Goal: Task Accomplishment & Management: Manage account settings

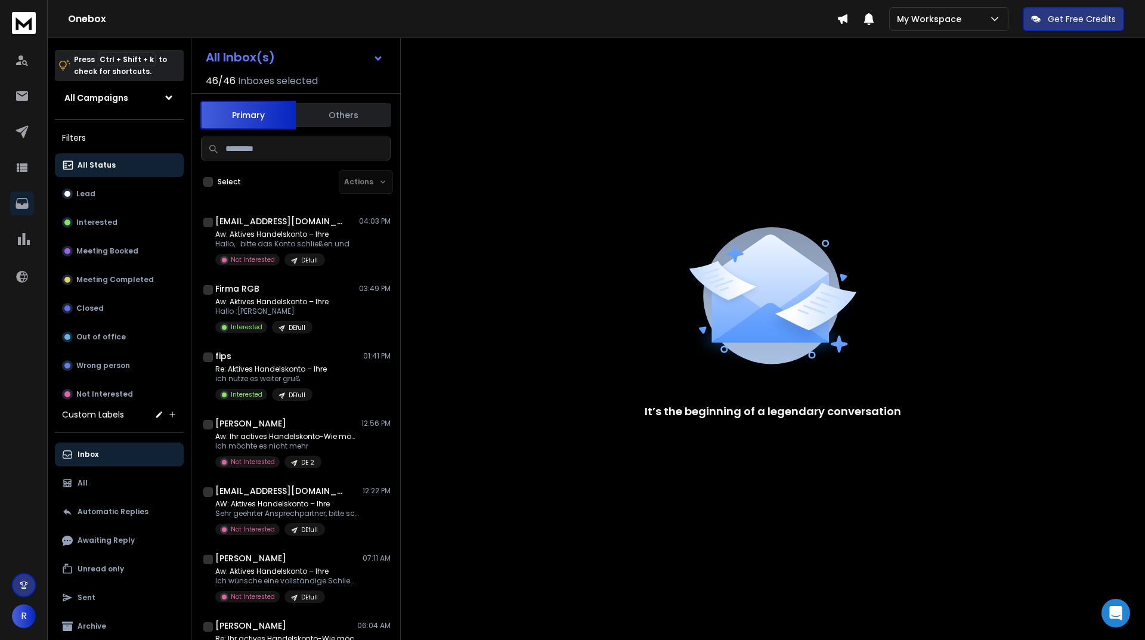
scroll to position [597, 0]
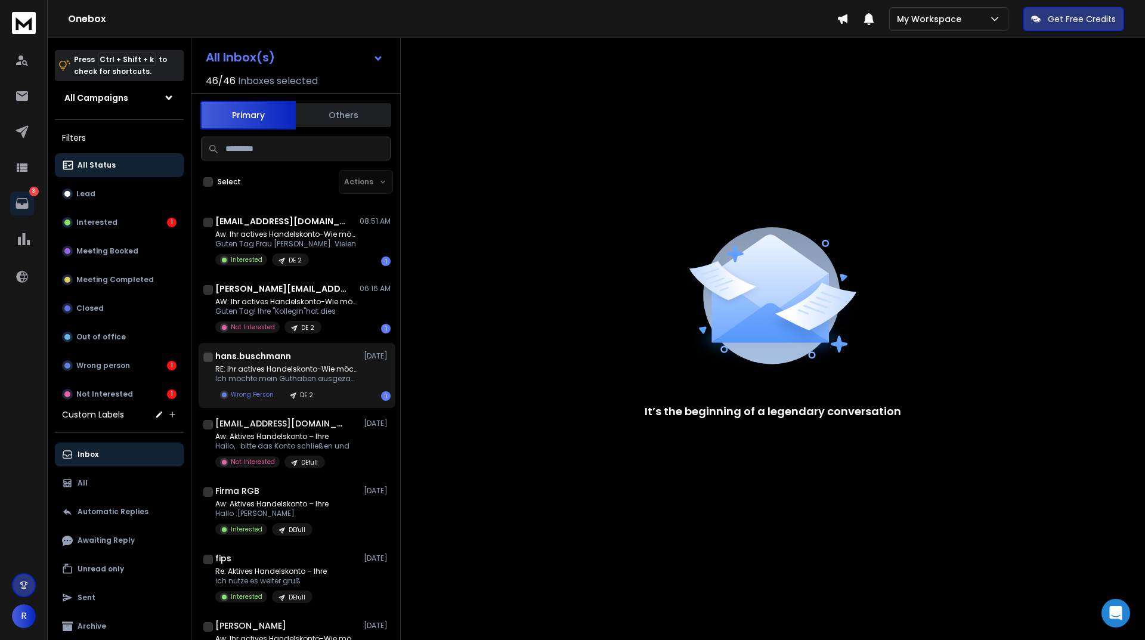
drag, startPoint x: 277, startPoint y: 373, endPoint x: 262, endPoint y: 358, distance: 20.7
click at [277, 368] on p "RE: Ihr actives Handelskonto-Wie möchten" at bounding box center [286, 369] width 143 height 10
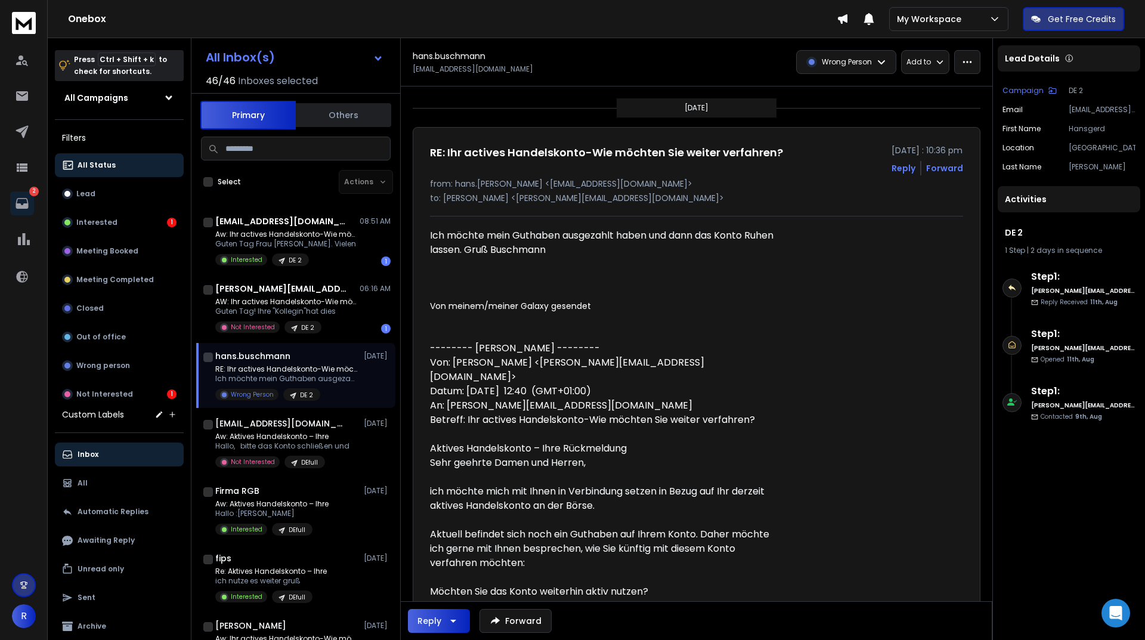
drag, startPoint x: 595, startPoint y: 249, endPoint x: 416, endPoint y: 214, distance: 183.0
click at [416, 214] on div "RE: Ihr actives Handelskonto-Wie möchten Sie weiter verfahren? [DATE] : 10:36 p…" at bounding box center [697, 548] width 568 height 842
copy div "Ich möchte mein Guthaben ausgezahlt haben und dann das Konto Ruhen lassen. Gruß…"
drag, startPoint x: 534, startPoint y: 183, endPoint x: 669, endPoint y: 186, distance: 134.8
click at [669, 186] on p "from: hans.buschmann <hans.buschmann@kabelmail.de>" at bounding box center [696, 184] width 533 height 12
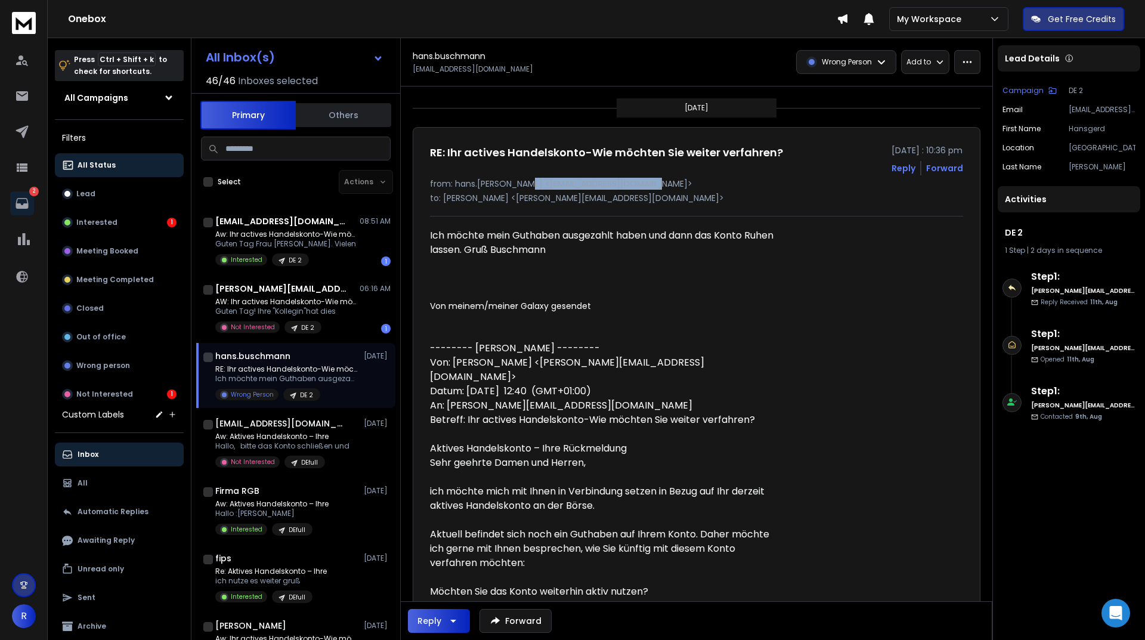
copy p "hans.buschmann@kabelmail.de"
click at [336, 18] on h1 "Onebox" at bounding box center [452, 19] width 769 height 14
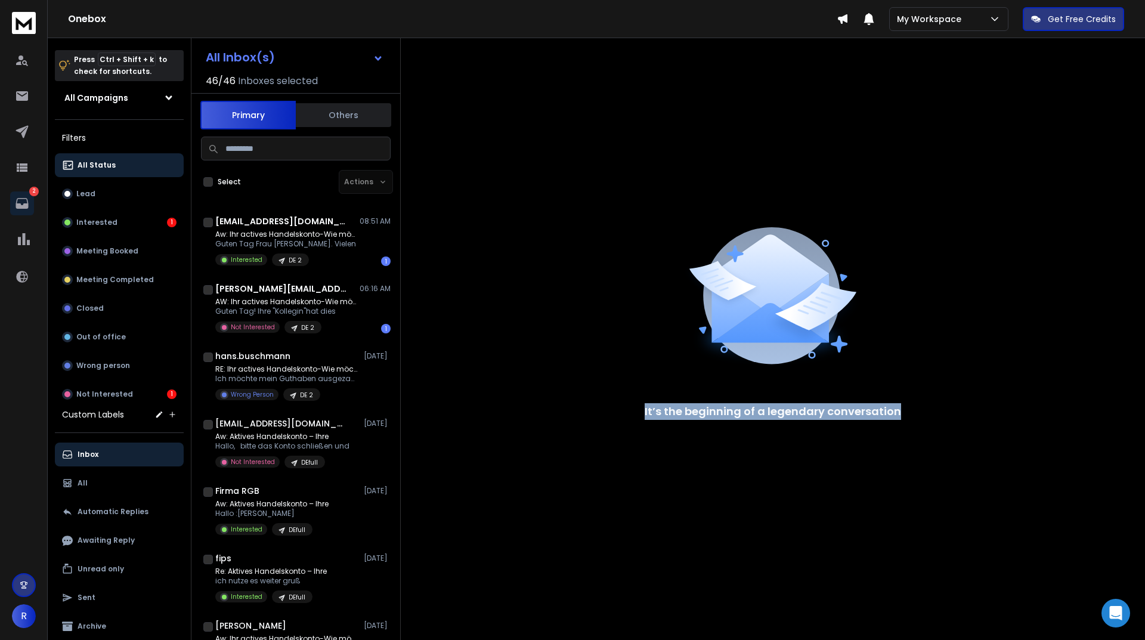
drag, startPoint x: 612, startPoint y: 392, endPoint x: 944, endPoint y: 435, distance: 335.0
click at [944, 435] on div "It’s the beginning of a legendary conversation" at bounding box center [773, 310] width 744 height 544
drag, startPoint x: 905, startPoint y: 418, endPoint x: 898, endPoint y: 419, distance: 7.2
click at [904, 419] on div "It’s the beginning of a legendary conversation" at bounding box center [773, 310] width 744 height 544
click at [884, 410] on p "It’s the beginning of a legendary conversation" at bounding box center [773, 411] width 256 height 17
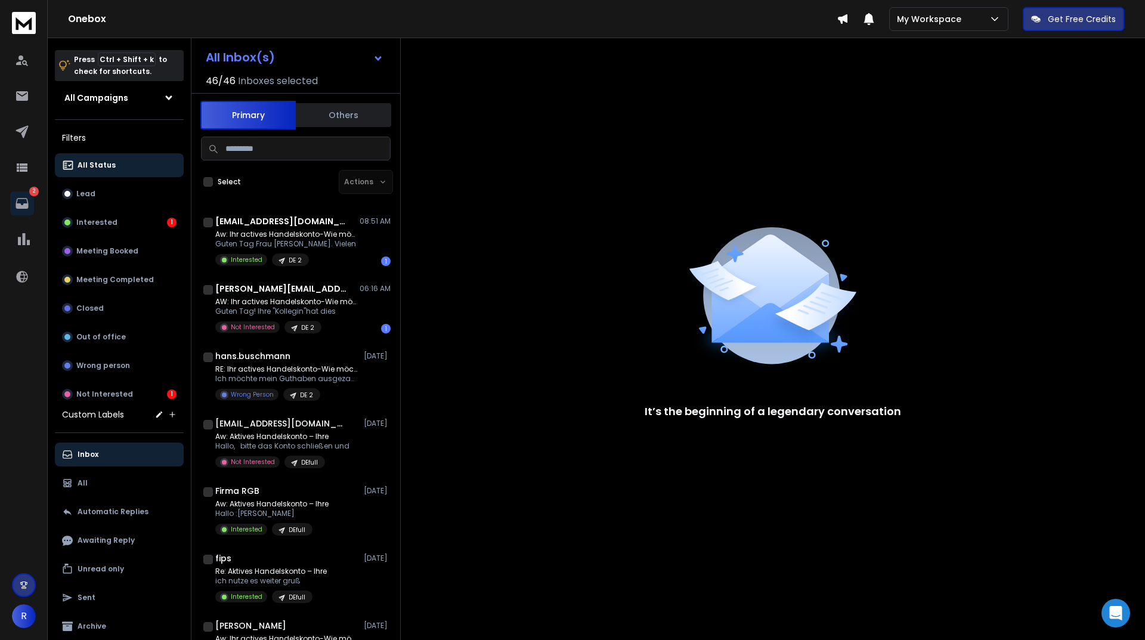
click at [752, 357] on icon at bounding box center [772, 295] width 137 height 137
click at [668, 314] on div at bounding box center [773, 295] width 261 height 190
drag, startPoint x: 684, startPoint y: 397, endPoint x: 901, endPoint y: 411, distance: 218.2
click at [901, 411] on div "It’s the beginning of a legendary conversation" at bounding box center [773, 310] width 744 height 544
click at [909, 411] on div "It’s the beginning of a legendary conversation" at bounding box center [773, 310] width 744 height 544
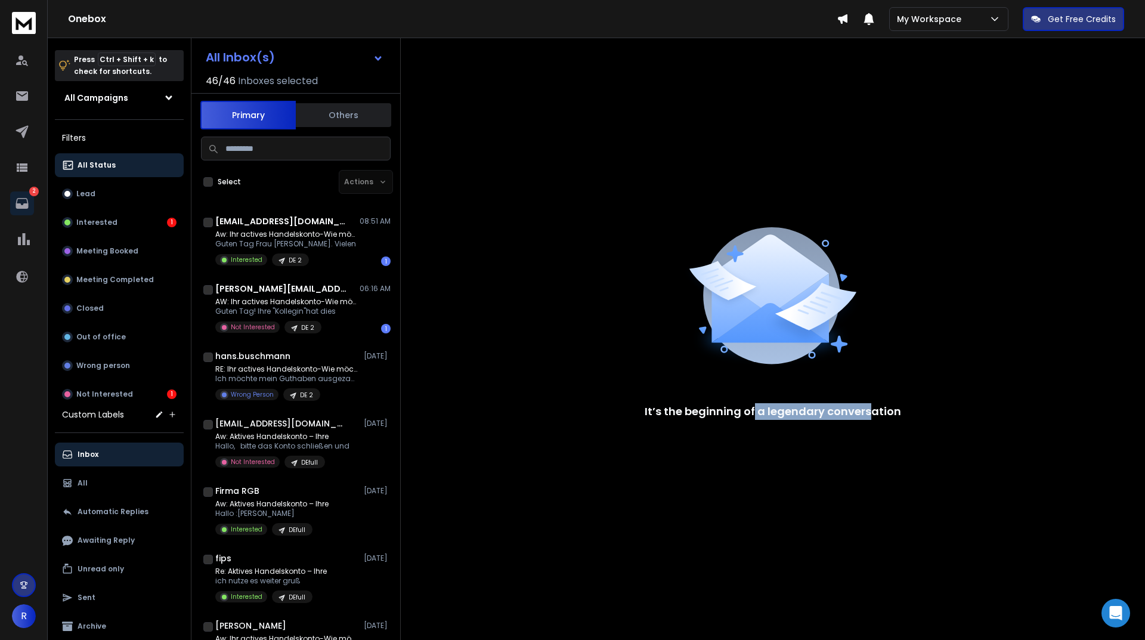
drag, startPoint x: 867, startPoint y: 413, endPoint x: 752, endPoint y: 411, distance: 115.1
click at [752, 411] on p "It’s the beginning of a legendary conversation" at bounding box center [773, 411] width 256 height 17
click at [826, 401] on div "It’s the beginning of a legendary conversation" at bounding box center [773, 310] width 744 height 544
click at [770, 414] on p "It’s the beginning of a legendary conversation" at bounding box center [773, 411] width 256 height 17
click at [738, 386] on div at bounding box center [773, 295] width 261 height 190
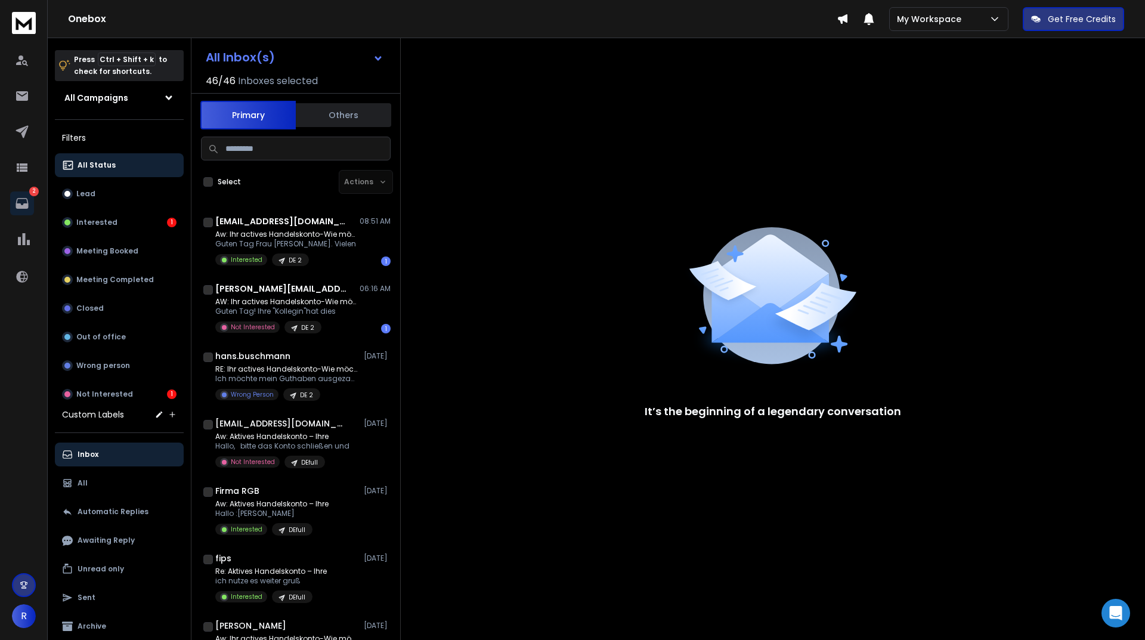
click at [733, 407] on p "It’s the beginning of a legendary conversation" at bounding box center [773, 411] width 256 height 17
drag, startPoint x: 766, startPoint y: 409, endPoint x: 903, endPoint y: 412, distance: 136.6
click at [903, 412] on div "It’s the beginning of a legendary conversation" at bounding box center [773, 310] width 744 height 544
click at [908, 429] on div "It’s the beginning of a legendary conversation" at bounding box center [773, 310] width 744 height 544
drag, startPoint x: 767, startPoint y: 410, endPoint x: 903, endPoint y: 408, distance: 136.0
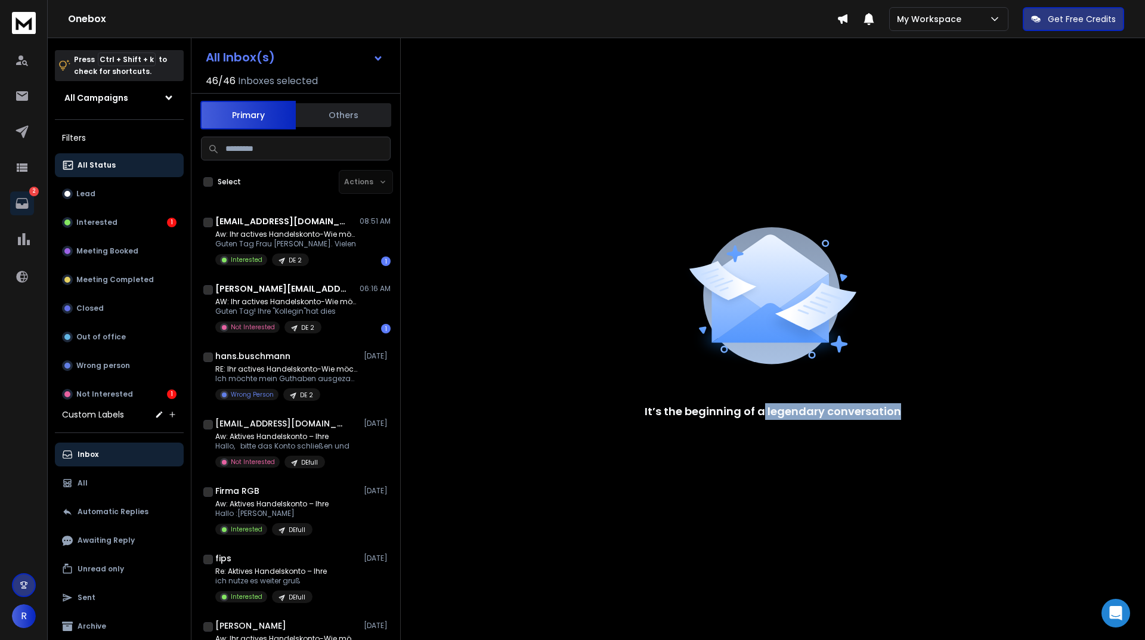
click at [903, 408] on div "It’s the beginning of a legendary conversation" at bounding box center [773, 310] width 744 height 544
click at [937, 395] on div "It’s the beginning of a legendary conversation" at bounding box center [773, 310] width 744 height 544
drag, startPoint x: 637, startPoint y: 401, endPoint x: 915, endPoint y: 407, distance: 278.0
click at [915, 407] on div "It’s the beginning of a legendary conversation" at bounding box center [773, 310] width 744 height 544
click at [916, 406] on div "It’s the beginning of a legendary conversation" at bounding box center [773, 310] width 744 height 544
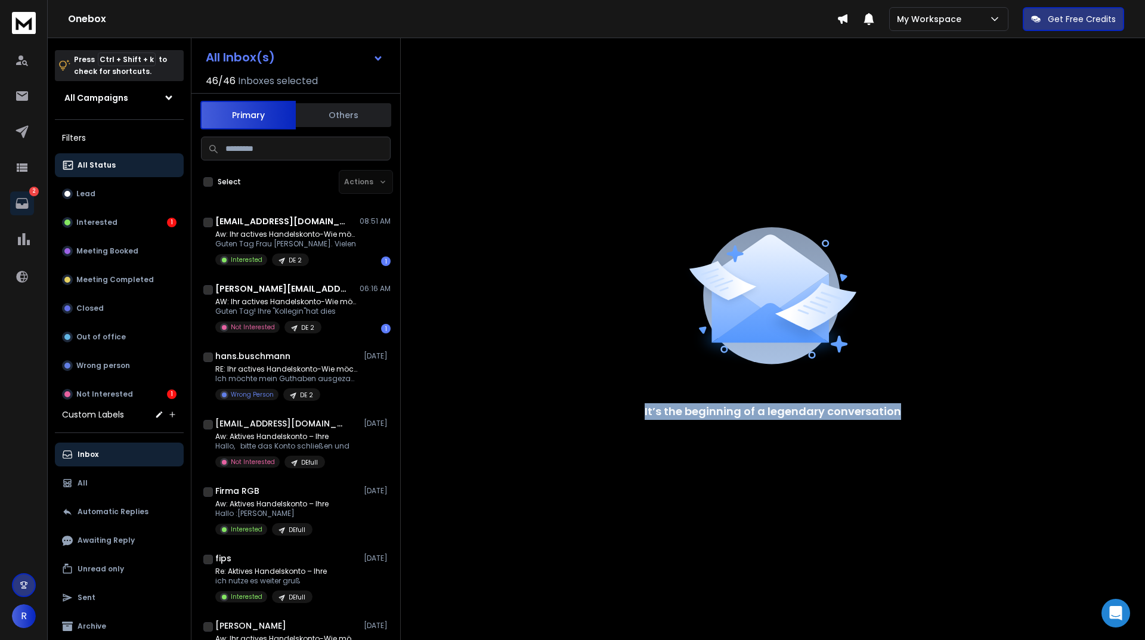
click at [843, 403] on p "It’s the beginning of a legendary conversation" at bounding box center [773, 411] width 256 height 17
drag, startPoint x: 811, startPoint y: 409, endPoint x: 635, endPoint y: 415, distance: 176.7
click at [635, 415] on div "It’s the beginning of a legendary conversation" at bounding box center [773, 310] width 744 height 544
click at [626, 398] on div "It’s the beginning of a legendary conversation" at bounding box center [773, 310] width 744 height 544
drag, startPoint x: 634, startPoint y: 411, endPoint x: 992, endPoint y: 428, distance: 358.3
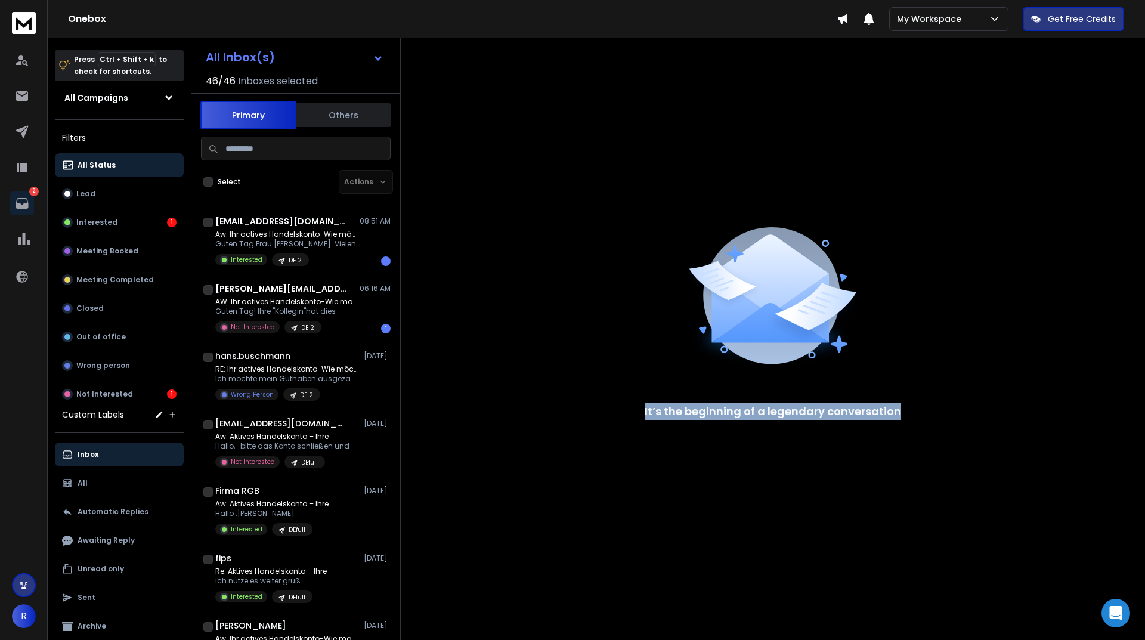
click at [992, 428] on div "It’s the beginning of a legendary conversation" at bounding box center [773, 310] width 744 height 544
drag, startPoint x: 639, startPoint y: 410, endPoint x: 932, endPoint y: 412, distance: 292.9
click at [932, 412] on div "It’s the beginning of a legendary conversation" at bounding box center [773, 310] width 744 height 544
click at [945, 388] on div "It’s the beginning of a legendary conversation" at bounding box center [773, 310] width 744 height 544
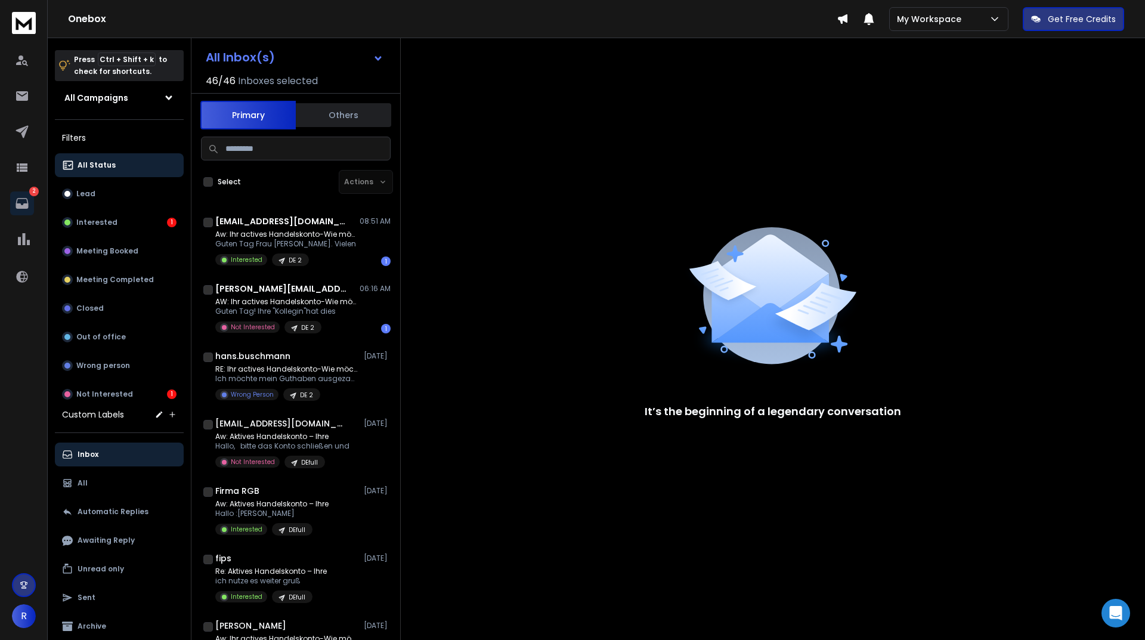
click at [489, 185] on div "It’s the beginning of a legendary conversation" at bounding box center [773, 310] width 744 height 544
drag, startPoint x: 620, startPoint y: 395, endPoint x: 910, endPoint y: 414, distance: 291.1
click at [907, 416] on div "It’s the beginning of a legendary conversation" at bounding box center [773, 310] width 744 height 544
drag, startPoint x: 851, startPoint y: 335, endPoint x: 858, endPoint y: 327, distance: 10.2
click at [855, 330] on icon at bounding box center [773, 295] width 180 height 137
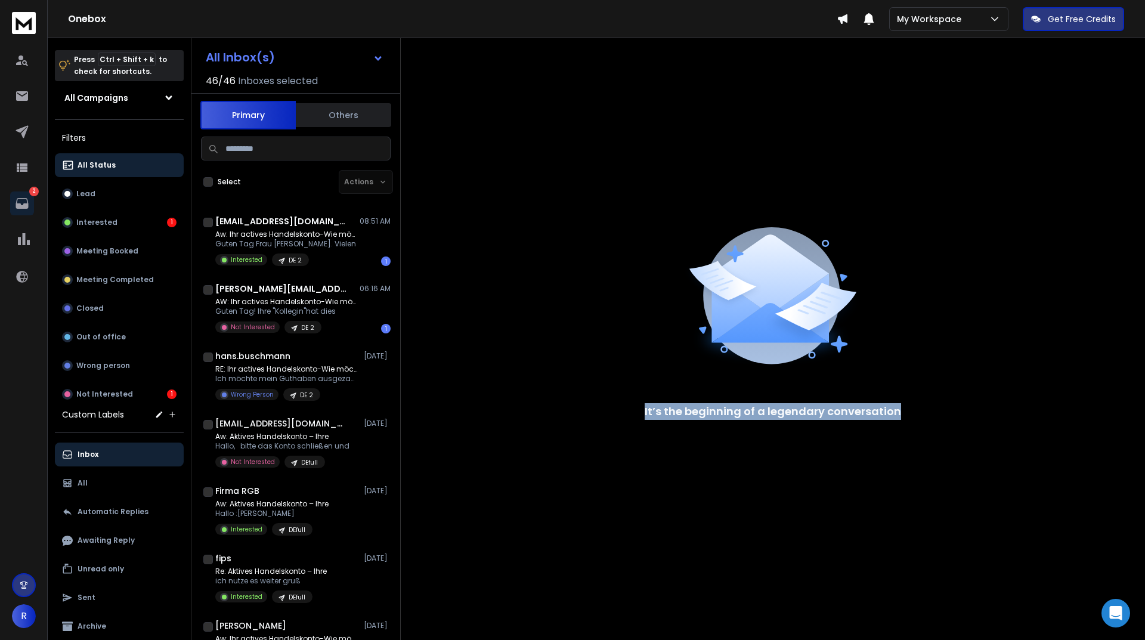
drag, startPoint x: 604, startPoint y: 369, endPoint x: 916, endPoint y: 425, distance: 316.9
click at [916, 425] on div "It’s the beginning of a legendary conversation" at bounding box center [773, 310] width 744 height 544
click at [1038, 195] on div "It’s the beginning of a legendary conversation" at bounding box center [773, 310] width 744 height 544
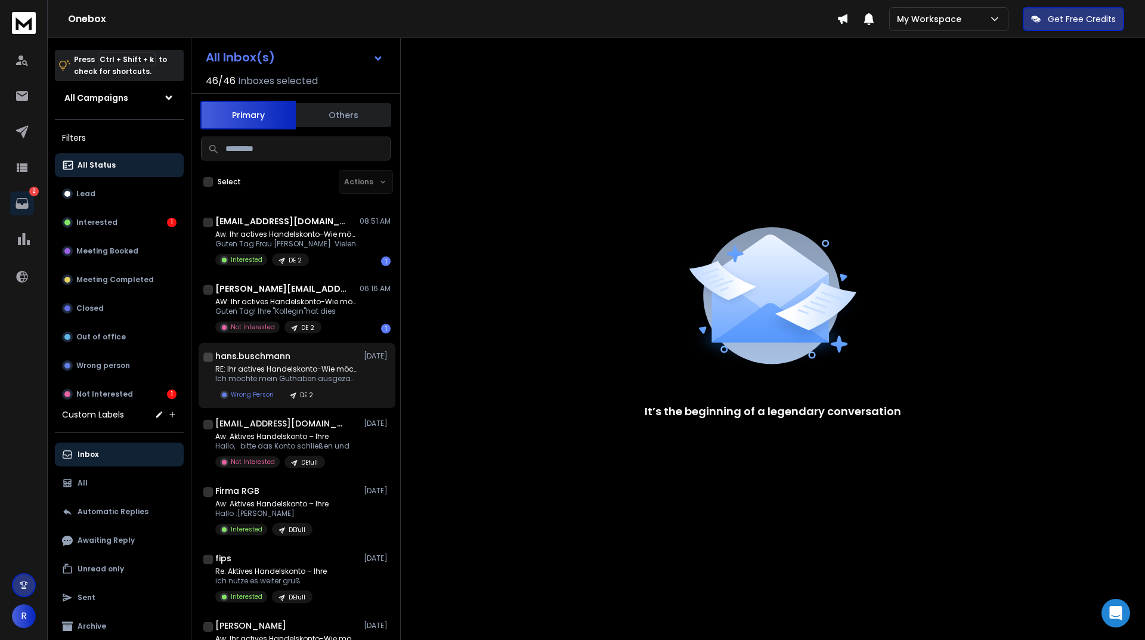
click at [340, 304] on p "AW: Ihr actives Handelskonto-Wie möchten" at bounding box center [286, 302] width 143 height 10
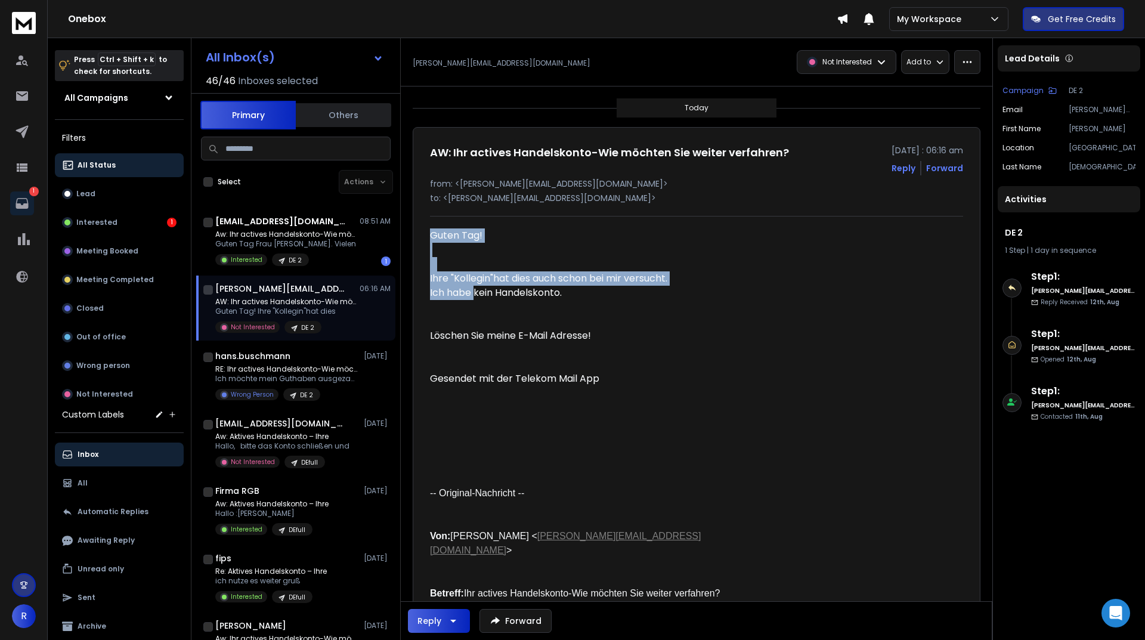
drag, startPoint x: 429, startPoint y: 238, endPoint x: 399, endPoint y: 236, distance: 29.9
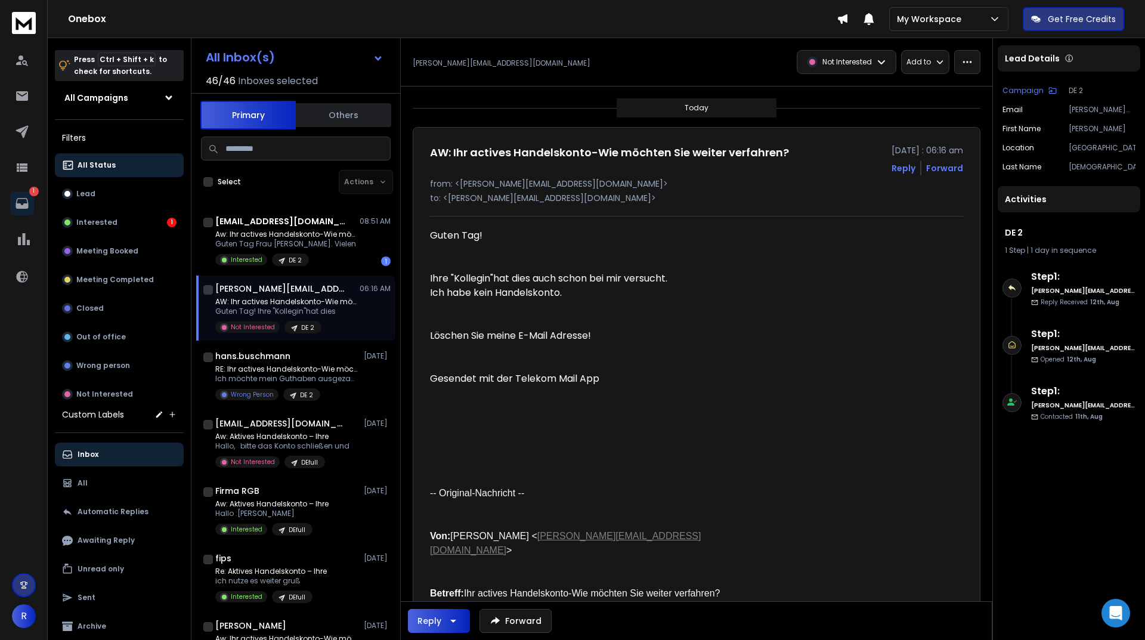
drag, startPoint x: 445, startPoint y: 249, endPoint x: 454, endPoint y: 222, distance: 27.7
drag, startPoint x: 459, startPoint y: 180, endPoint x: 581, endPoint y: 186, distance: 122.4
click at [581, 186] on p "from: <dorothy-prophet@t-online.de>" at bounding box center [696, 184] width 533 height 12
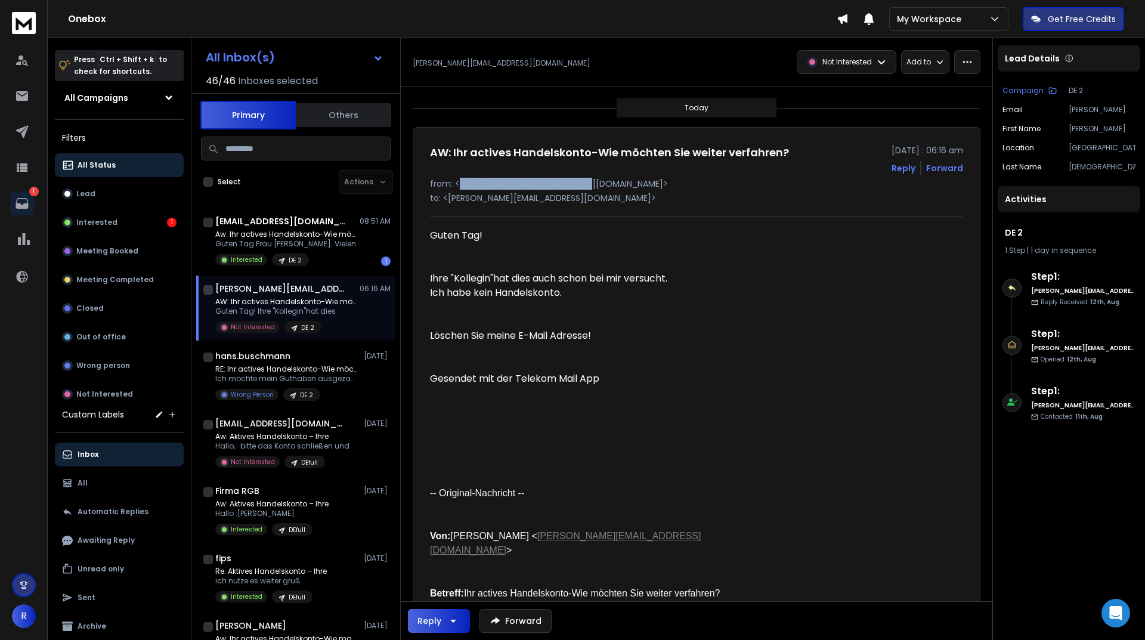
copy p "[PERSON_NAME][EMAIL_ADDRESS][DOMAIN_NAME]"
drag, startPoint x: 447, startPoint y: 199, endPoint x: 568, endPoint y: 198, distance: 121.7
click at [568, 198] on p "to: <javier.m@webblockchain.info>" at bounding box center [696, 198] width 533 height 12
copy p "javier.m@webblockchain.info"
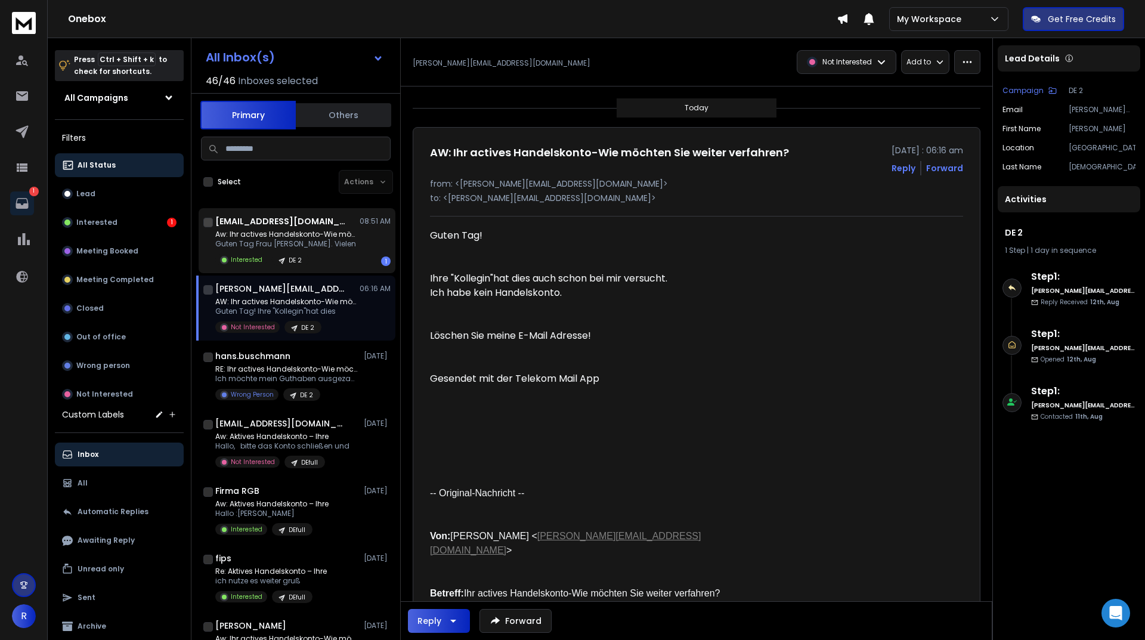
click at [254, 224] on h1 "[EMAIL_ADDRESS][DOMAIN_NAME]" at bounding box center [280, 221] width 131 height 12
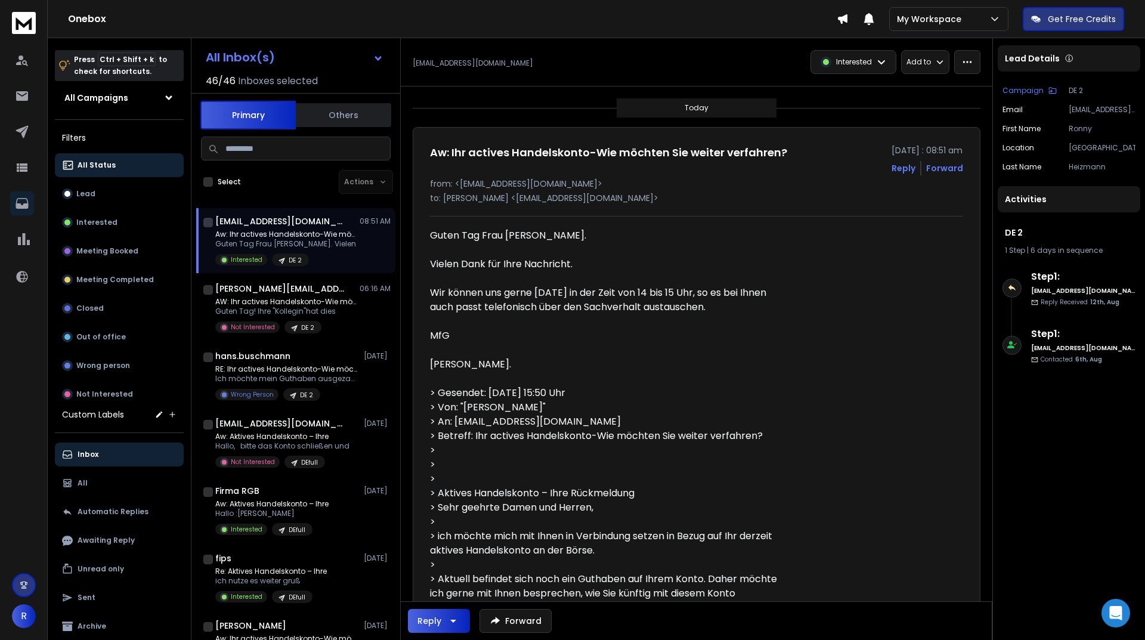
drag, startPoint x: 428, startPoint y: 235, endPoint x: 675, endPoint y: 339, distance: 268.7
click at [685, 338] on div "Aw: Ihr actives Handelskonto-Wie möchten Sie weiter verfahren? 12 August 2025 :…" at bounding box center [697, 556] width 568 height 858
copy div "Guten Tag Frau Christou. Vielen Dank für Ihre Nachricht. Wir können uns gerne h…"
drag, startPoint x: 458, startPoint y: 187, endPoint x: 545, endPoint y: 182, distance: 87.3
click at [545, 182] on p "from: <ronprivate@gmx.net>" at bounding box center [696, 184] width 533 height 12
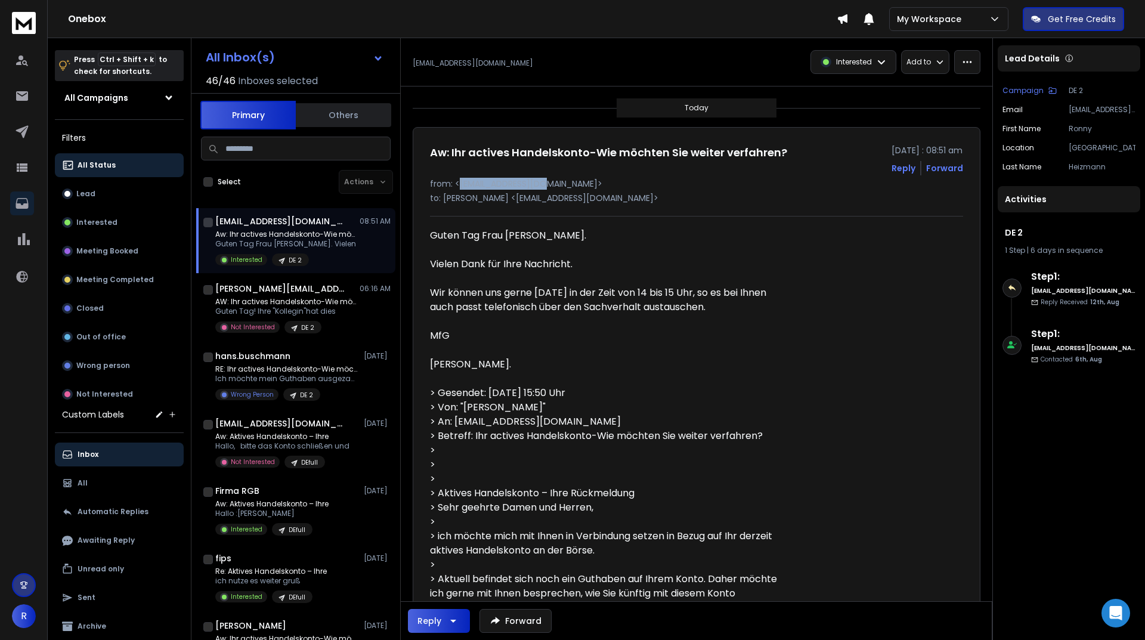
copy p "[EMAIL_ADDRESS][DOMAIN_NAME]"
drag, startPoint x: 506, startPoint y: 198, endPoint x: 612, endPoint y: 205, distance: 105.8
click at [620, 203] on p "to: Eleni Christou <eleni.c@webblockchain.info>" at bounding box center [696, 198] width 533 height 12
copy p "eleni.c@webblockchain.info"
click at [29, 126] on link at bounding box center [22, 132] width 24 height 24
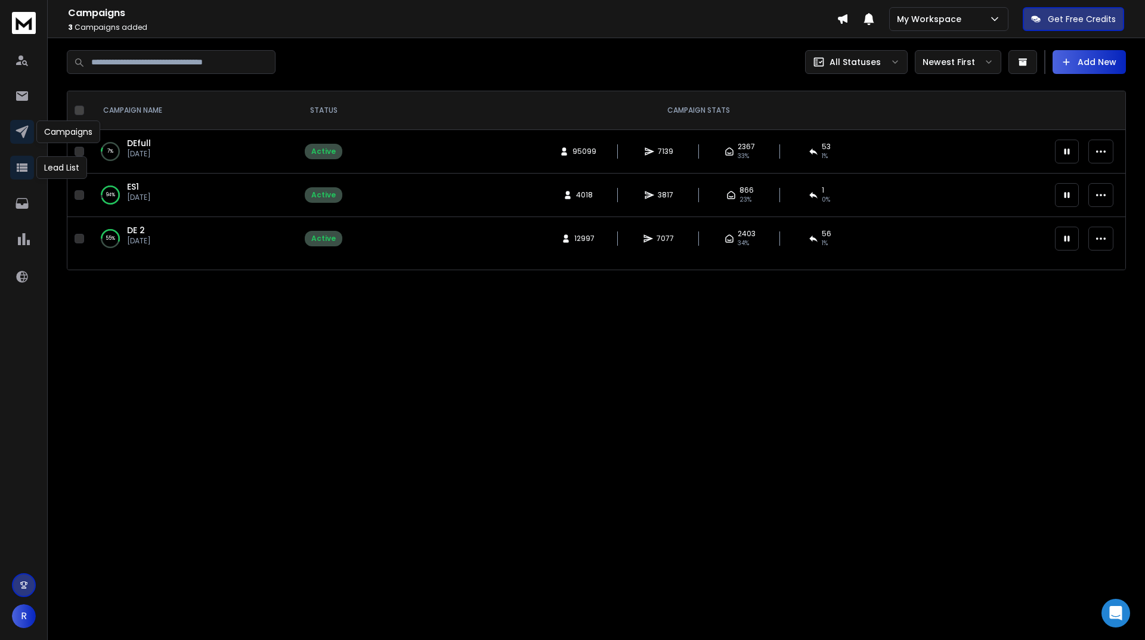
click at [22, 165] on icon at bounding box center [22, 167] width 11 height 8
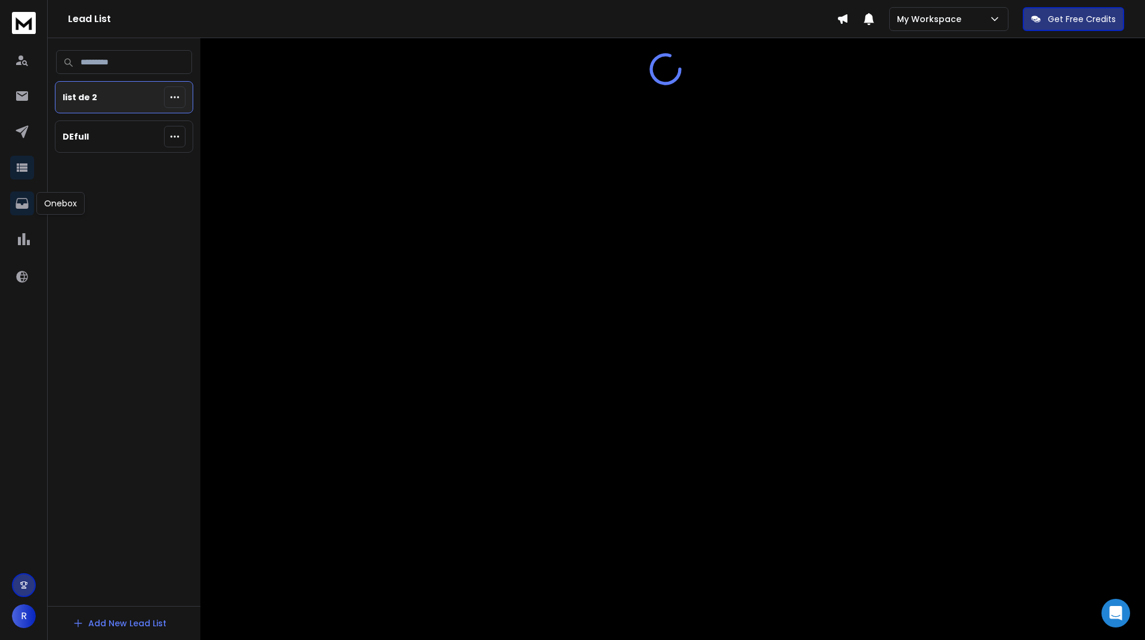
click at [18, 197] on icon at bounding box center [22, 203] width 14 height 14
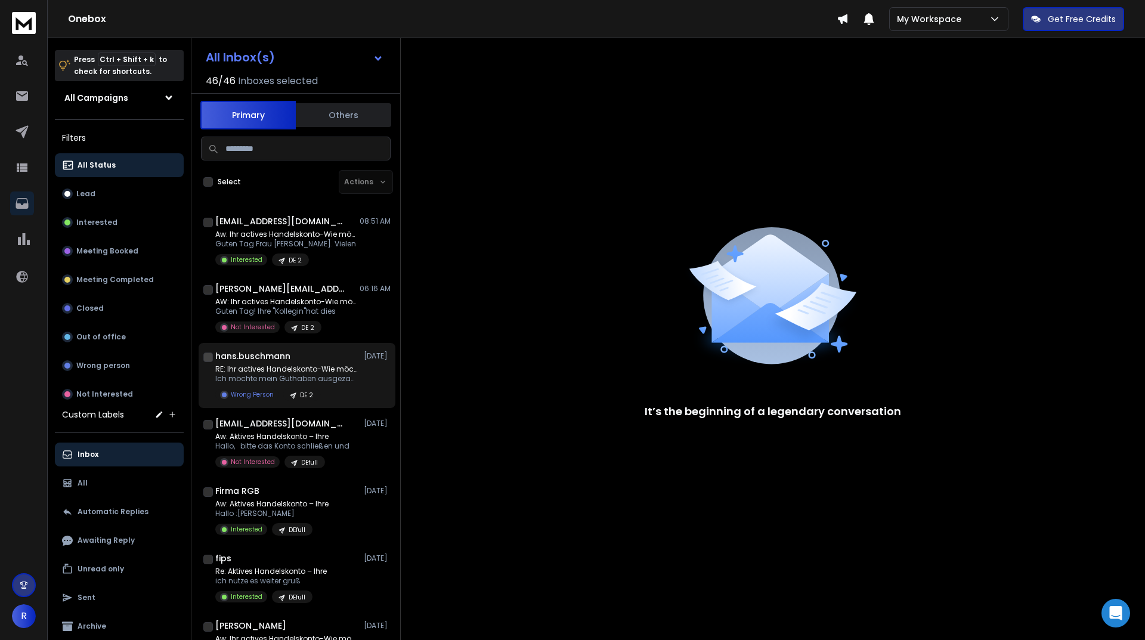
click at [347, 376] on p "Ich möchte mein Guthaben ausgezahlt" at bounding box center [286, 379] width 143 height 10
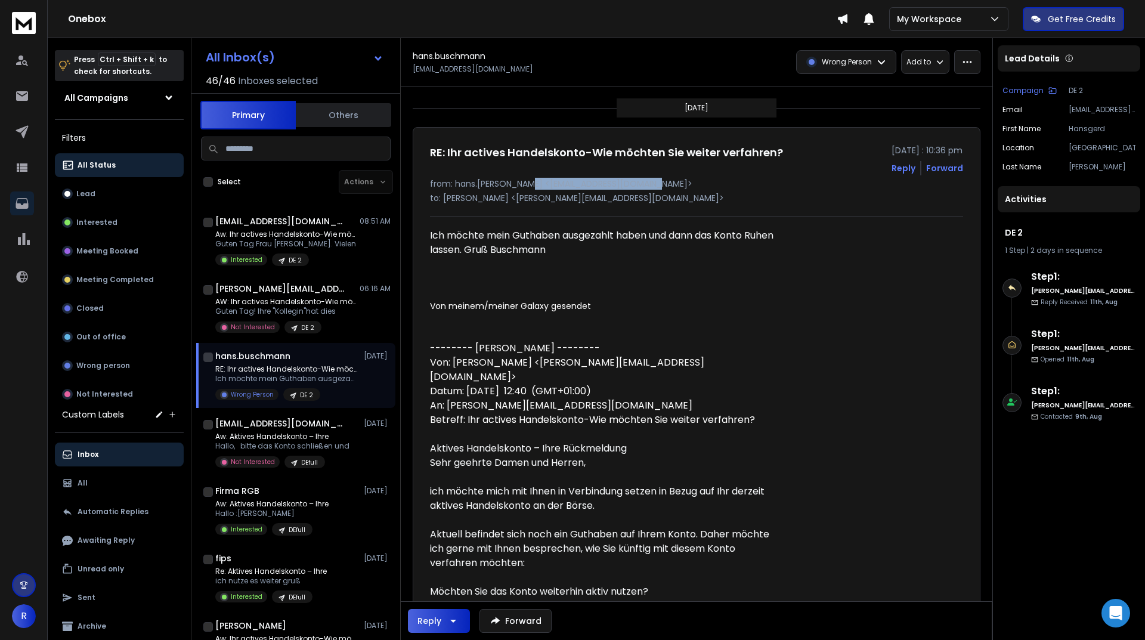
drag, startPoint x: 534, startPoint y: 181, endPoint x: 663, endPoint y: 181, distance: 128.8
click at [668, 180] on p "from: hans.buschmann <hans.buschmann@kabelmail.de>" at bounding box center [696, 184] width 533 height 12
copy p "hans.buschmann@kabelmail.de"
click at [736, 413] on div "Betreff: Ihr actives Handelskonto-Wie möchten Sie weiter verfahren?" at bounding box center [604, 420] width 348 height 14
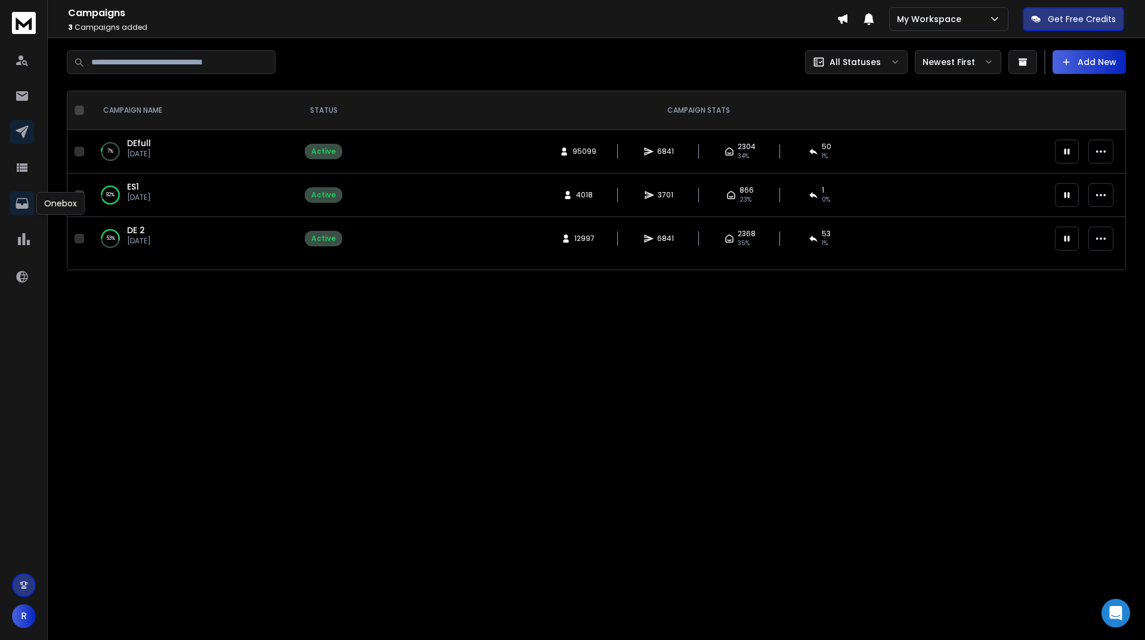
click at [25, 206] on icon at bounding box center [22, 203] width 13 height 11
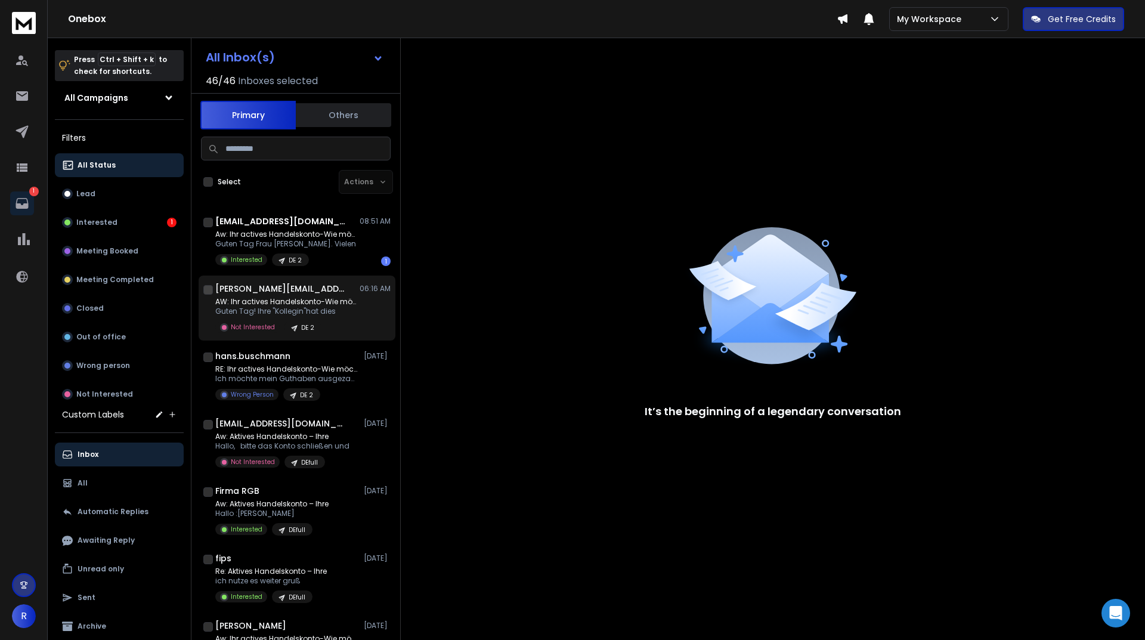
click at [317, 302] on p "AW: Ihr actives Handelskonto-Wie möchten" at bounding box center [286, 302] width 143 height 10
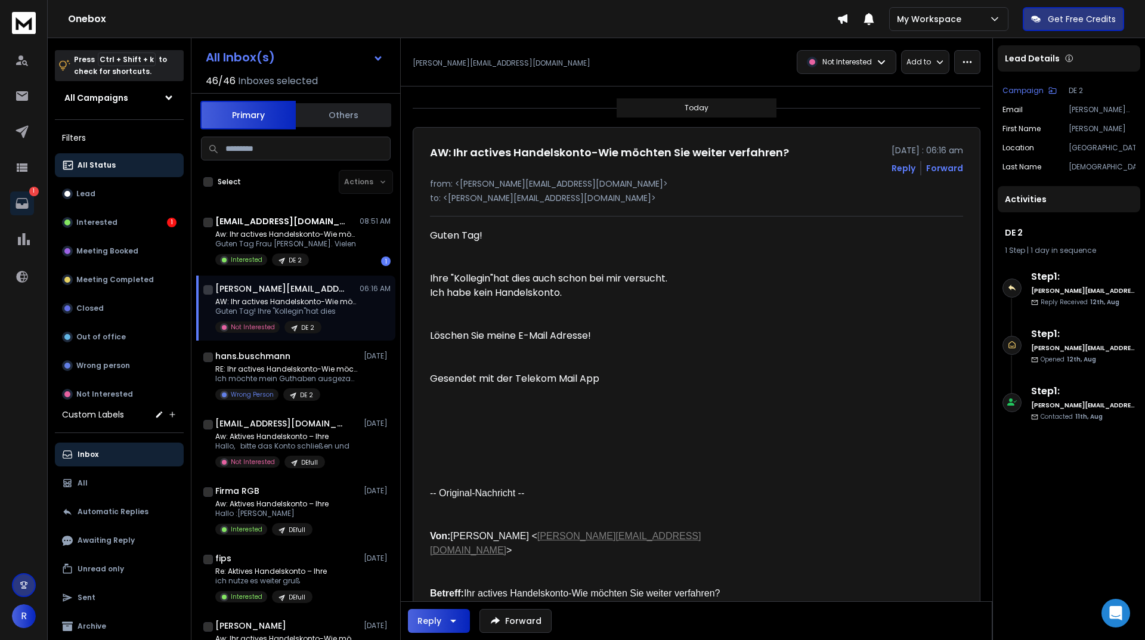
drag, startPoint x: 429, startPoint y: 233, endPoint x: 443, endPoint y: 238, distance: 14.5
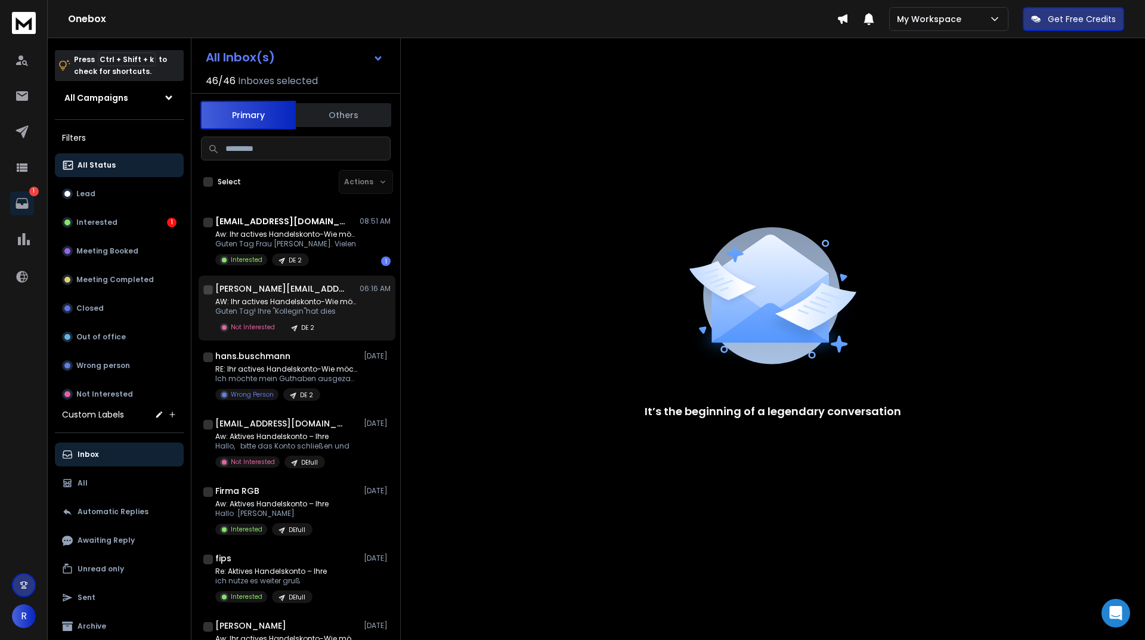
click at [305, 294] on div "[PERSON_NAME][EMAIL_ADDRESS][DOMAIN_NAME] 06:16 AM AW: Ihr actives Handelskonto…" at bounding box center [302, 308] width 175 height 51
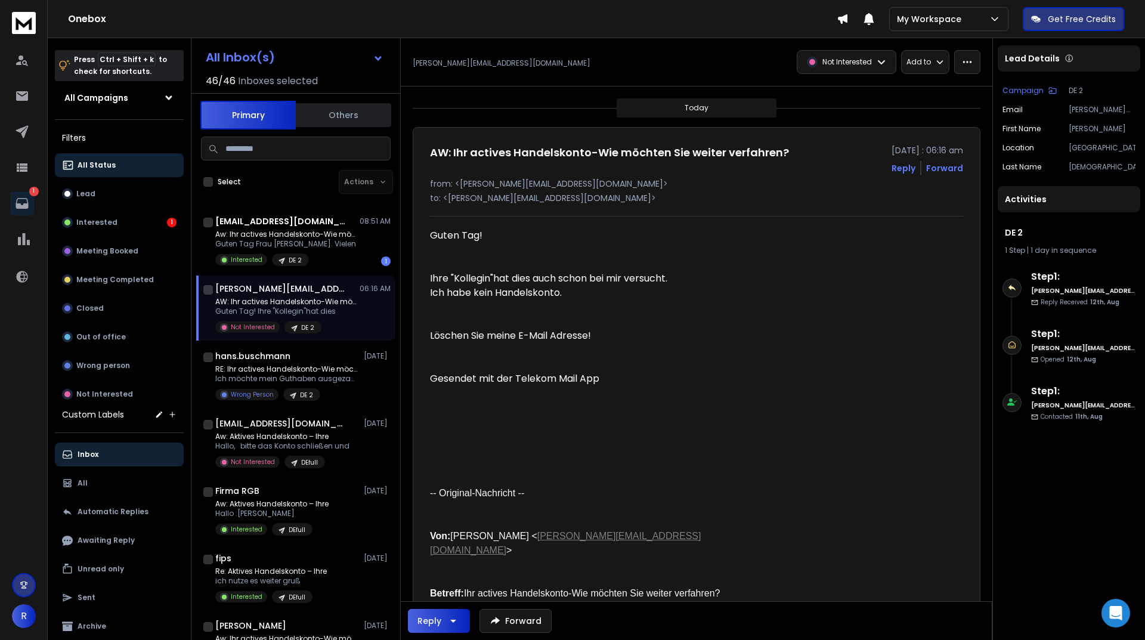
drag, startPoint x: 429, startPoint y: 233, endPoint x: 598, endPoint y: 354, distance: 207.7
copy div "Guten Tag! Ihre "Kollegin"hat dies auch schon bei mir versucht. Ich habe kein H…"
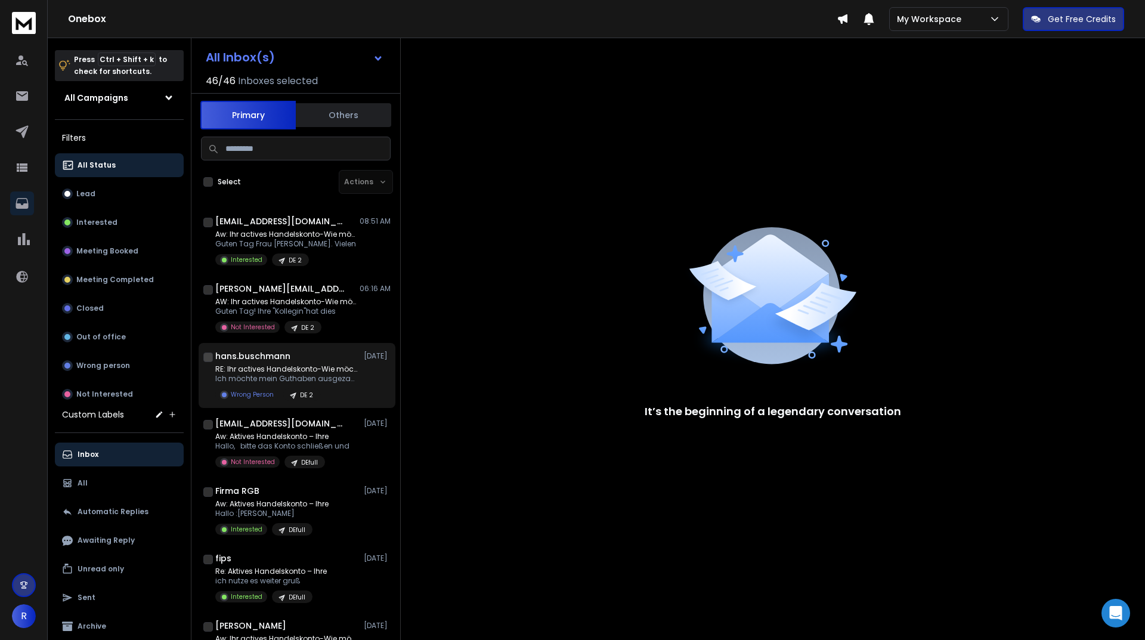
click at [267, 368] on p "RE: Ihr actives Handelskonto-Wie möchten" at bounding box center [286, 369] width 143 height 10
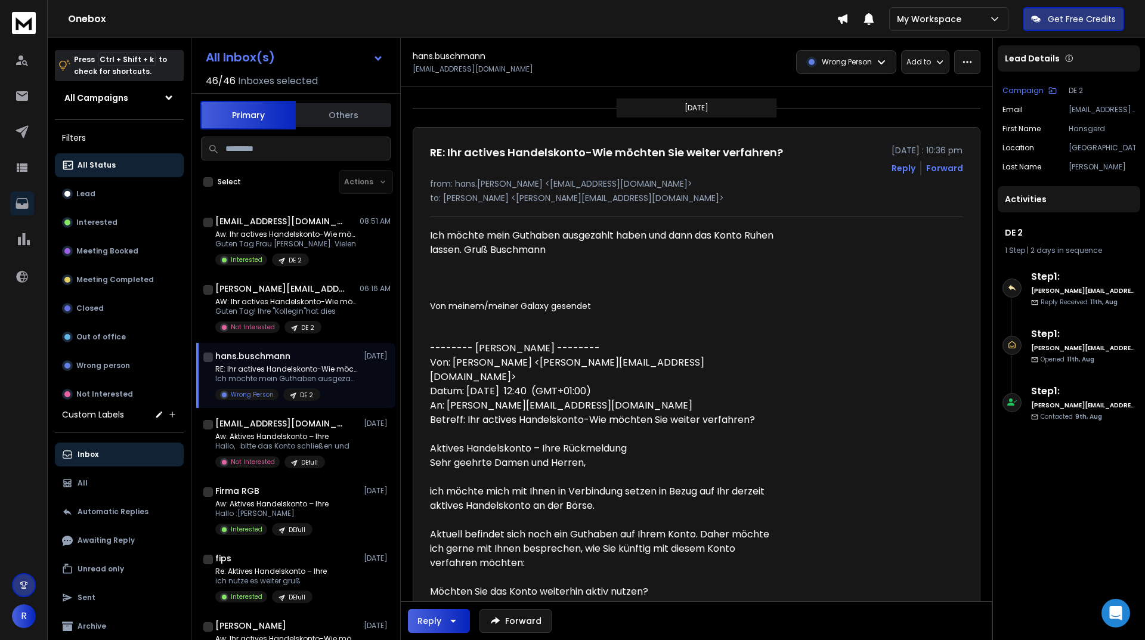
click at [341, 382] on p "Ich möchte mein Guthaben ausgezahlt" at bounding box center [286, 379] width 143 height 10
drag, startPoint x: 534, startPoint y: 182, endPoint x: 667, endPoint y: 184, distance: 133.6
click at [667, 184] on p "from: hans.buschmann <hans.buschmann@kabelmail.de>" at bounding box center [696, 184] width 533 height 12
copy p "hans.buschmann@kabelmail.de"
click at [641, 333] on div at bounding box center [604, 334] width 348 height 14
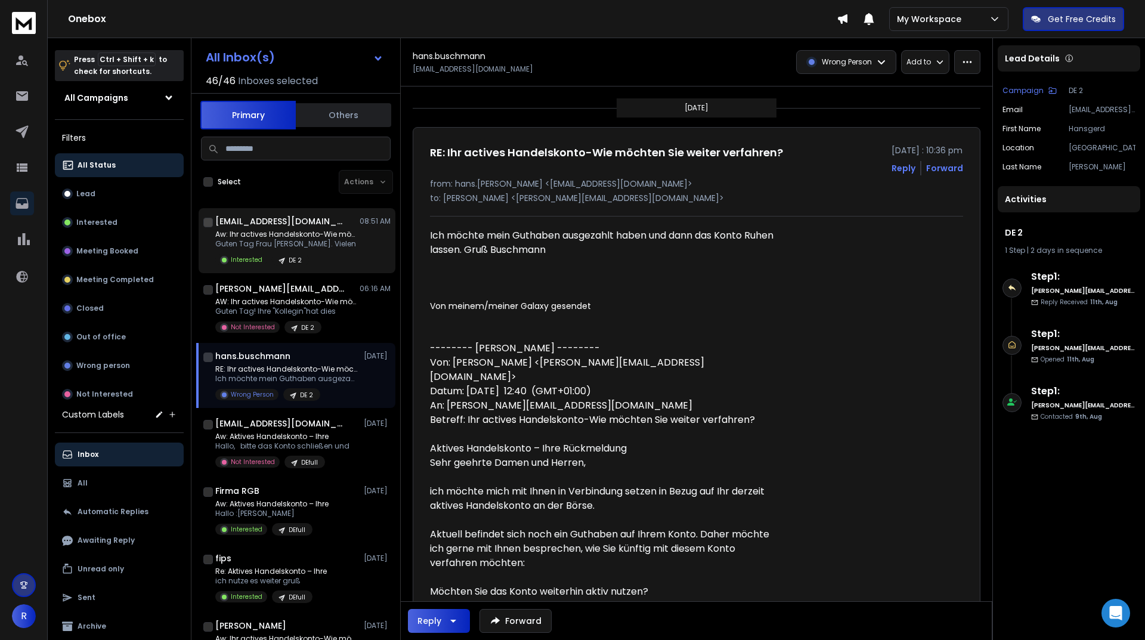
click at [264, 248] on p "Guten Tag Frau Christou. Vielen" at bounding box center [286, 244] width 143 height 10
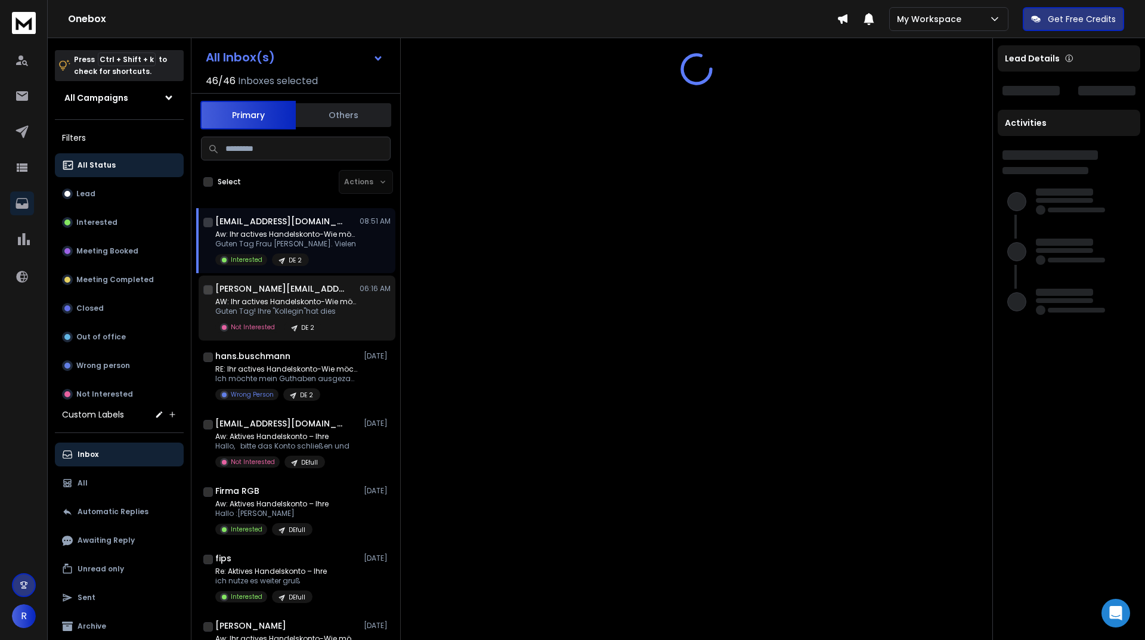
click at [265, 286] on h1 "dorothy-prophet@t-online.de" at bounding box center [280, 289] width 131 height 12
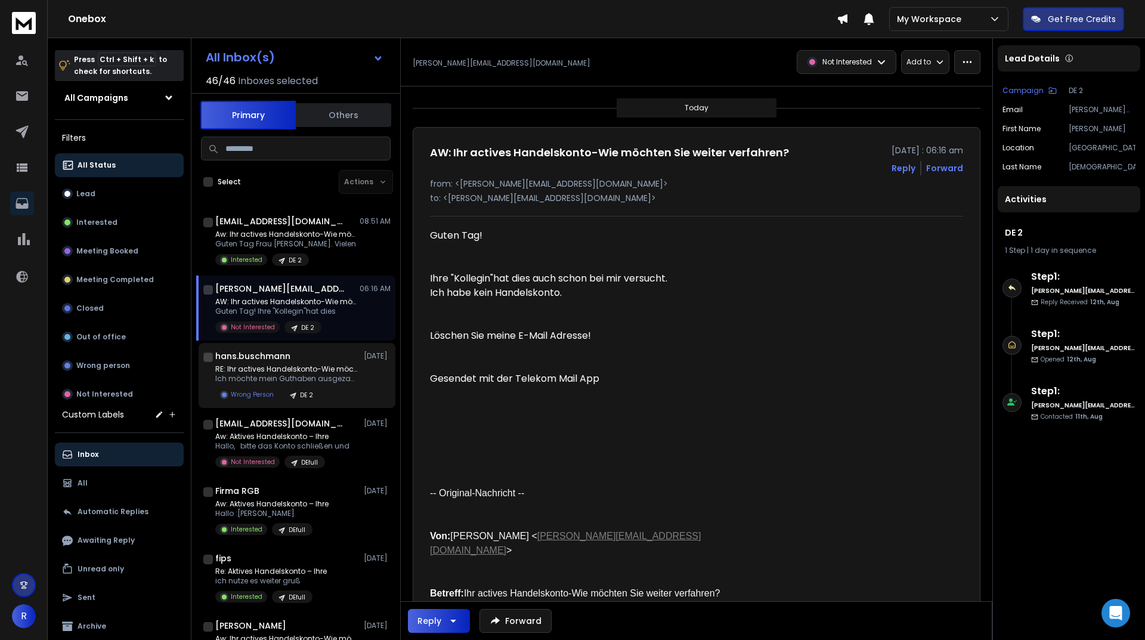
click at [254, 364] on div "hans.buschmann 11 Aug RE: Ihr actives Handelskonto-Wie möchten Ich möchte mein …" at bounding box center [302, 375] width 175 height 51
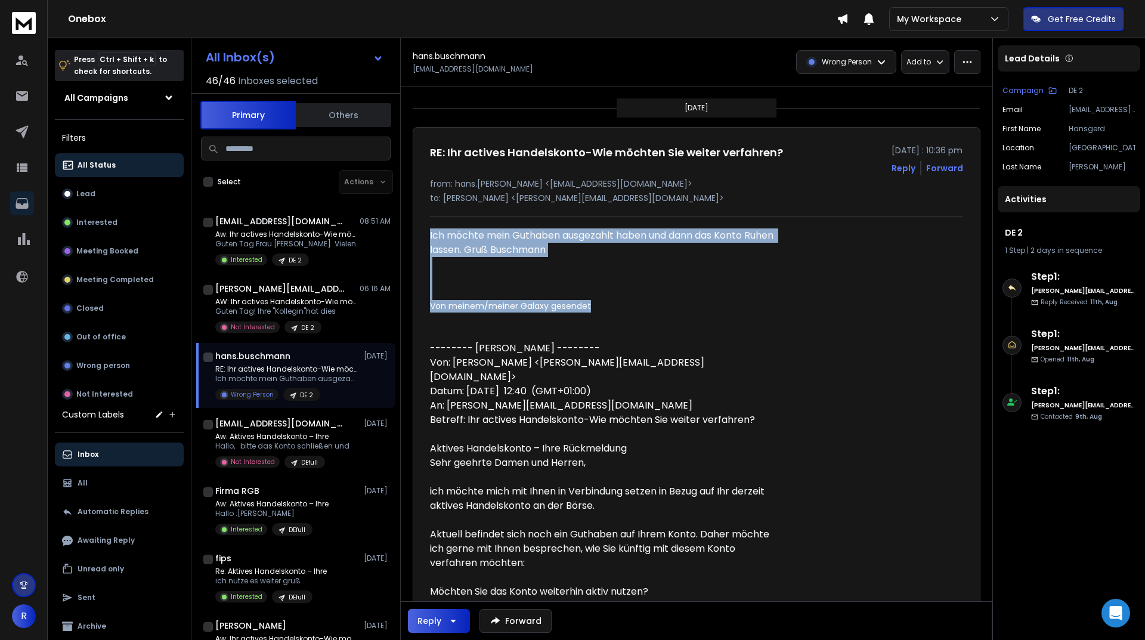
copy div "Ich möchte mein Guthaben ausgezahlt haben und dann das Konto Ruhen lassen. Gruß…"
drag, startPoint x: 595, startPoint y: 303, endPoint x: 422, endPoint y: 231, distance: 188.0
click at [422, 231] on div "RE: Ihr actives Handelskonto-Wie möchten Sie weiter verfahren? 11 August 2025 :…" at bounding box center [697, 548] width 568 height 842
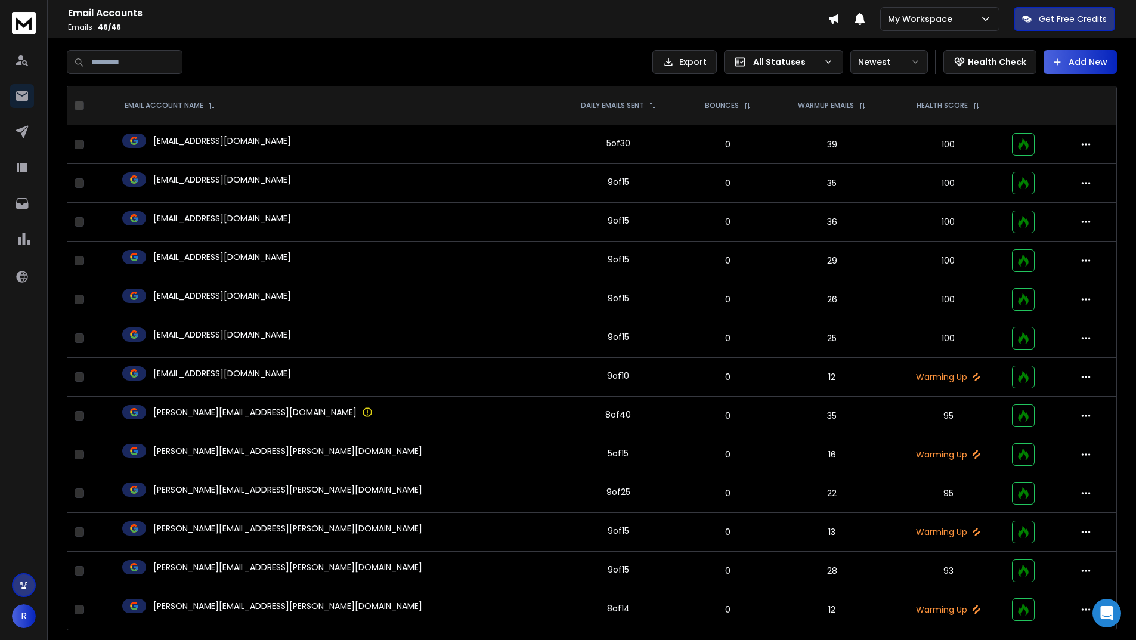
click at [319, 67] on div at bounding box center [356, 62] width 579 height 24
click at [361, 416] on icon at bounding box center [367, 412] width 12 height 12
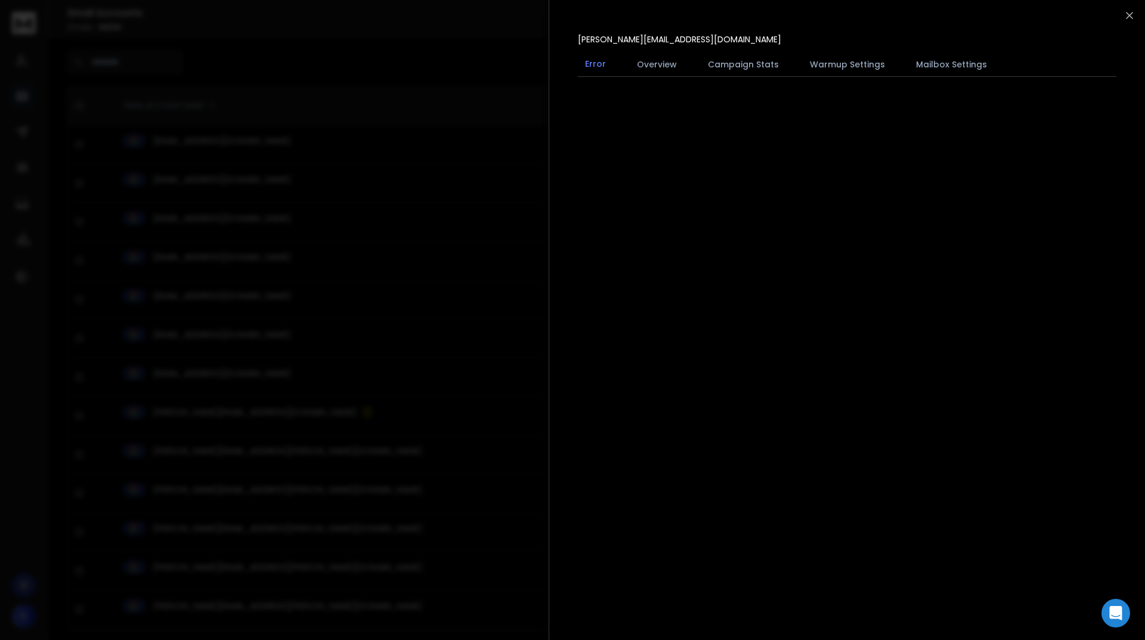
drag, startPoint x: 436, startPoint y: 277, endPoint x: 440, endPoint y: 285, distance: 8.8
click at [436, 278] on div at bounding box center [572, 320] width 1145 height 640
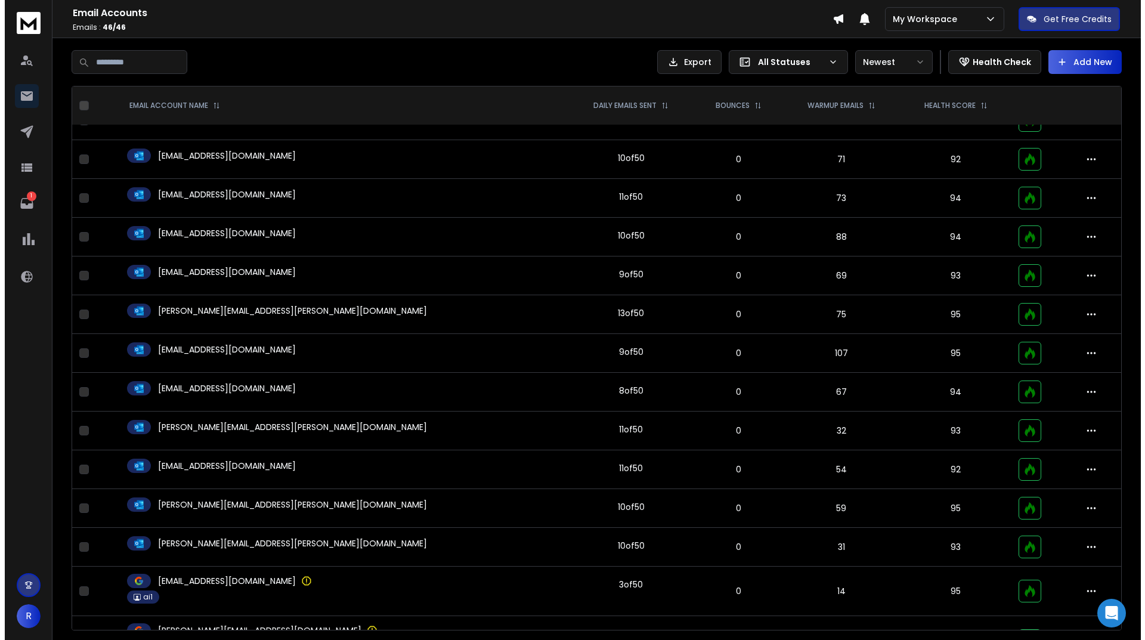
scroll to position [1374, 0]
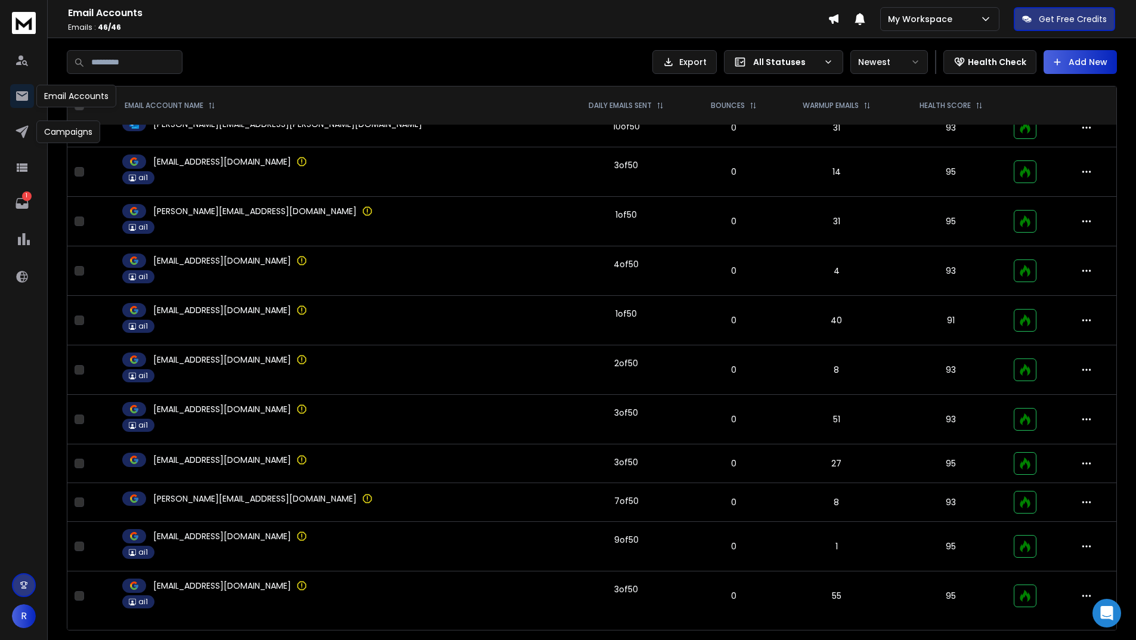
click at [19, 101] on icon at bounding box center [22, 96] width 14 height 14
click at [13, 125] on link at bounding box center [22, 132] width 24 height 24
click at [15, 126] on icon at bounding box center [22, 132] width 14 height 14
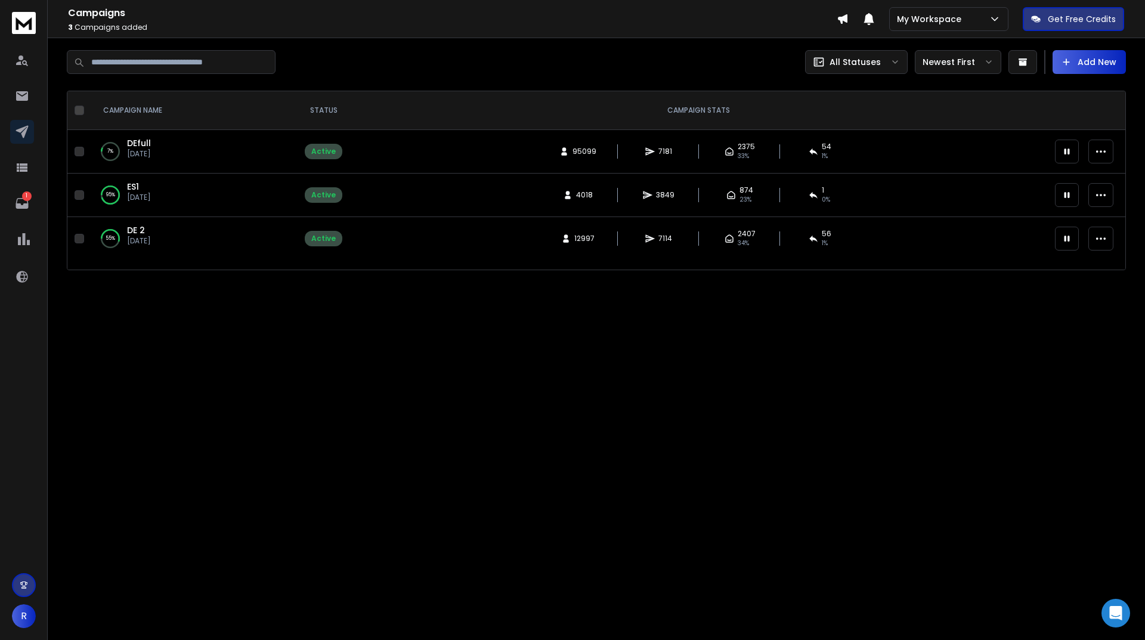
click at [1065, 147] on icon at bounding box center [1067, 151] width 11 height 11
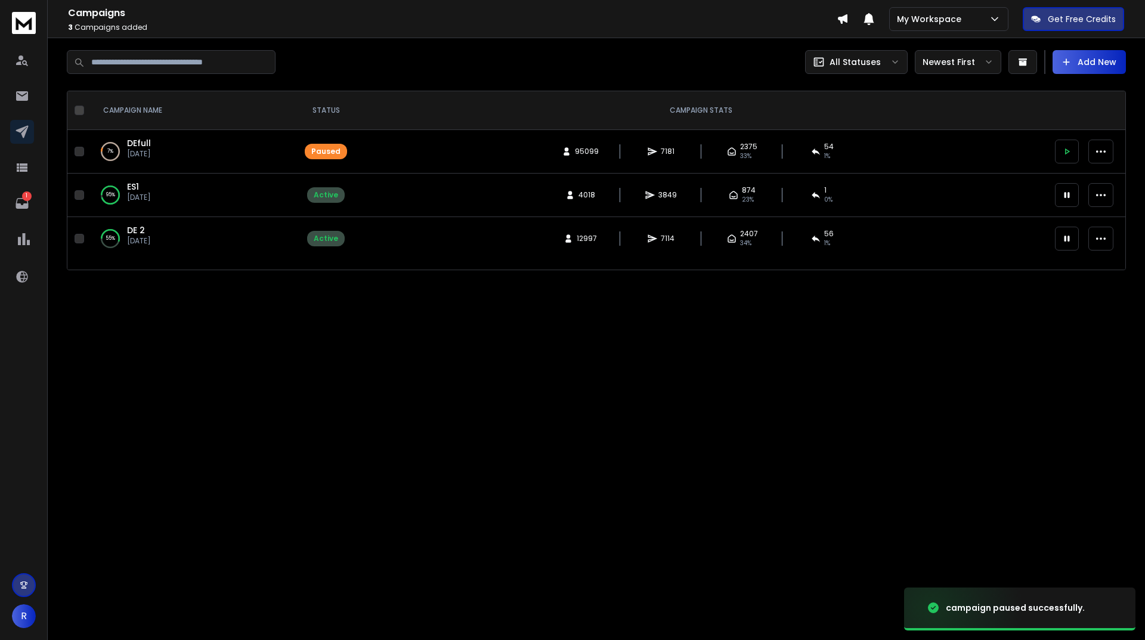
click at [1066, 205] on button at bounding box center [1067, 195] width 24 height 24
click at [1070, 243] on icon at bounding box center [1067, 238] width 11 height 11
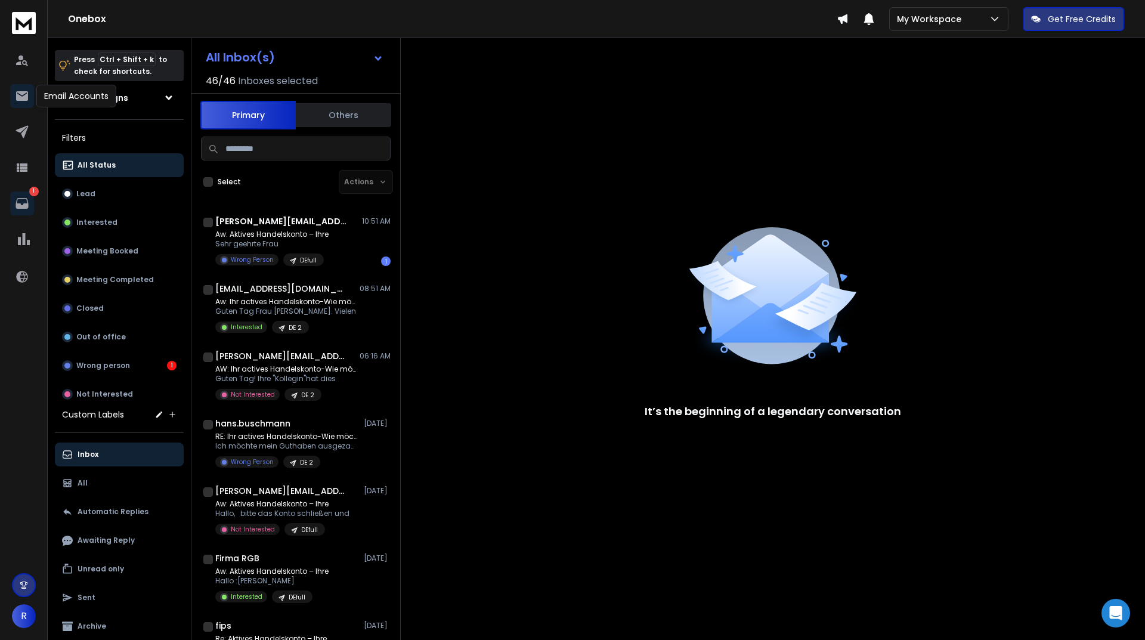
click at [25, 93] on icon at bounding box center [22, 96] width 12 height 10
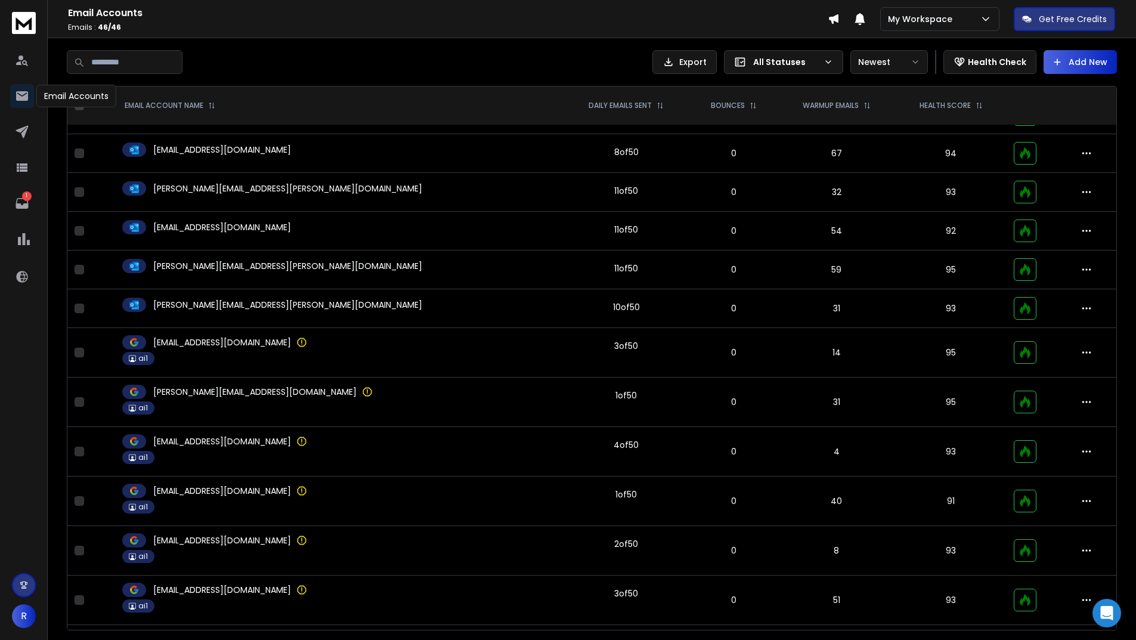
scroll to position [1374, 0]
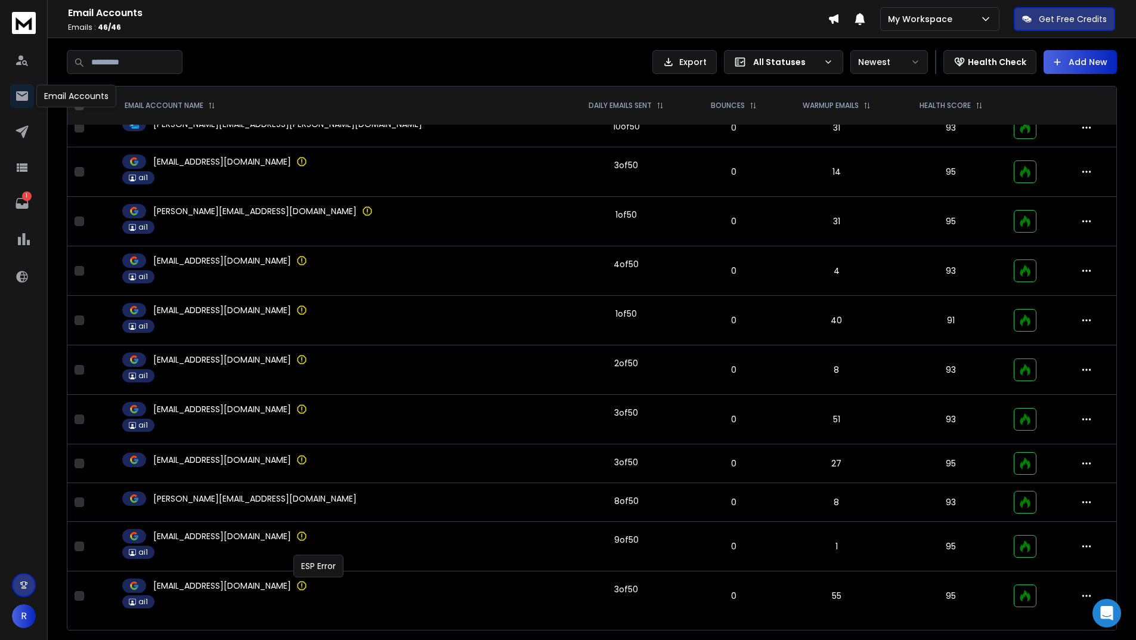
click at [308, 583] on icon at bounding box center [302, 586] width 12 height 12
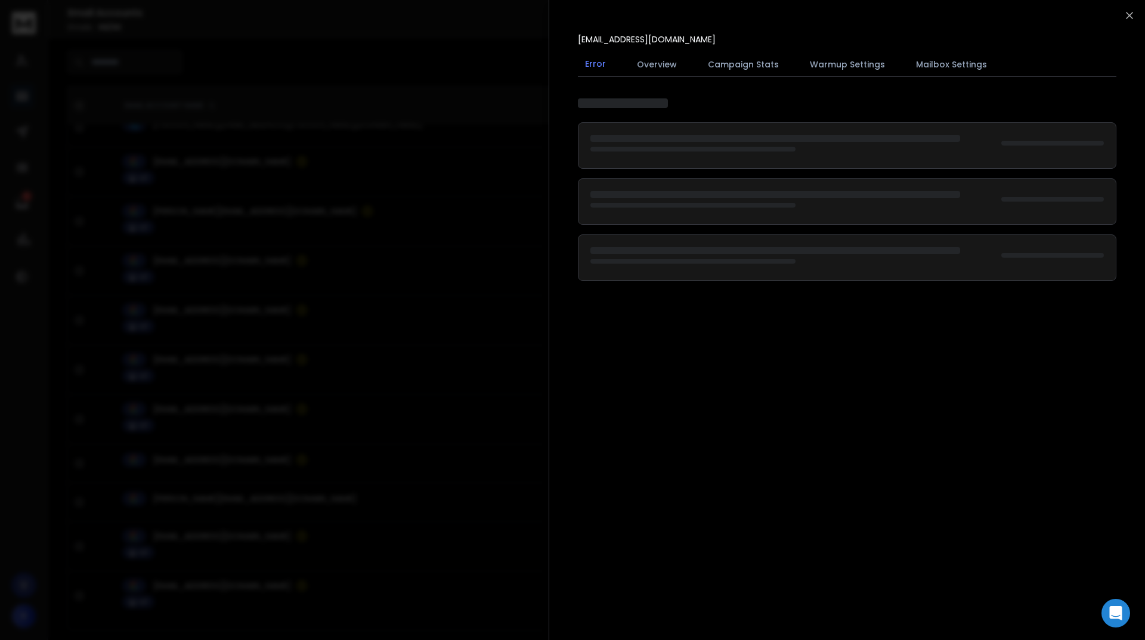
click at [419, 284] on div at bounding box center [572, 320] width 1145 height 640
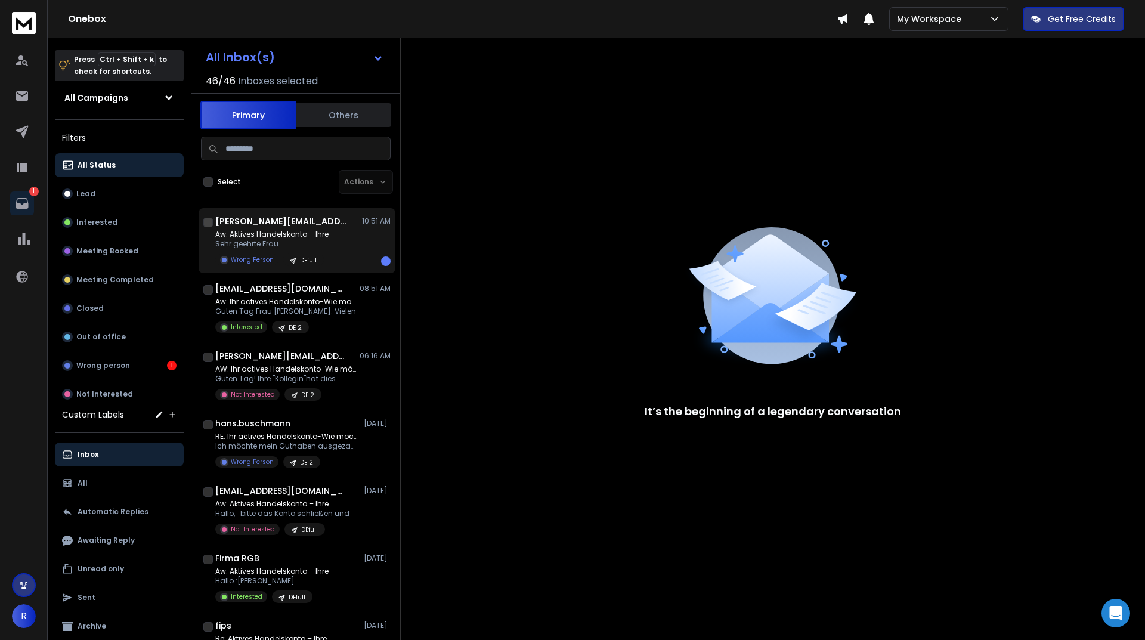
click at [288, 227] on div "v.ambauen@gmx.ch 10:51 AM Aw: Aktives Handelskonto – Ihre Sehr geehrte Frau Wro…" at bounding box center [302, 240] width 175 height 51
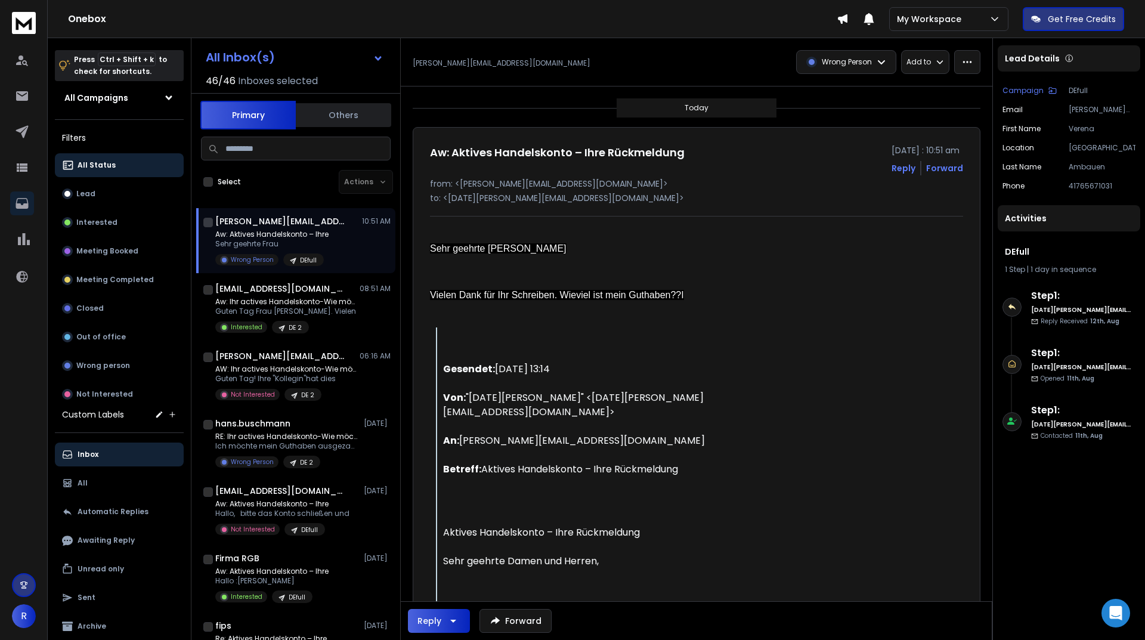
drag, startPoint x: 722, startPoint y: 301, endPoint x: 435, endPoint y: 233, distance: 294.1
copy div "Sehr geehrte Frau Ortega Vielen Dank für Ihr Schreiben. Wieviel ist mein Guthab…"
drag, startPoint x: 272, startPoint y: 239, endPoint x: 236, endPoint y: 234, distance: 36.2
click at [236, 234] on p "Aw: Aktives Handelskonto – Ihre" at bounding box center [271, 235] width 113 height 10
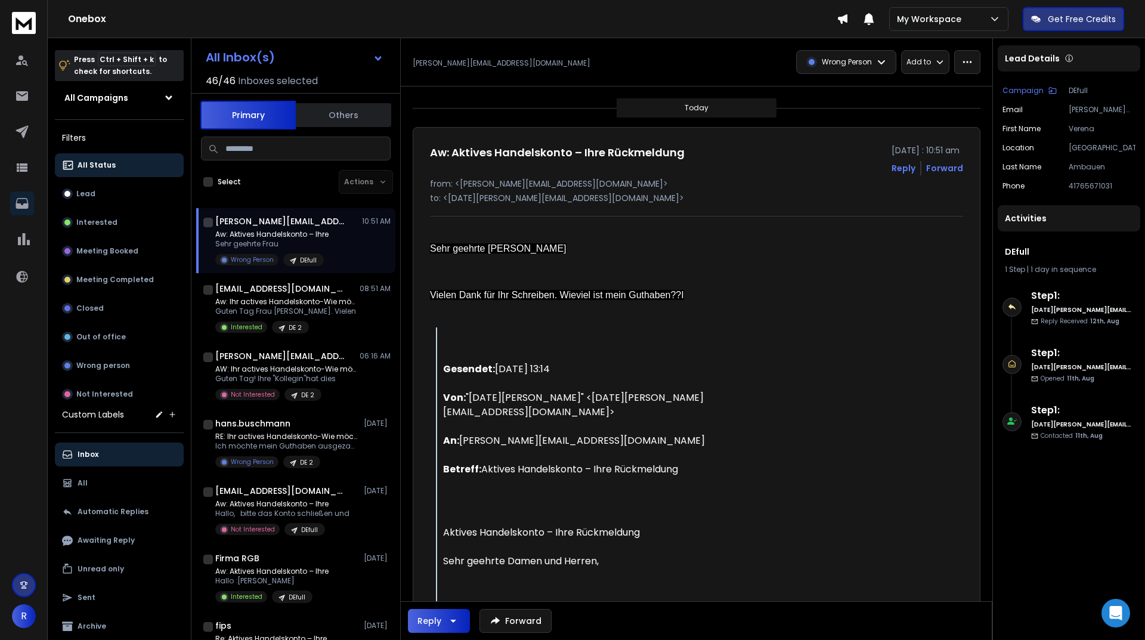
click at [206, 223] on button "button" at bounding box center [208, 223] width 10 height 10
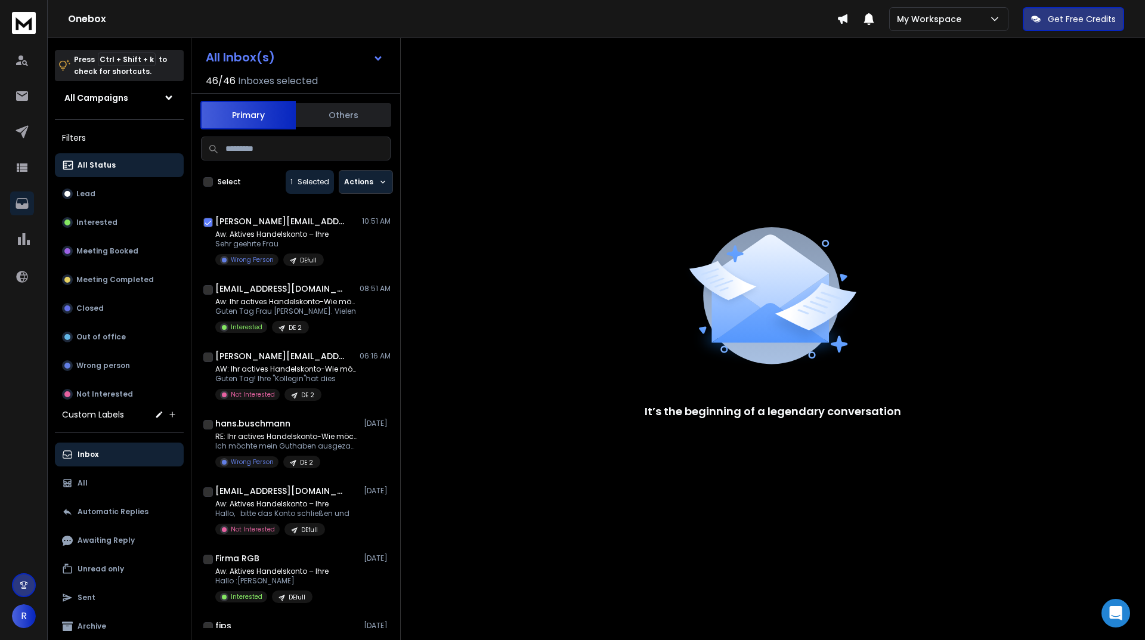
click at [371, 183] on p "Actions" at bounding box center [358, 182] width 29 height 10
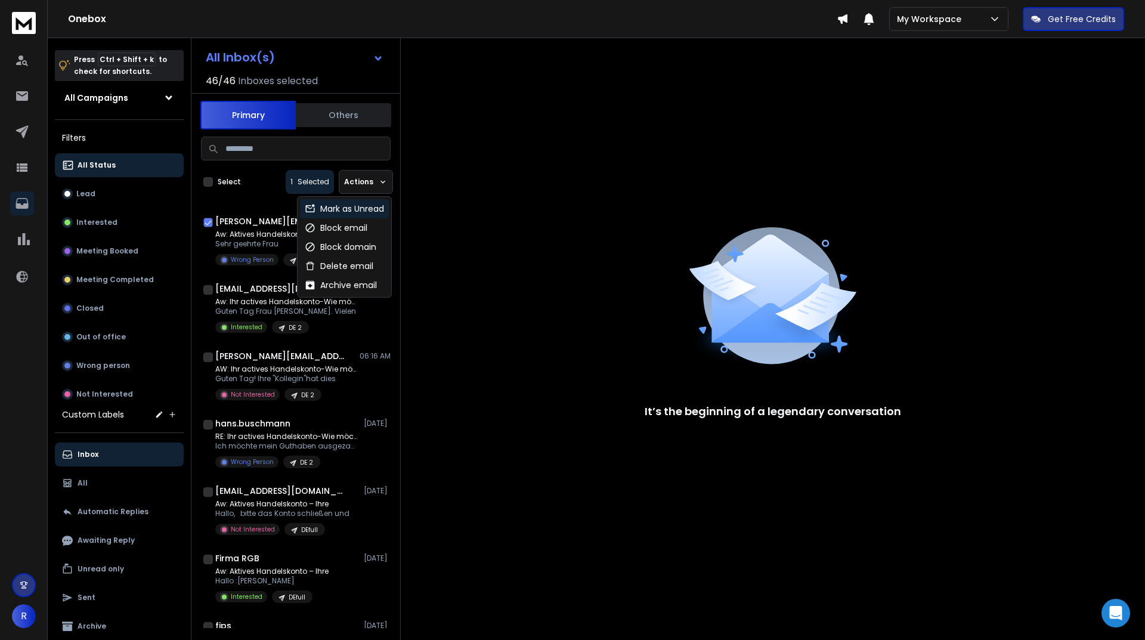
click at [357, 206] on div "Mark as Unread" at bounding box center [344, 209] width 79 height 12
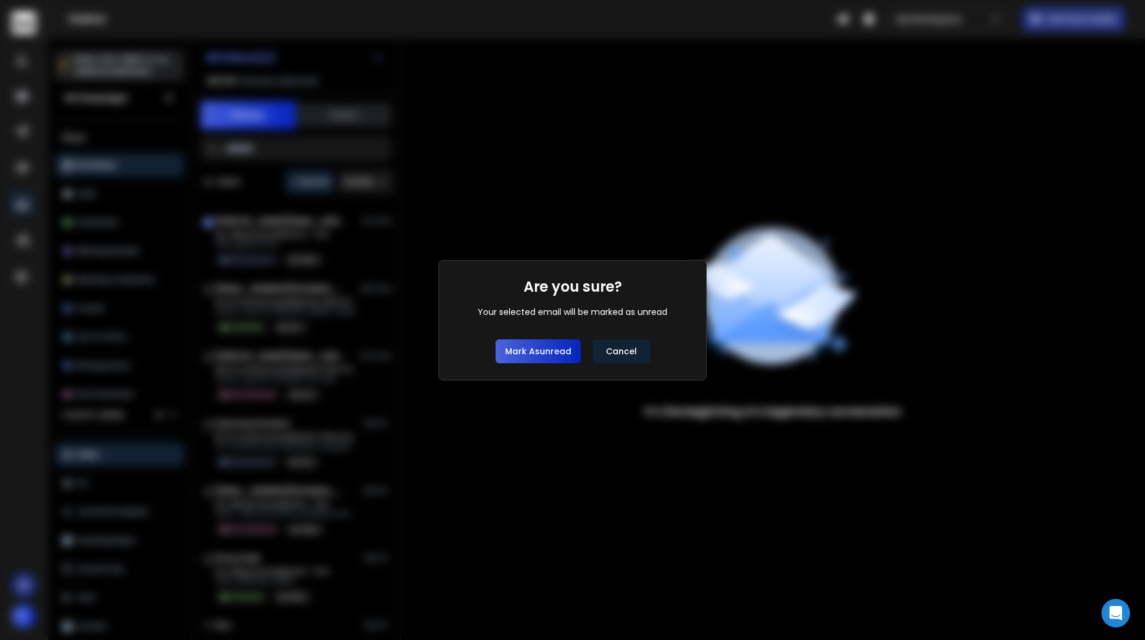
click at [524, 357] on p "Mark as unread" at bounding box center [538, 351] width 66 height 12
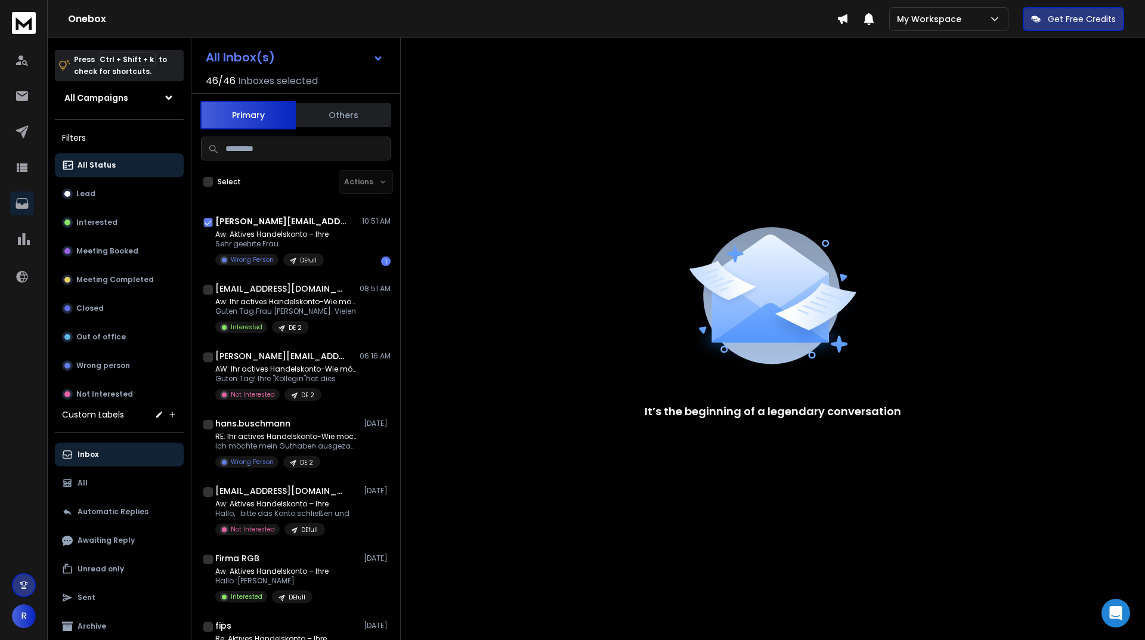
click at [529, 356] on div "It’s the beginning of a legendary conversation" at bounding box center [773, 310] width 744 height 544
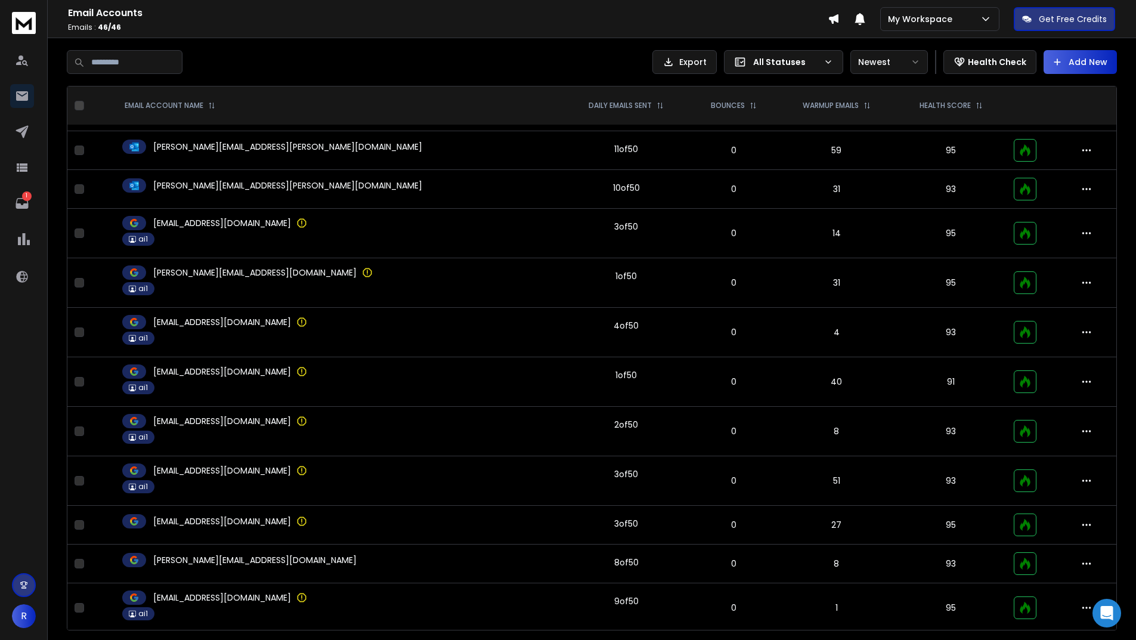
scroll to position [1374, 0]
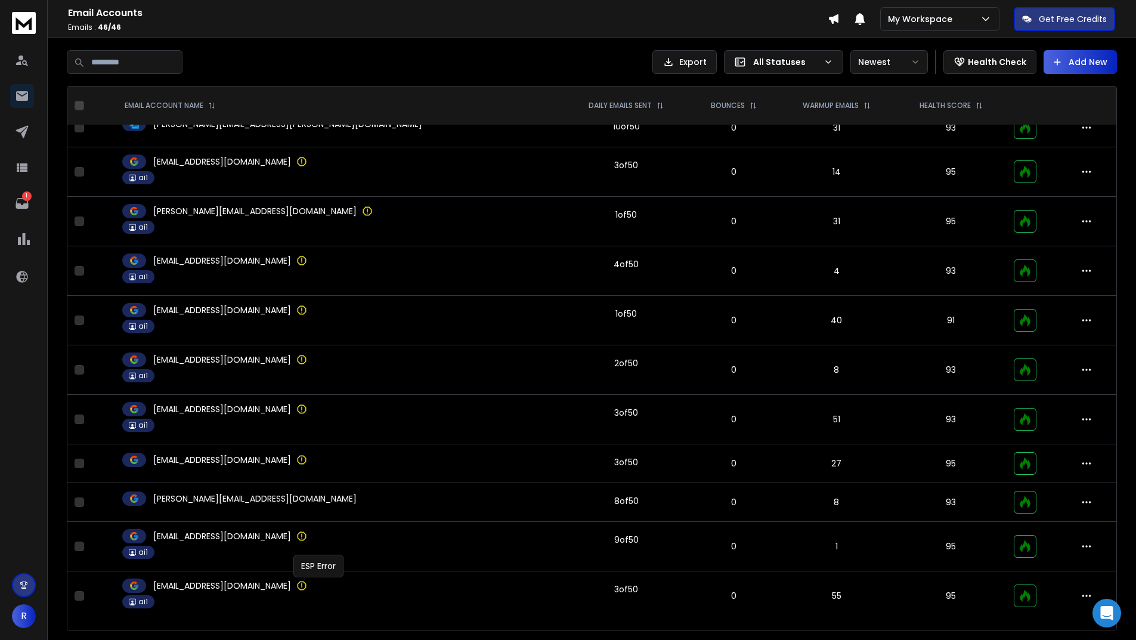
click at [308, 589] on icon at bounding box center [302, 586] width 12 height 12
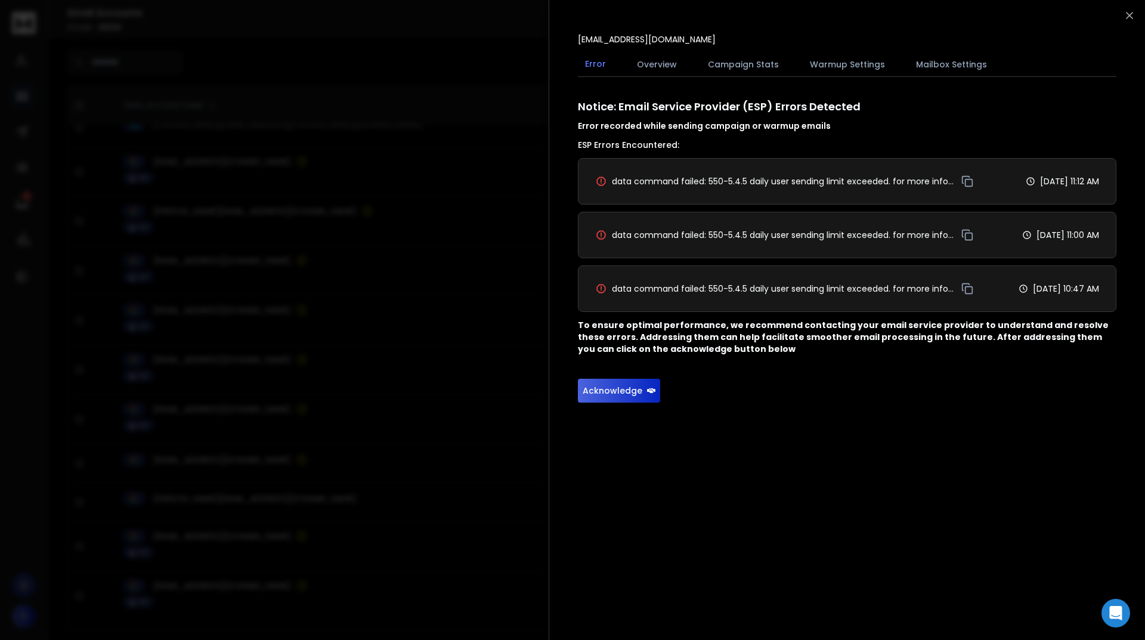
click at [624, 385] on button "Acknowledge" at bounding box center [619, 391] width 82 height 24
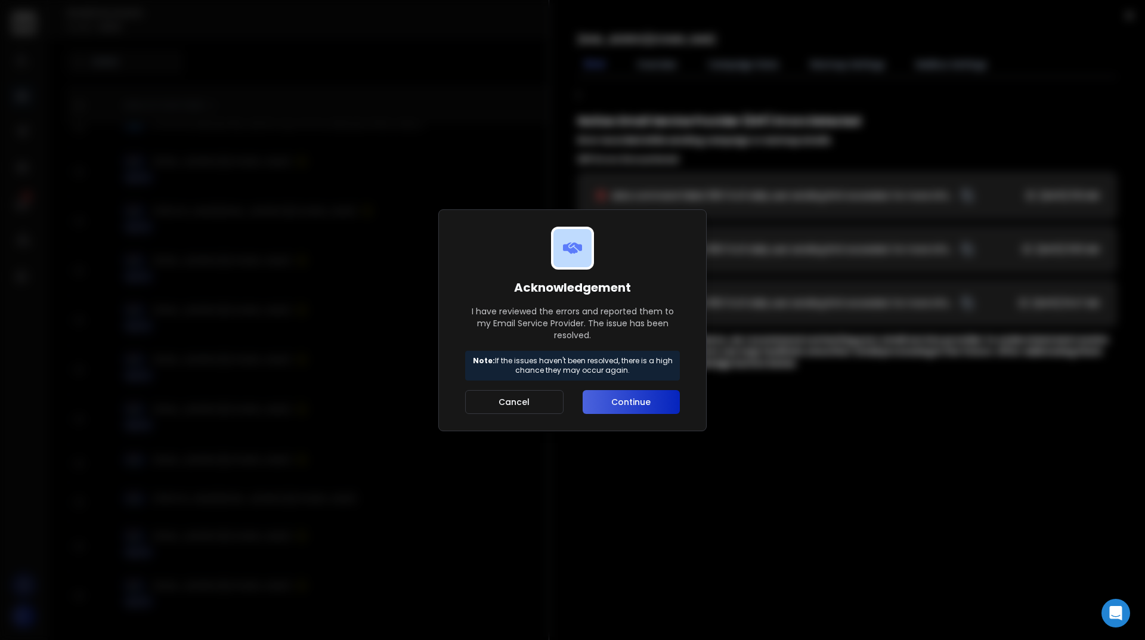
click at [638, 403] on button "Continue" at bounding box center [631, 402] width 97 height 24
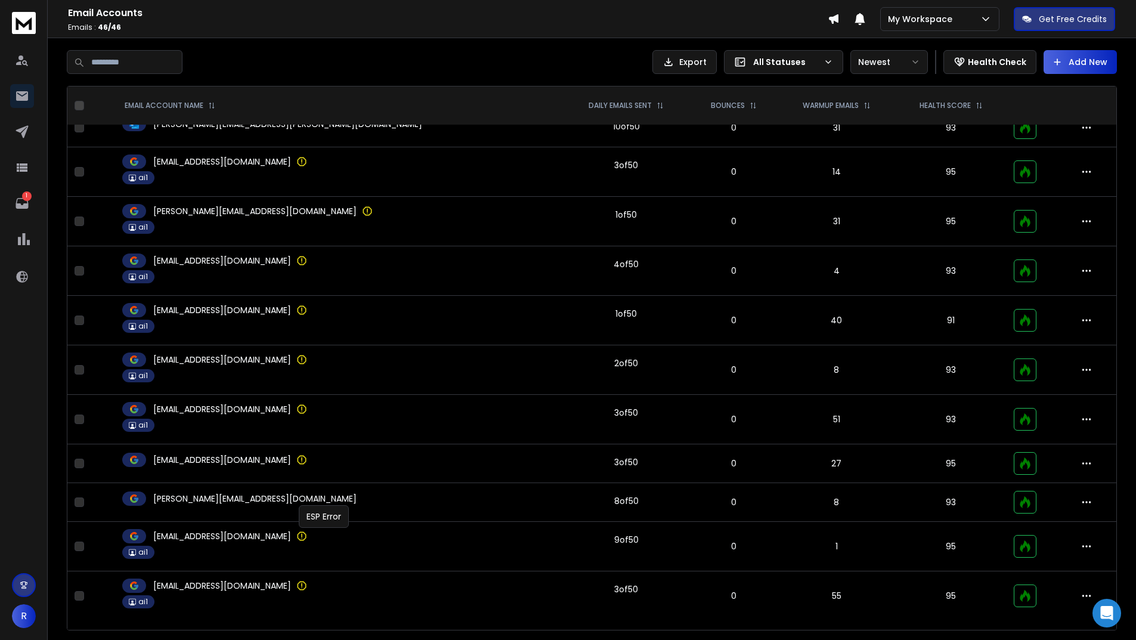
click at [308, 533] on icon at bounding box center [302, 536] width 12 height 12
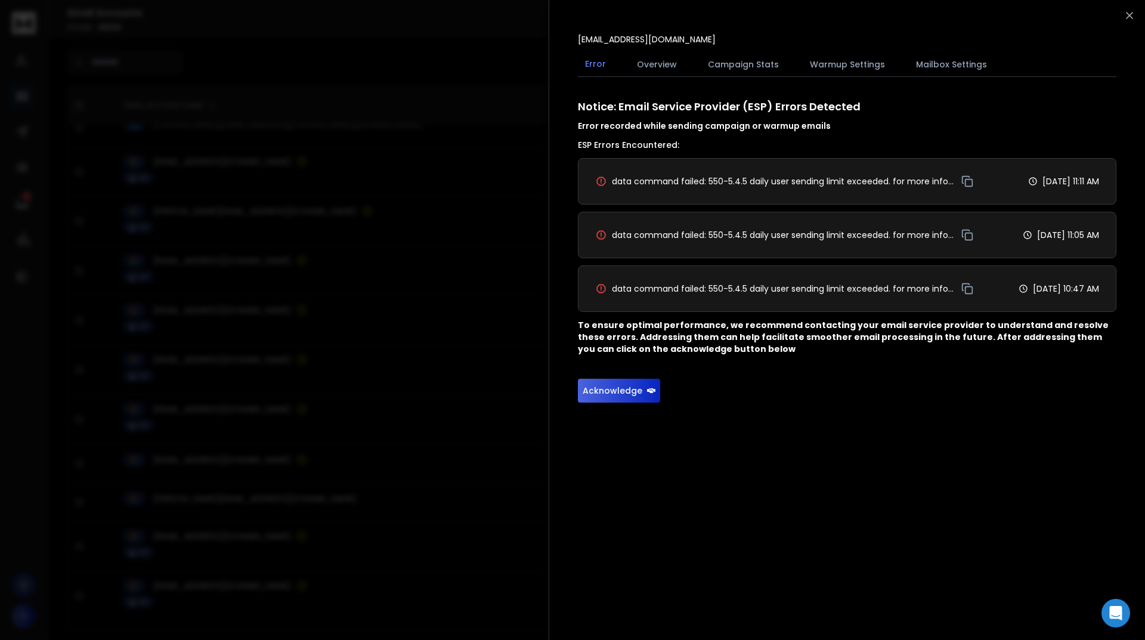
click at [601, 392] on button "Acknowledge" at bounding box center [619, 391] width 82 height 24
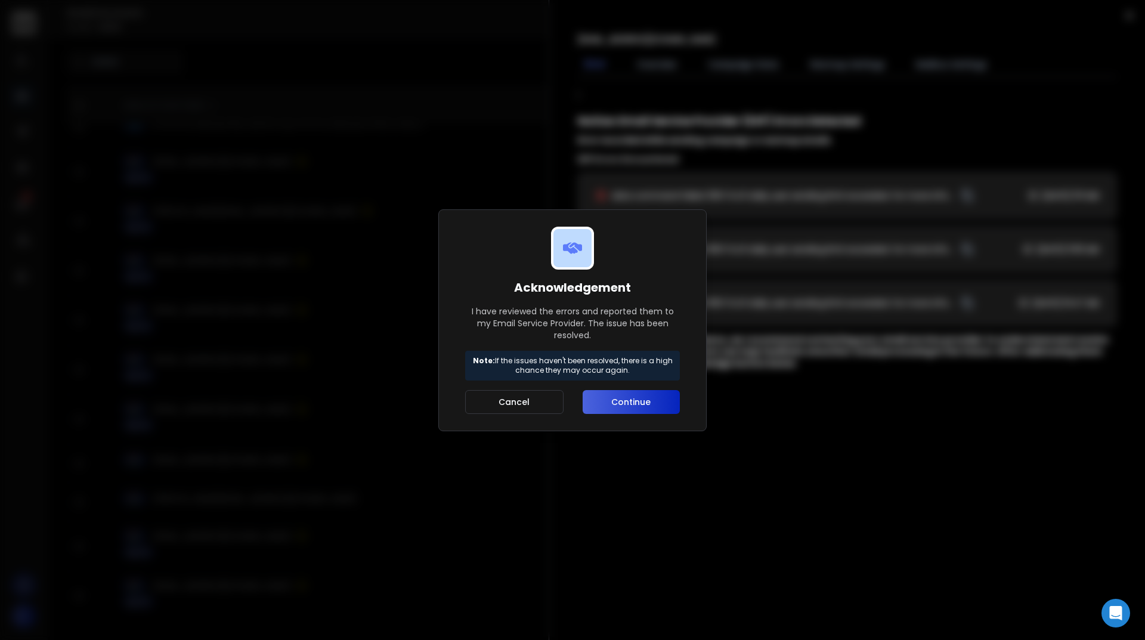
click at [655, 417] on div "Acknowledgement I have reviewed the errors and reported them to my Email Servic…" at bounding box center [572, 320] width 268 height 222
click at [656, 412] on button "Continue" at bounding box center [631, 402] width 97 height 24
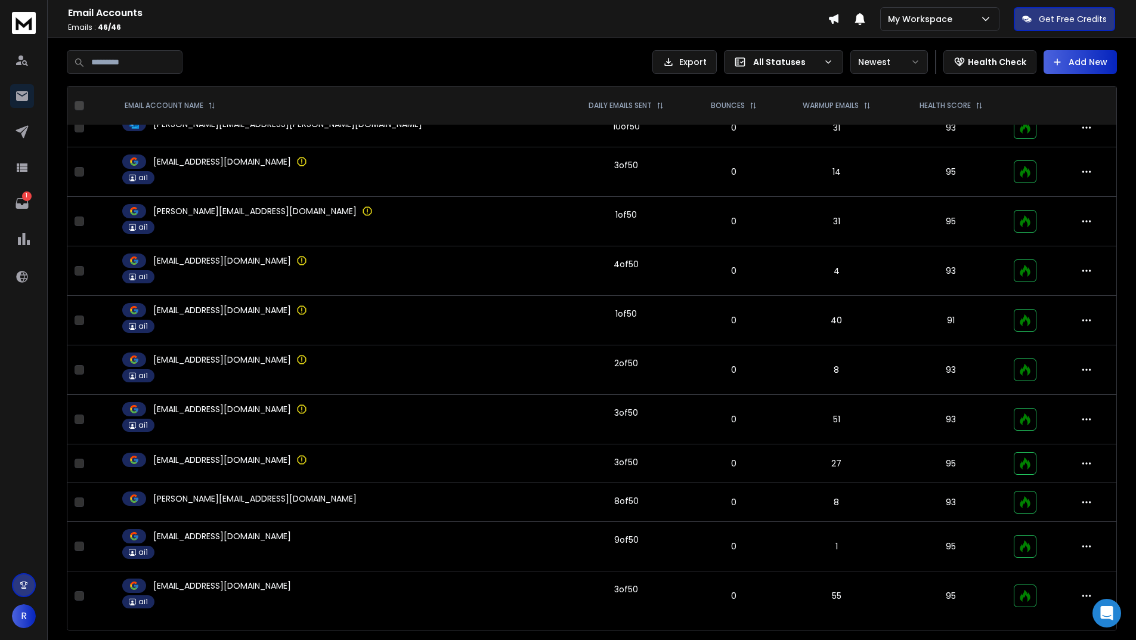
click at [306, 459] on div "[EMAIL_ADDRESS][DOMAIN_NAME]" at bounding box center [338, 460] width 433 height 14
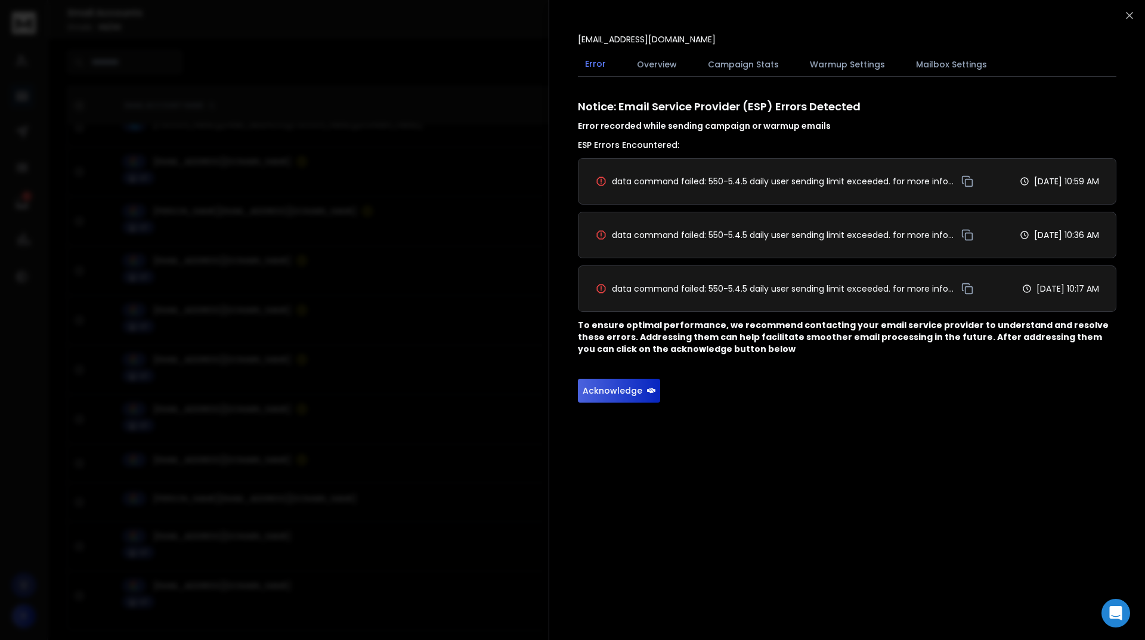
click at [616, 399] on button "Acknowledge" at bounding box center [619, 391] width 82 height 24
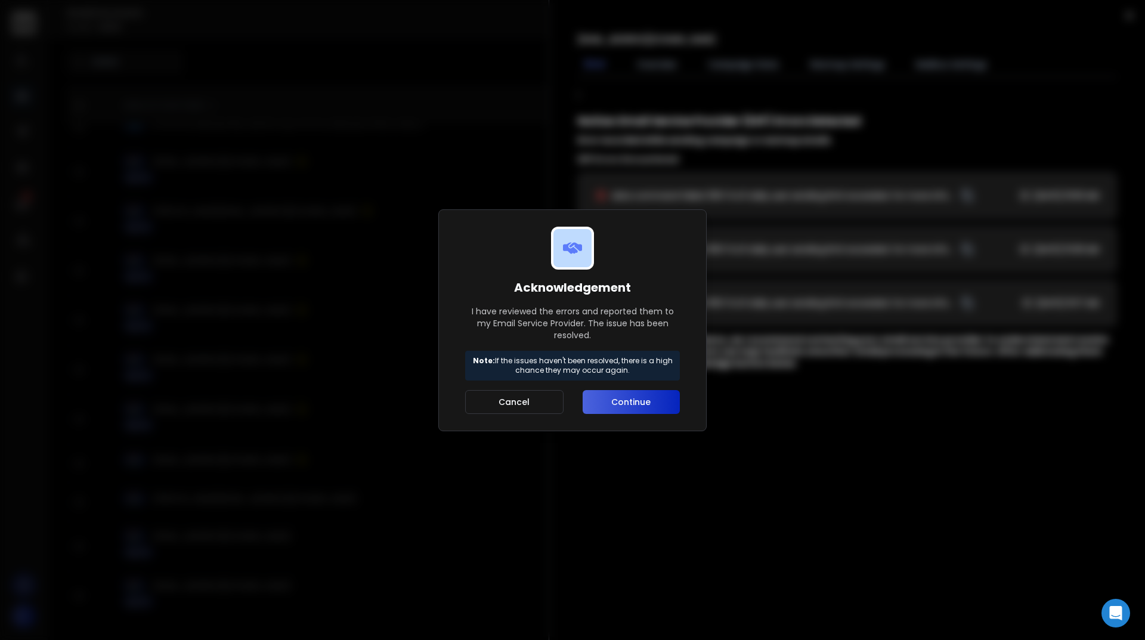
click at [638, 415] on div "Acknowledgement I have reviewed the errors and reported them to my Email Servic…" at bounding box center [572, 320] width 268 height 222
click at [642, 407] on button "Continue" at bounding box center [631, 402] width 97 height 24
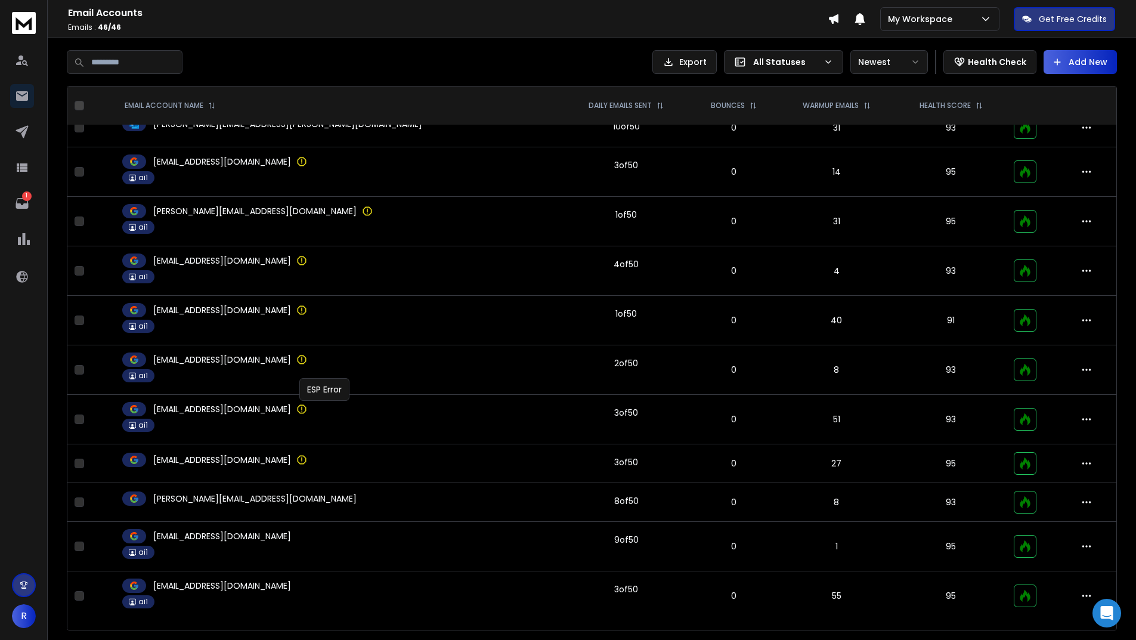
click at [319, 405] on body "Your warmest leads are on your site – Turn visits into conversations Reach Out …" at bounding box center [568, 320] width 1136 height 640
click at [308, 410] on icon at bounding box center [302, 409] width 12 height 12
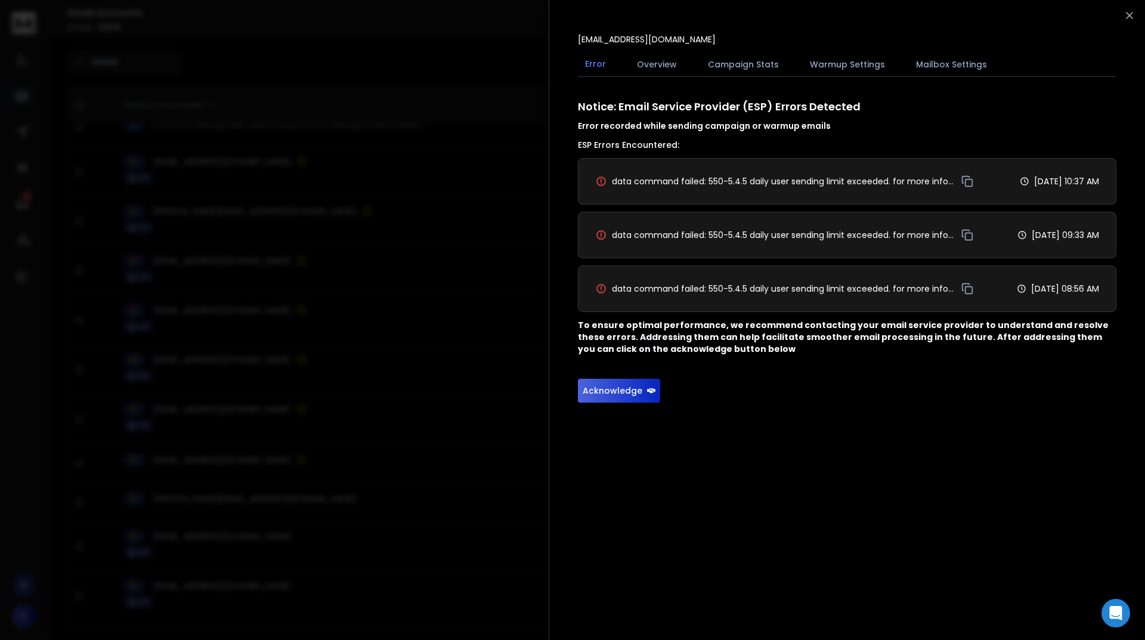
click at [623, 412] on div "dennismuller@supporttradecrypto.org Error Overview Campaign Stats Warmup Settin…" at bounding box center [847, 217] width 567 height 407
click at [625, 400] on button "Acknowledge" at bounding box center [619, 391] width 82 height 24
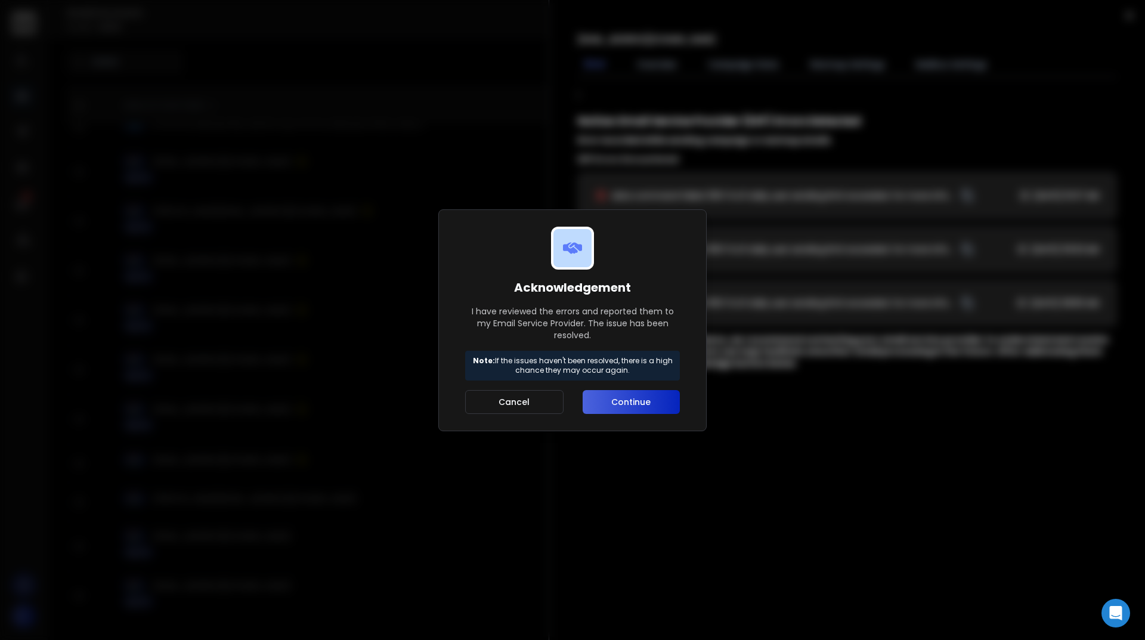
click at [637, 410] on button "Continue" at bounding box center [631, 402] width 97 height 24
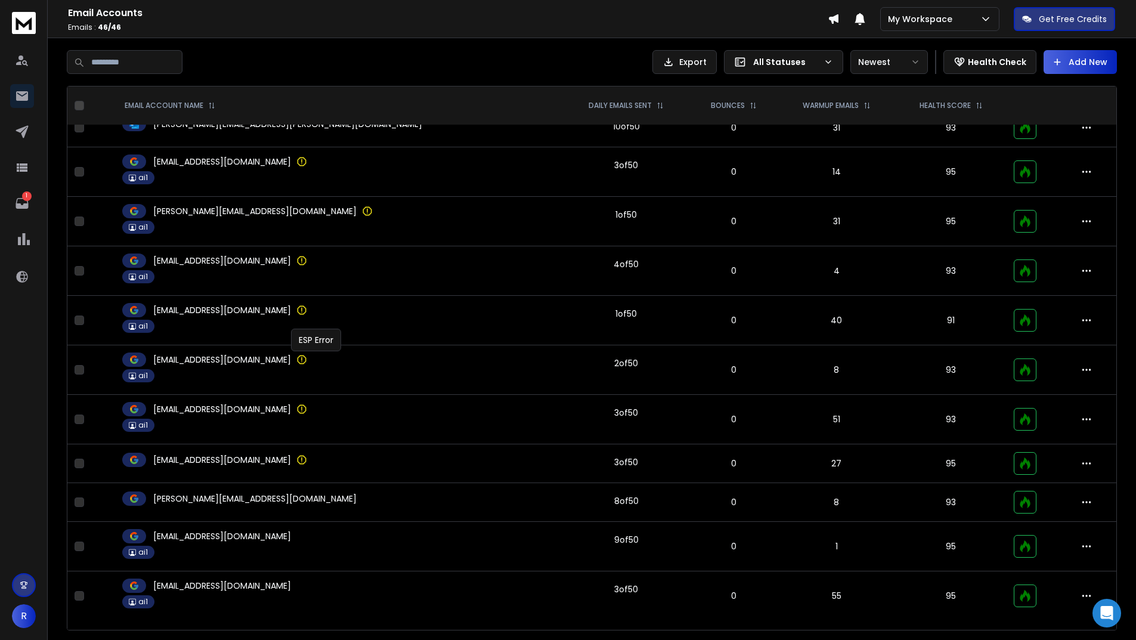
click at [308, 357] on icon at bounding box center [302, 360] width 12 height 12
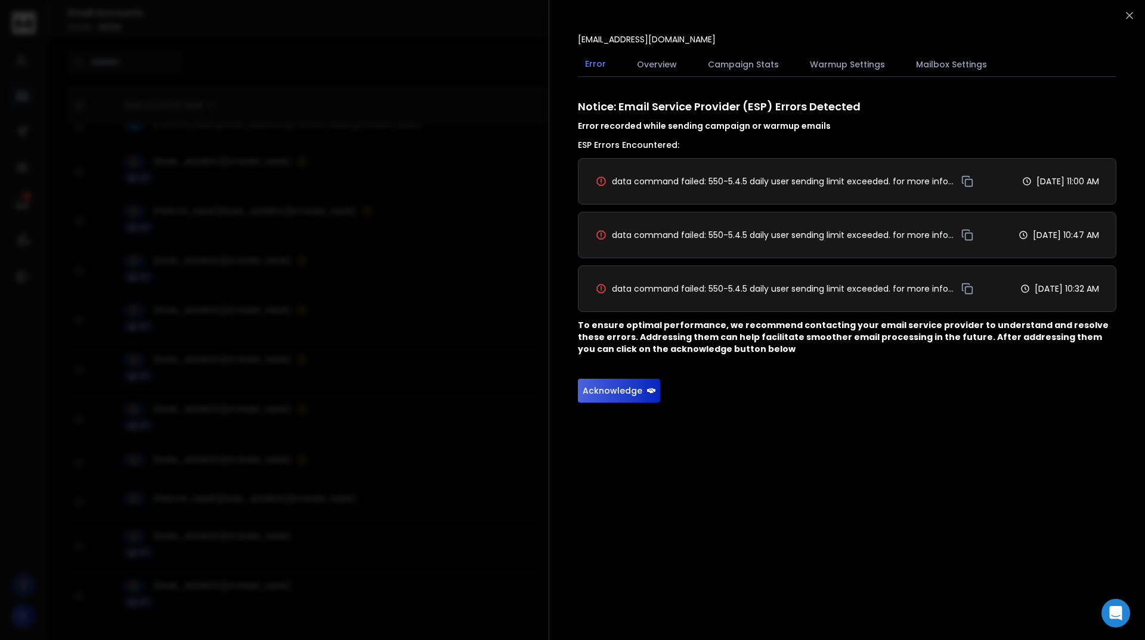
click at [602, 384] on button "Acknowledge" at bounding box center [619, 391] width 82 height 24
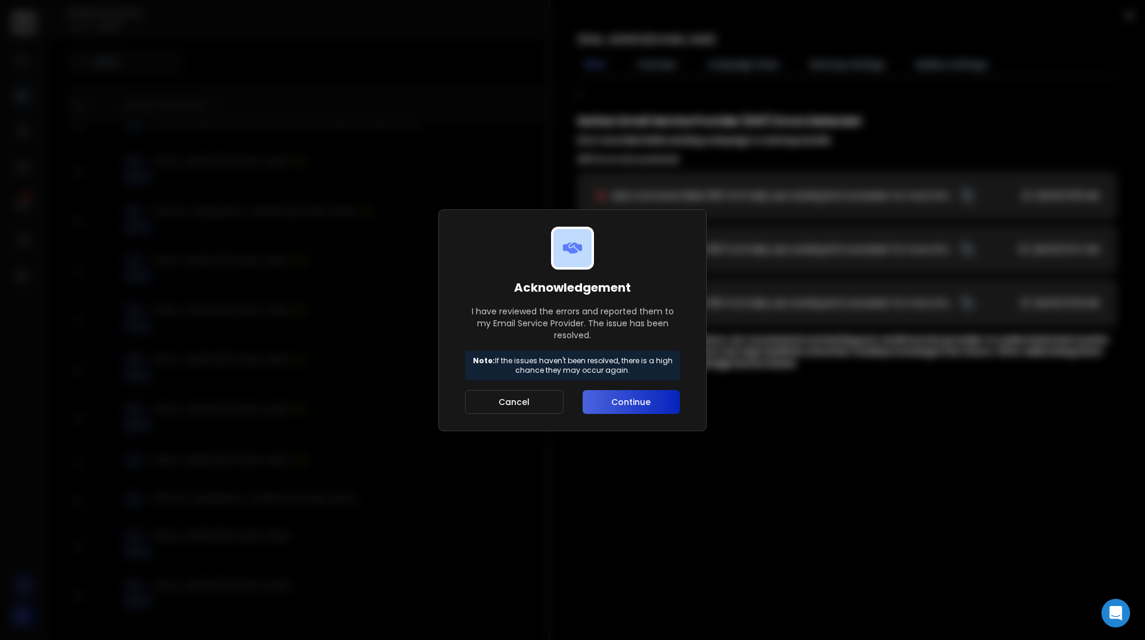
click at [678, 411] on button "Continue" at bounding box center [631, 402] width 97 height 24
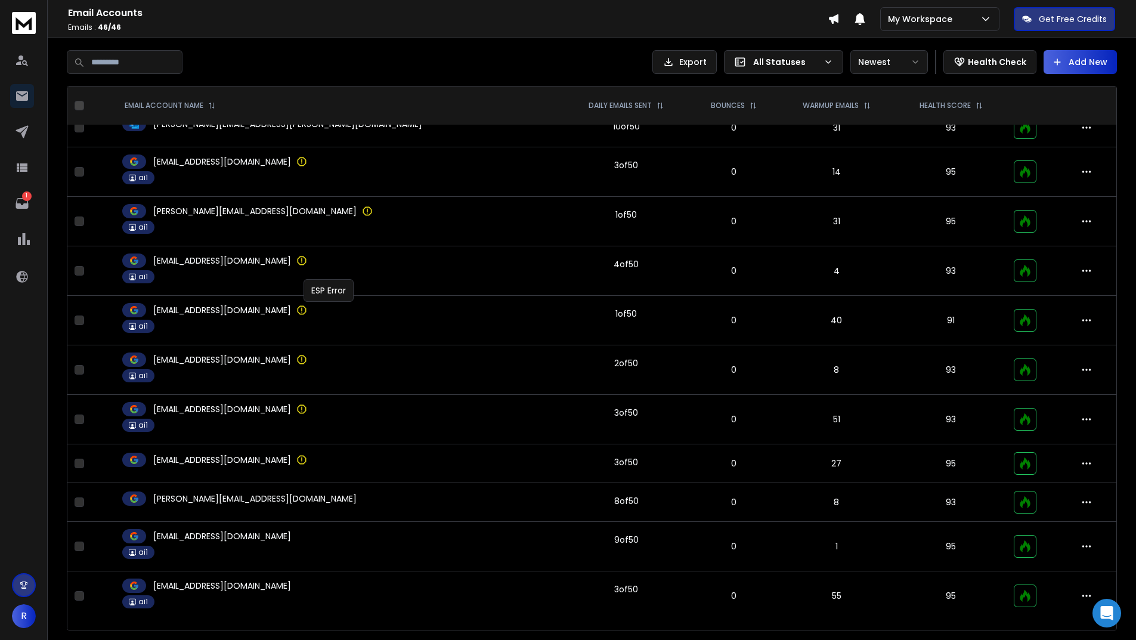
click at [308, 315] on icon at bounding box center [302, 310] width 12 height 12
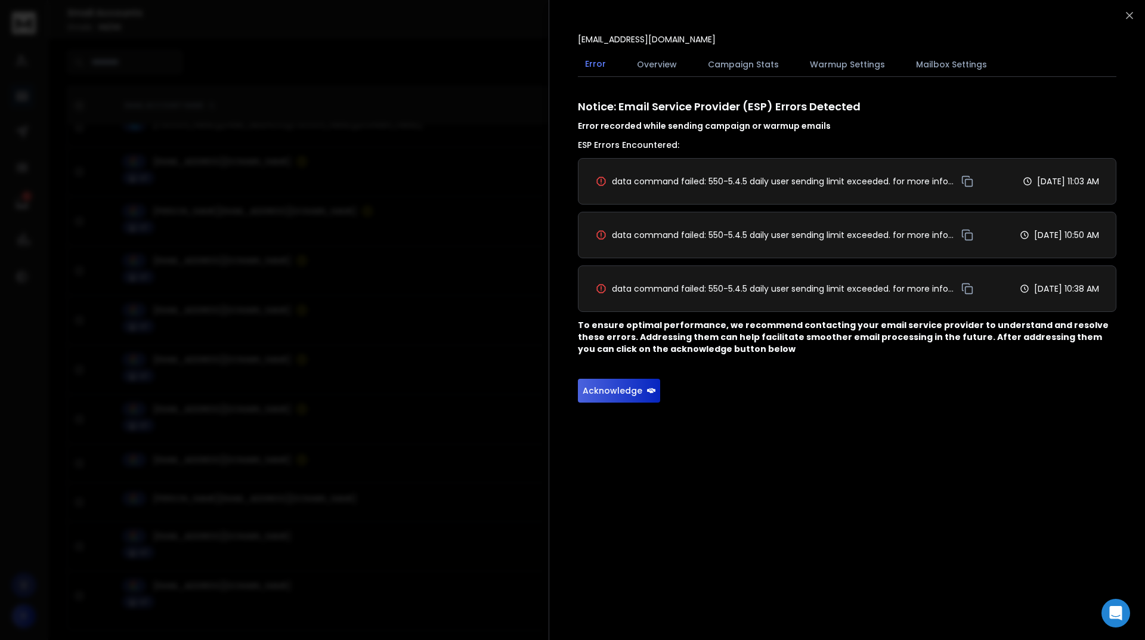
drag, startPoint x: 617, startPoint y: 366, endPoint x: 613, endPoint y: 385, distance: 19.7
click at [617, 371] on div "Notice: Email Service Provider (ESP) Errors Detected Error recorded while sendi…" at bounding box center [847, 250] width 539 height 304
click at [613, 386] on button "Acknowledge" at bounding box center [619, 391] width 82 height 24
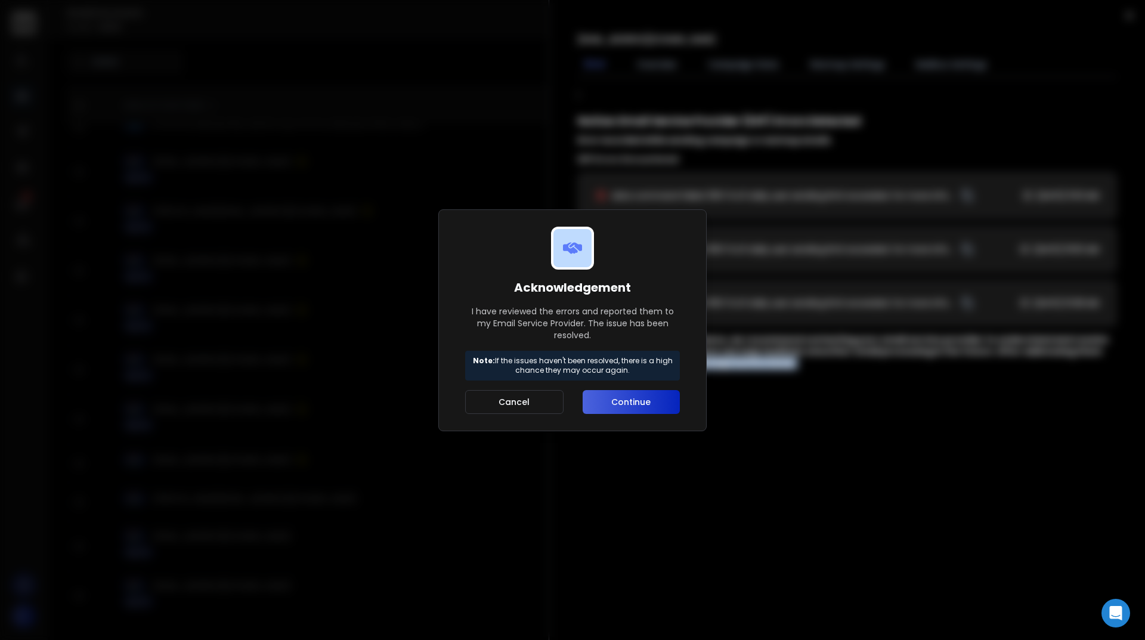
click at [653, 403] on button "Continue" at bounding box center [631, 402] width 97 height 24
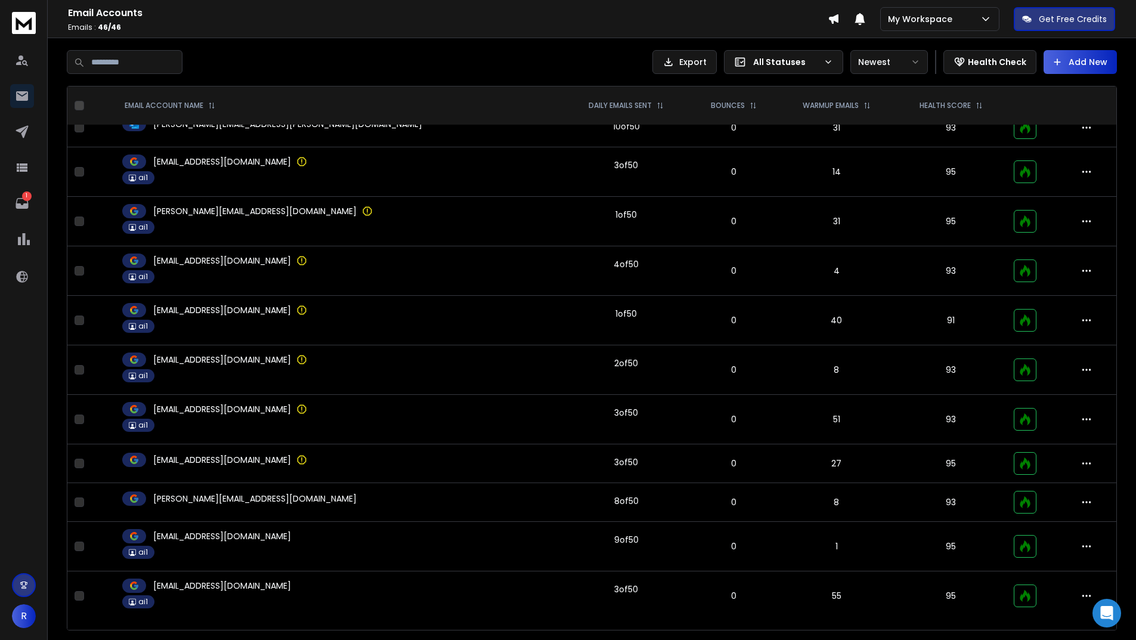
click at [335, 273] on div "ai1" at bounding box center [338, 276] width 433 height 13
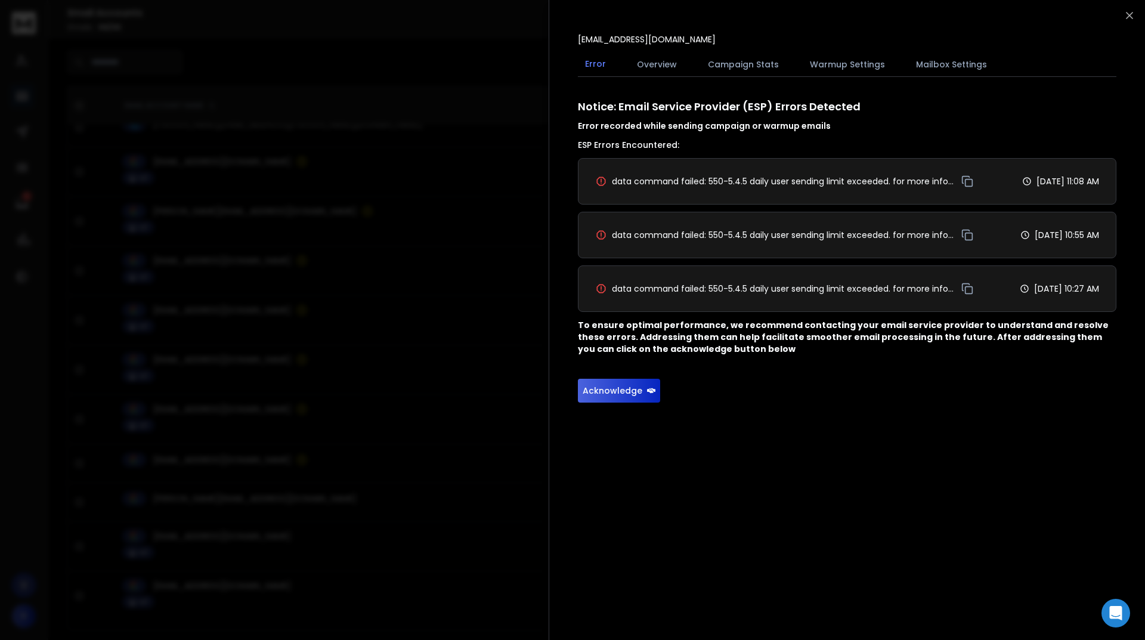
click at [602, 389] on button "Acknowledge" at bounding box center [619, 391] width 82 height 24
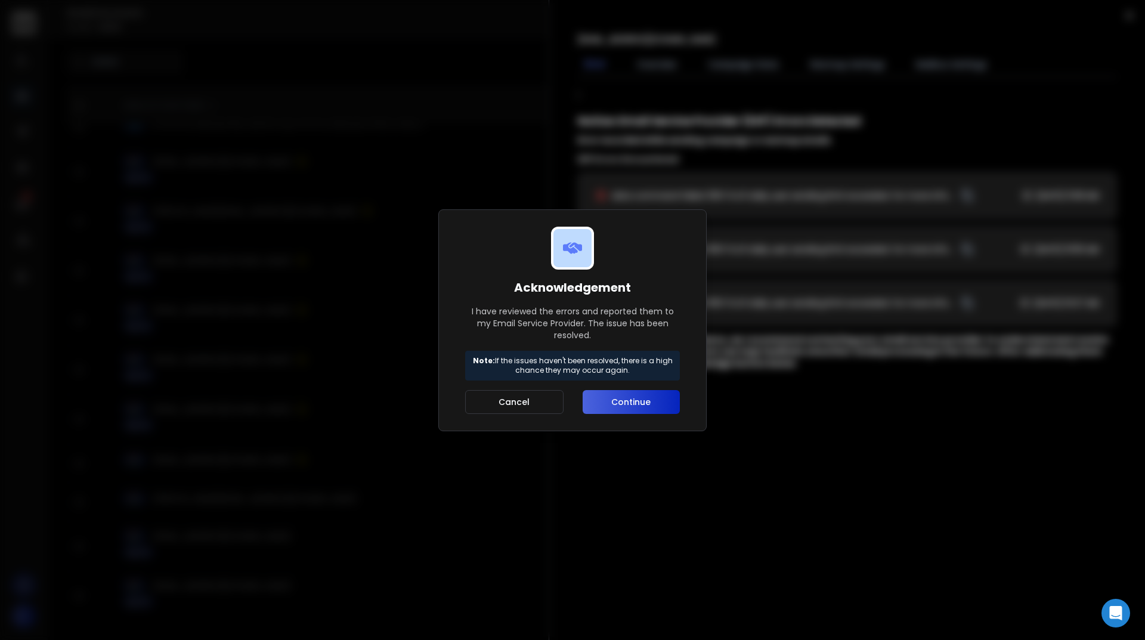
click at [612, 407] on button "Continue" at bounding box center [631, 402] width 97 height 24
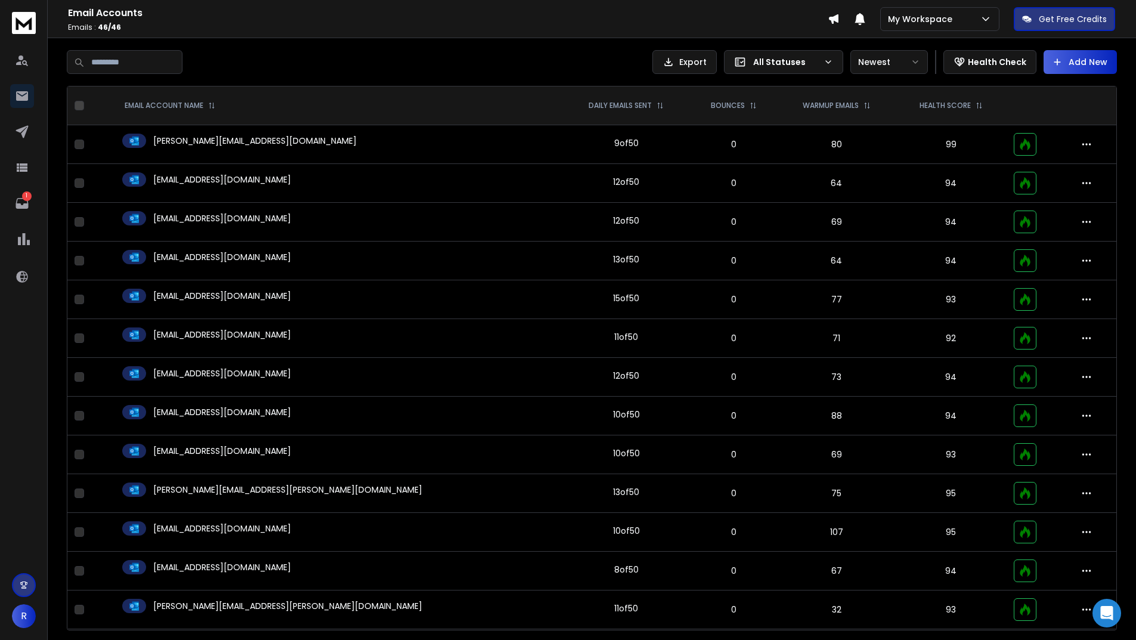
scroll to position [1374, 0]
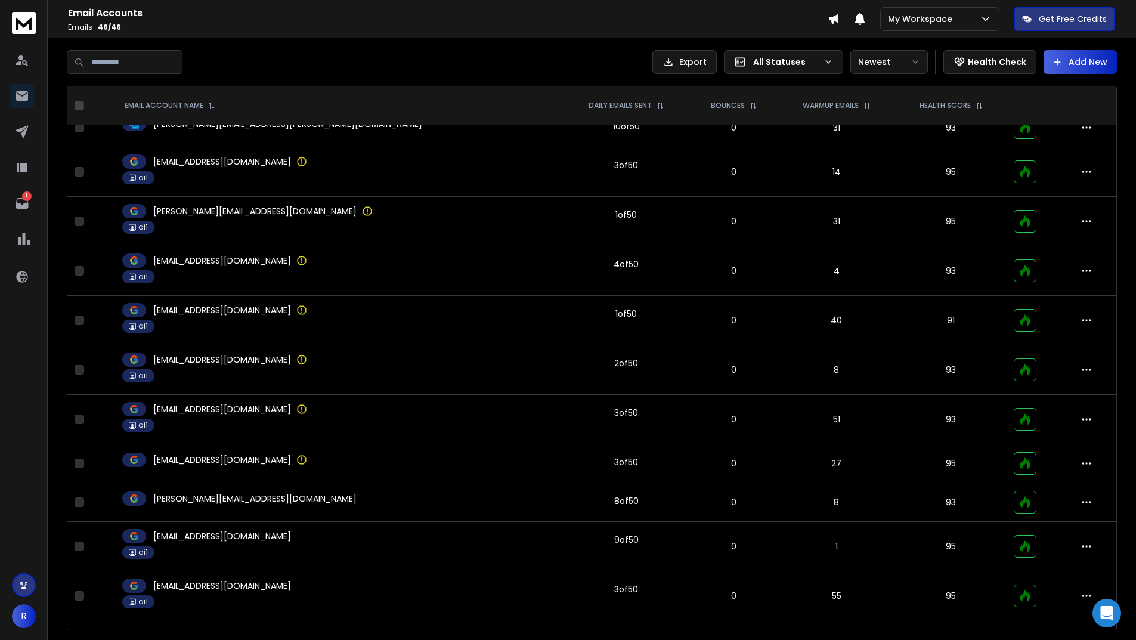
click at [322, 162] on div "[EMAIL_ADDRESS][DOMAIN_NAME]" at bounding box center [338, 161] width 433 height 14
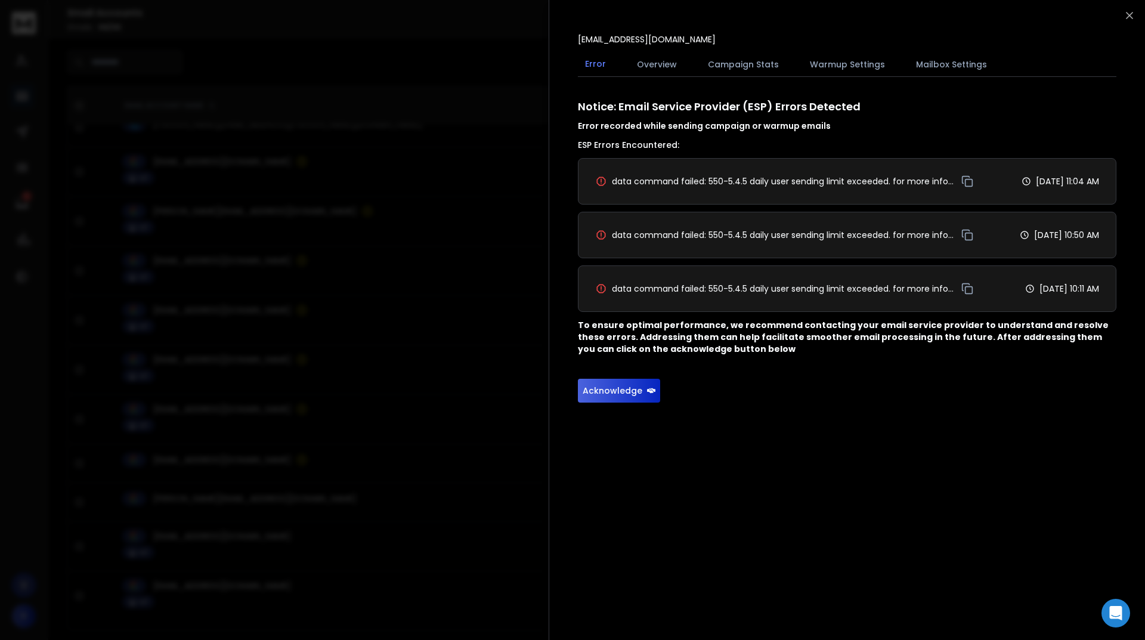
click at [599, 387] on button "Acknowledge" at bounding box center [619, 391] width 82 height 24
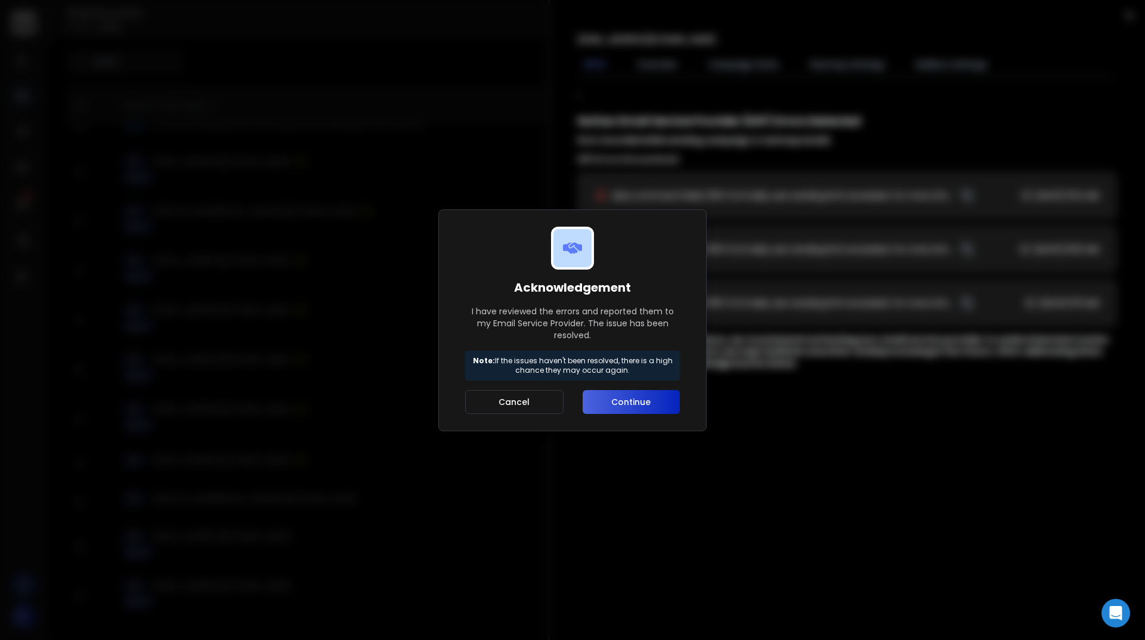
drag, startPoint x: 629, startPoint y: 390, endPoint x: 623, endPoint y: 405, distance: 16.4
click at [628, 393] on button "Continue" at bounding box center [631, 402] width 97 height 24
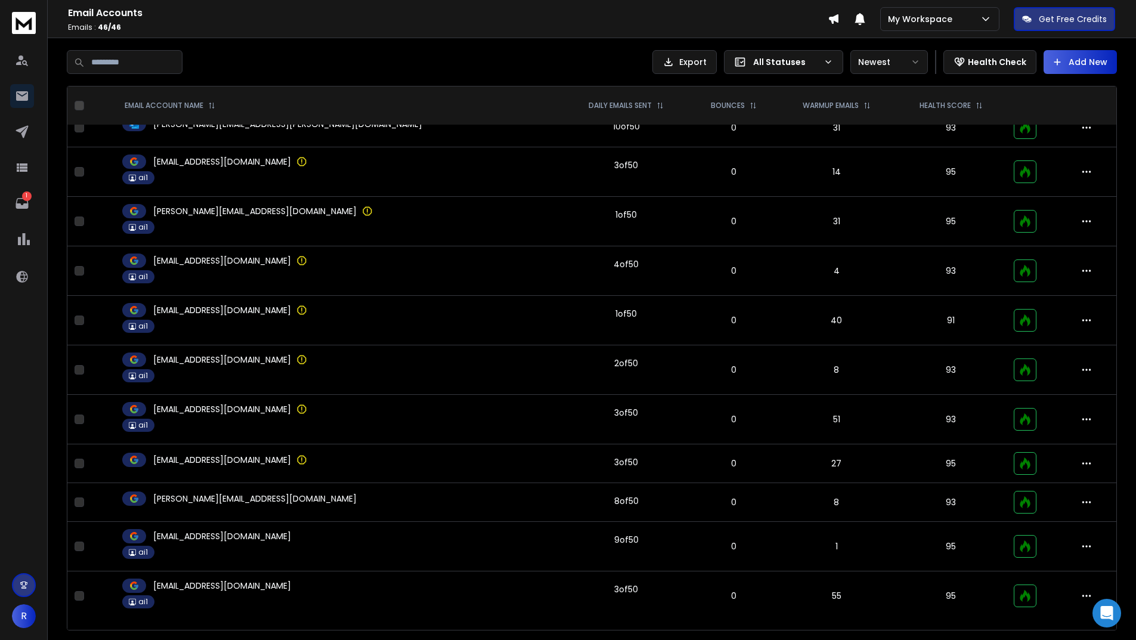
click at [308, 266] on icon at bounding box center [302, 261] width 12 height 12
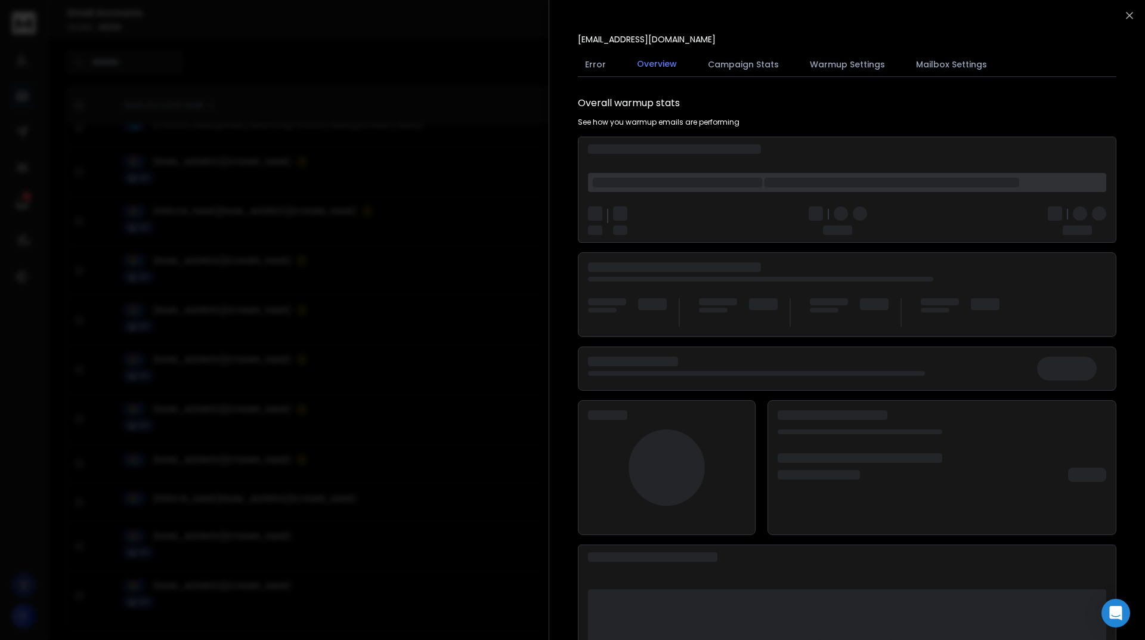
click at [283, 331] on div at bounding box center [572, 320] width 1145 height 640
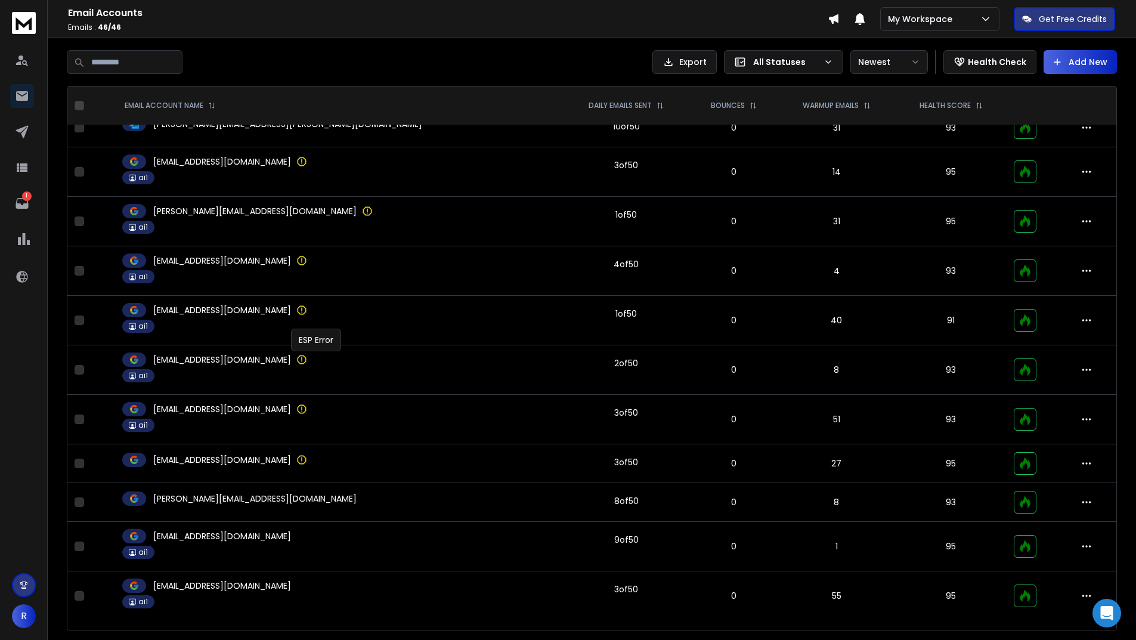
click at [308, 359] on icon at bounding box center [302, 360] width 12 height 12
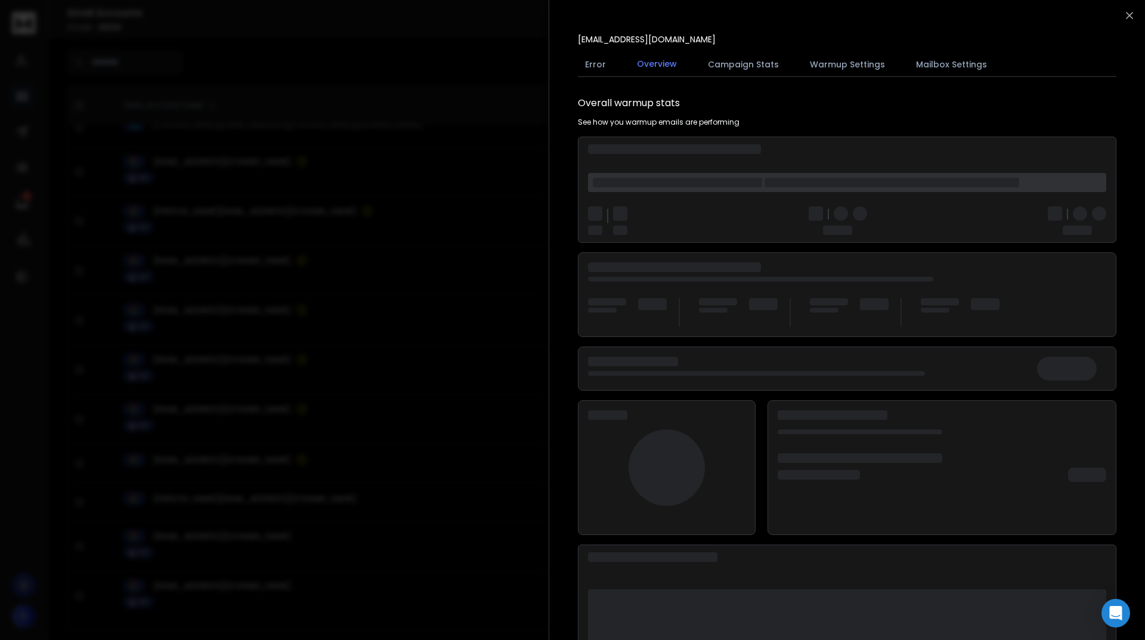
click at [364, 310] on div at bounding box center [572, 320] width 1145 height 640
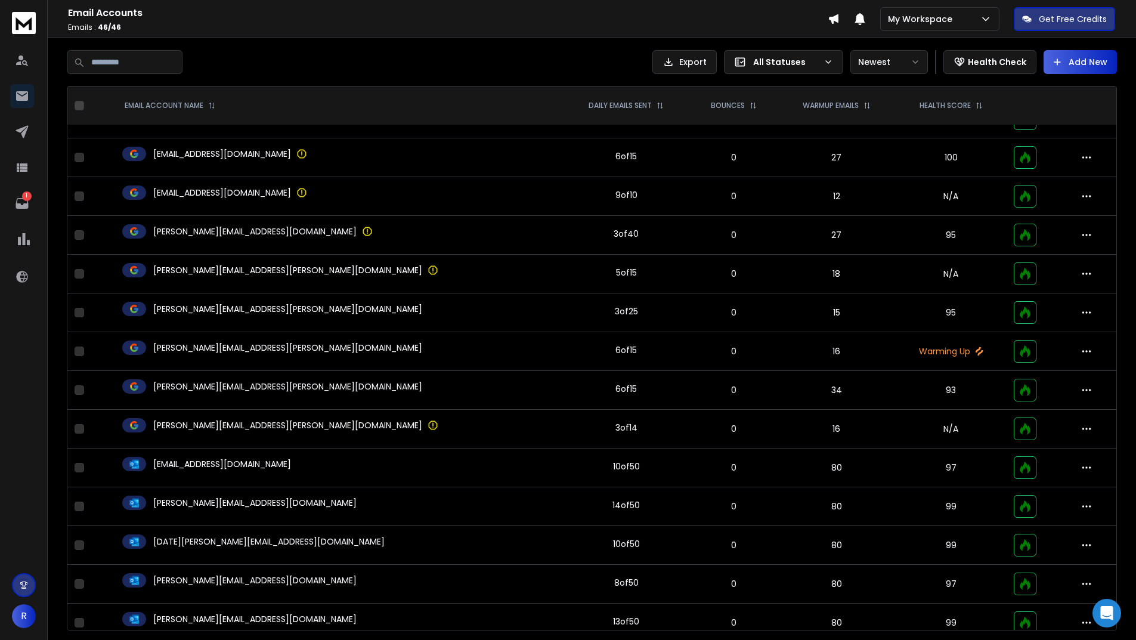
scroll to position [0, 0]
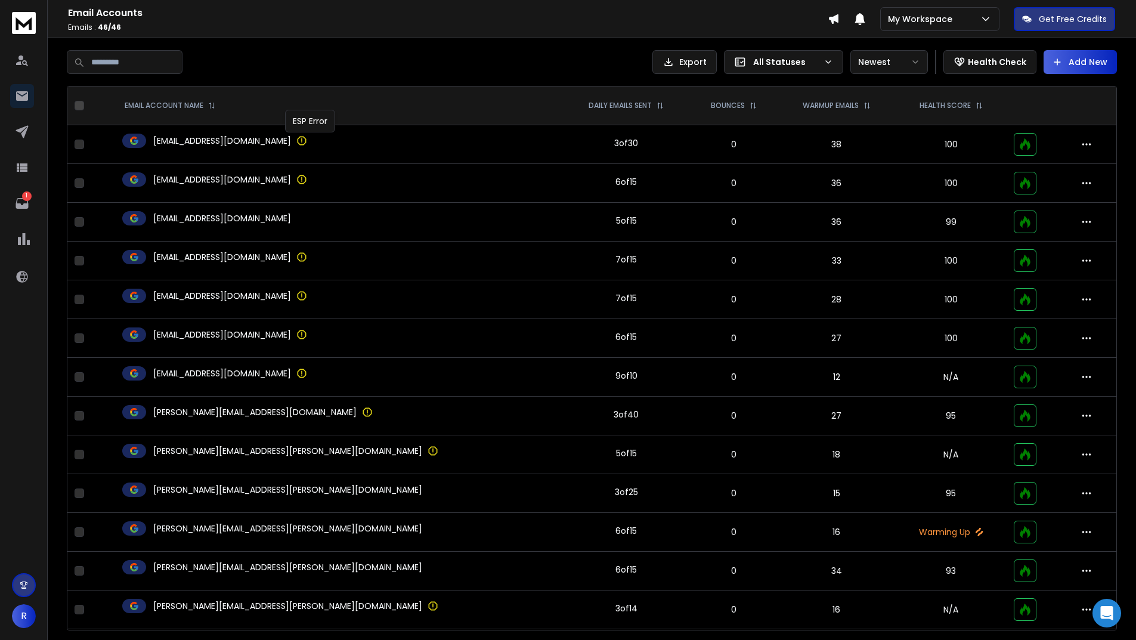
click at [308, 144] on icon at bounding box center [302, 141] width 12 height 12
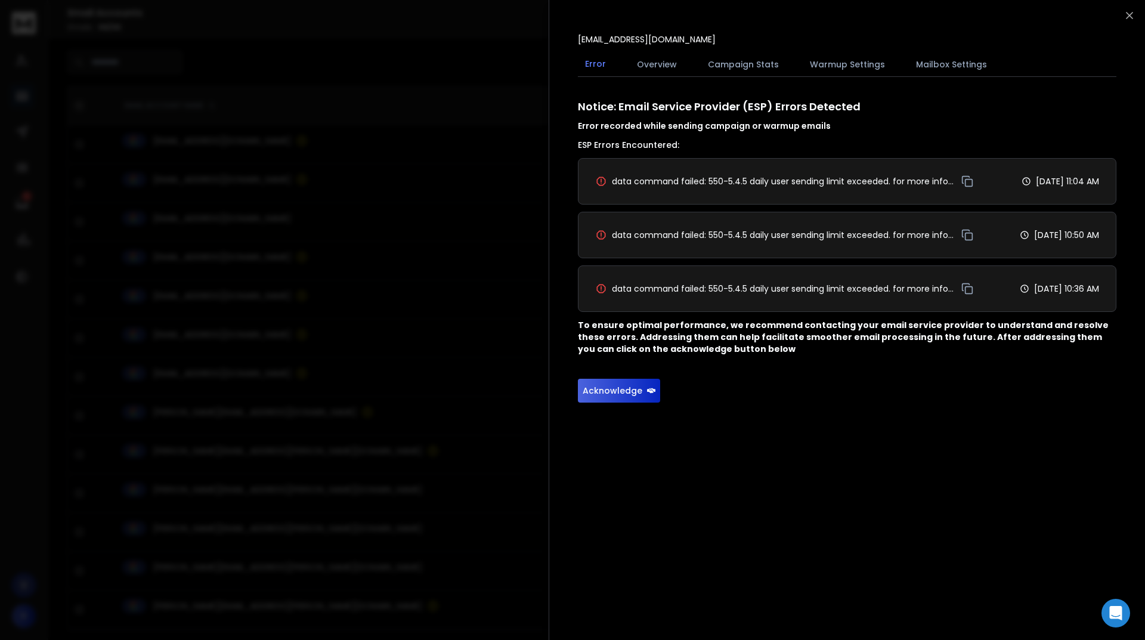
click at [616, 395] on button "Acknowledge" at bounding box center [619, 391] width 82 height 24
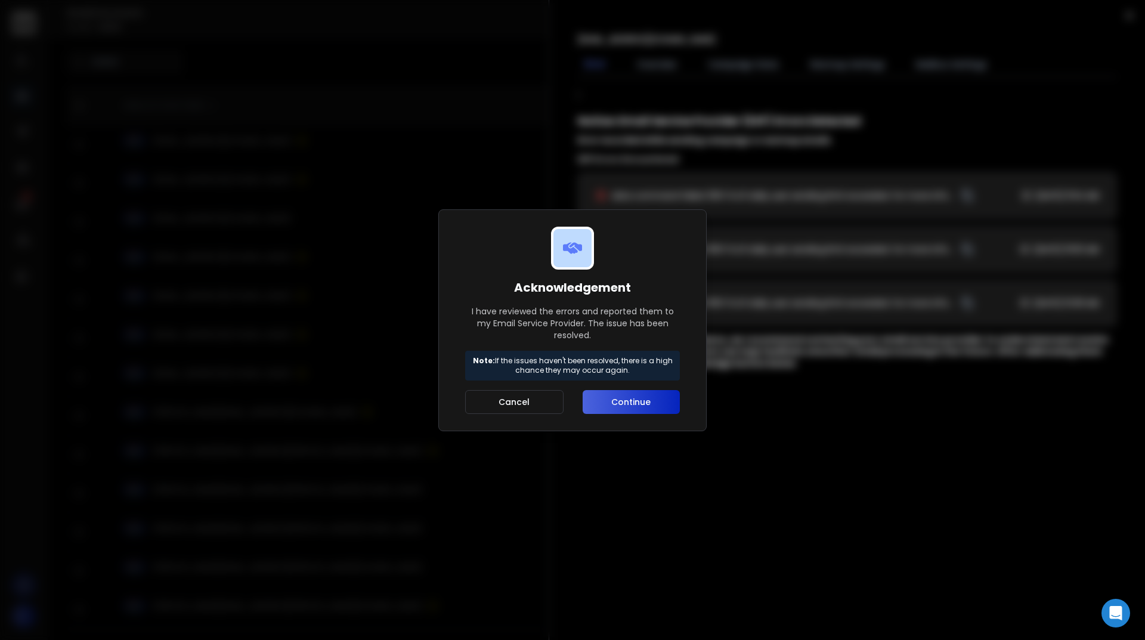
click at [619, 398] on button "Continue" at bounding box center [631, 402] width 97 height 24
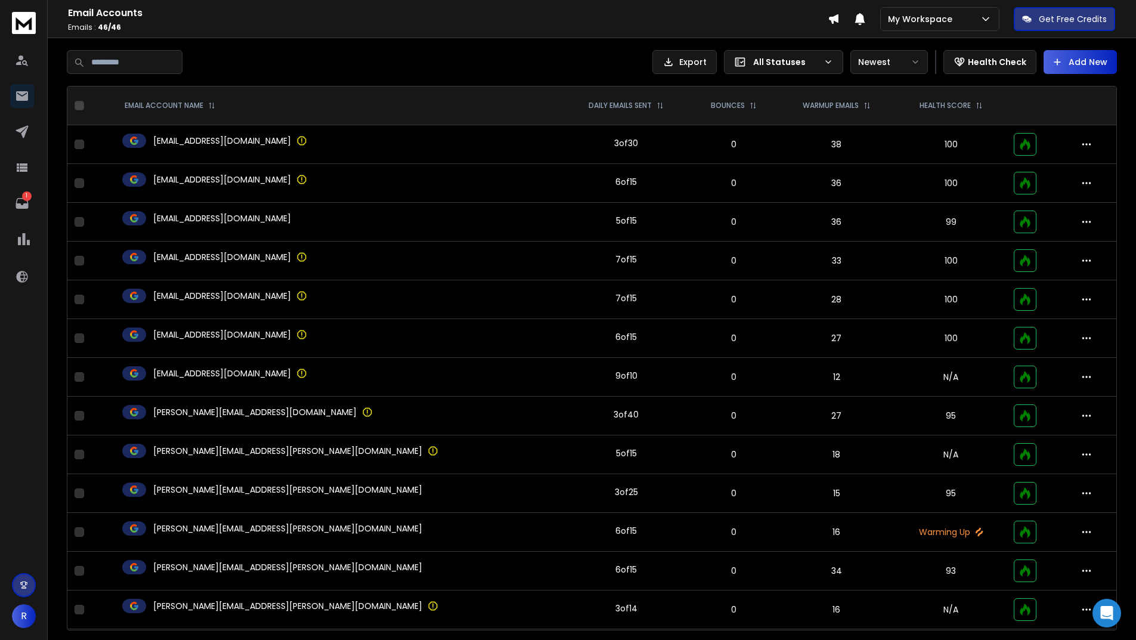
click at [312, 178] on div "[EMAIL_ADDRESS][DOMAIN_NAME]" at bounding box center [338, 179] width 433 height 14
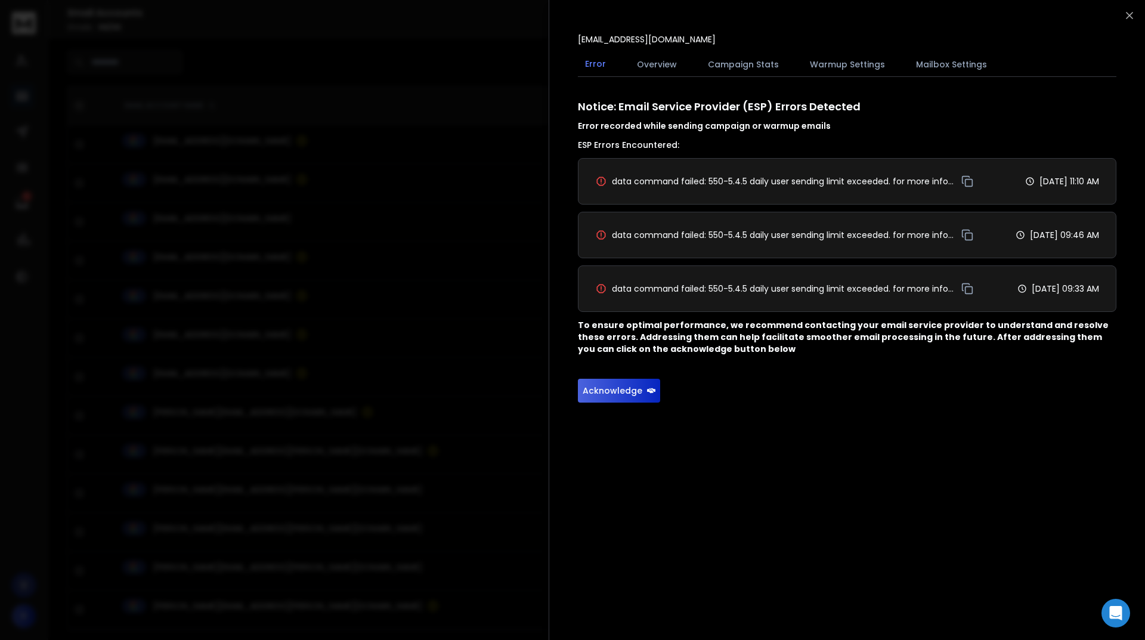
click at [606, 369] on div "Notice: Email Service Provider (ESP) Errors Detected Error recorded while sendi…" at bounding box center [847, 250] width 539 height 304
click at [606, 377] on div "Notice: Email Service Provider (ESP) Errors Detected Error recorded while sendi…" at bounding box center [847, 250] width 539 height 304
click at [602, 400] on button "Acknowledge" at bounding box center [619, 391] width 82 height 24
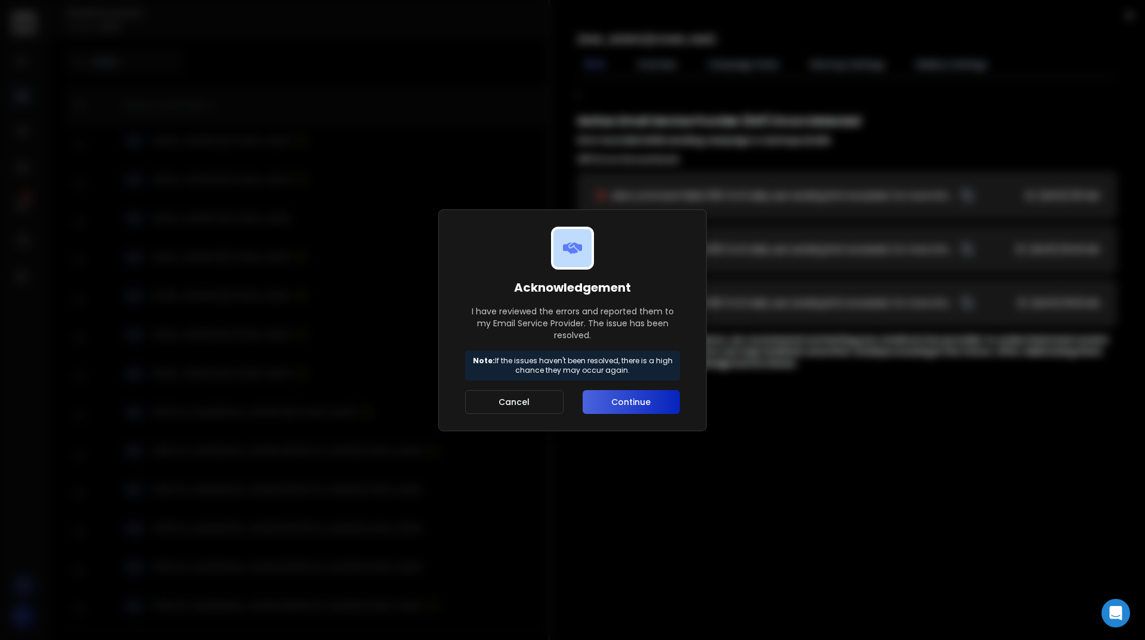
click at [651, 390] on button "Continue" at bounding box center [631, 402] width 97 height 24
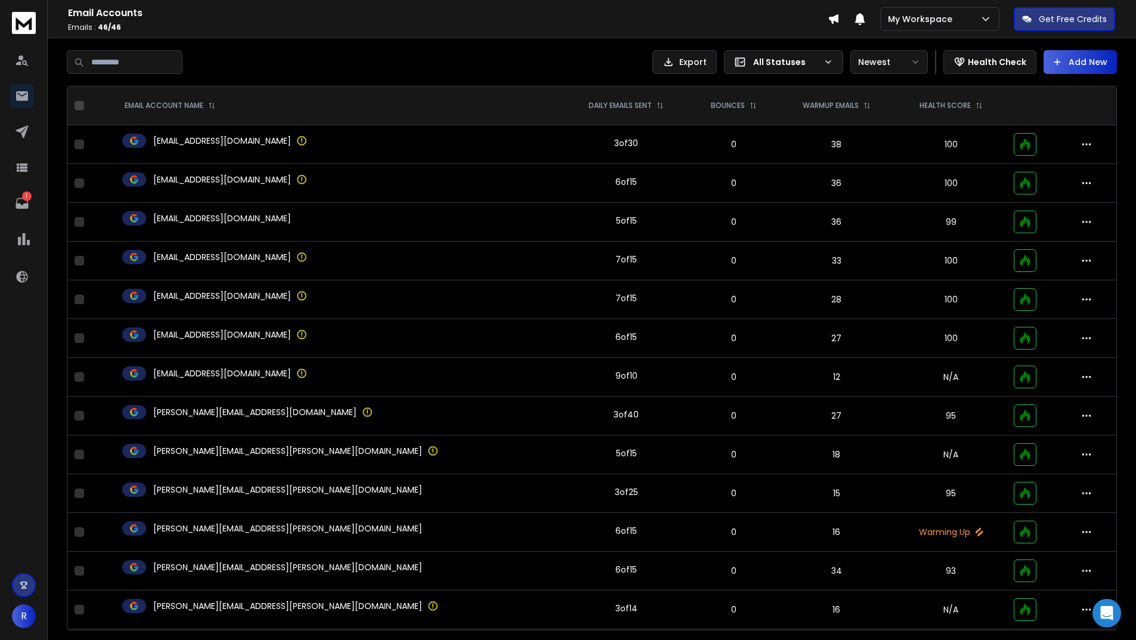
click at [310, 254] on div "[EMAIL_ADDRESS][DOMAIN_NAME]" at bounding box center [338, 257] width 433 height 14
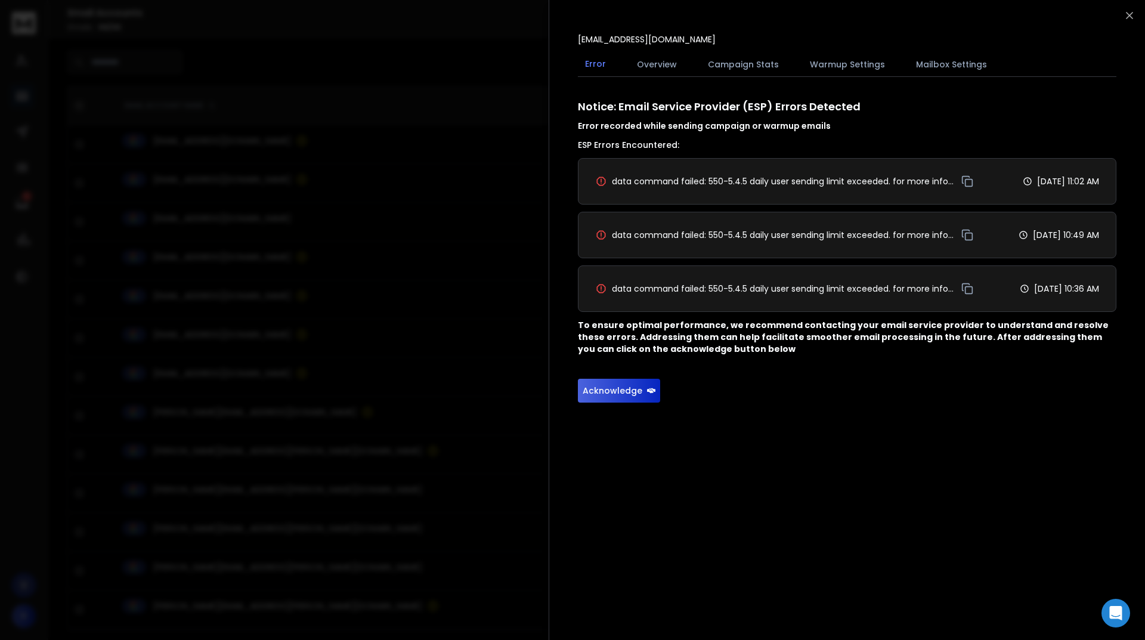
click at [640, 391] on button "Acknowledge" at bounding box center [619, 391] width 82 height 24
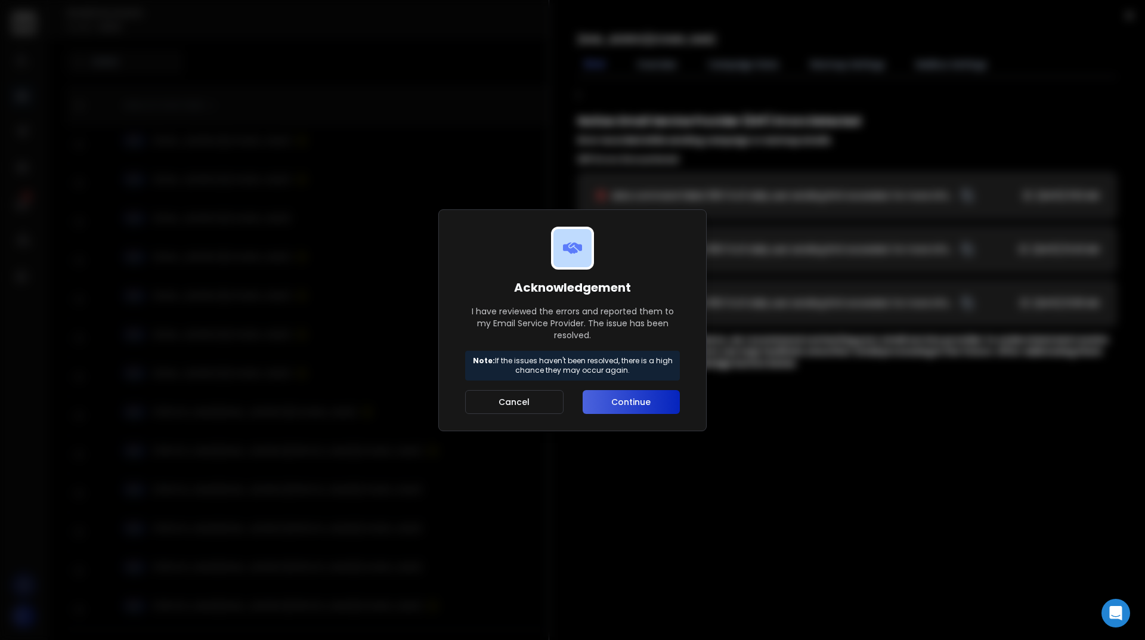
click at [669, 409] on button "Continue" at bounding box center [631, 402] width 97 height 24
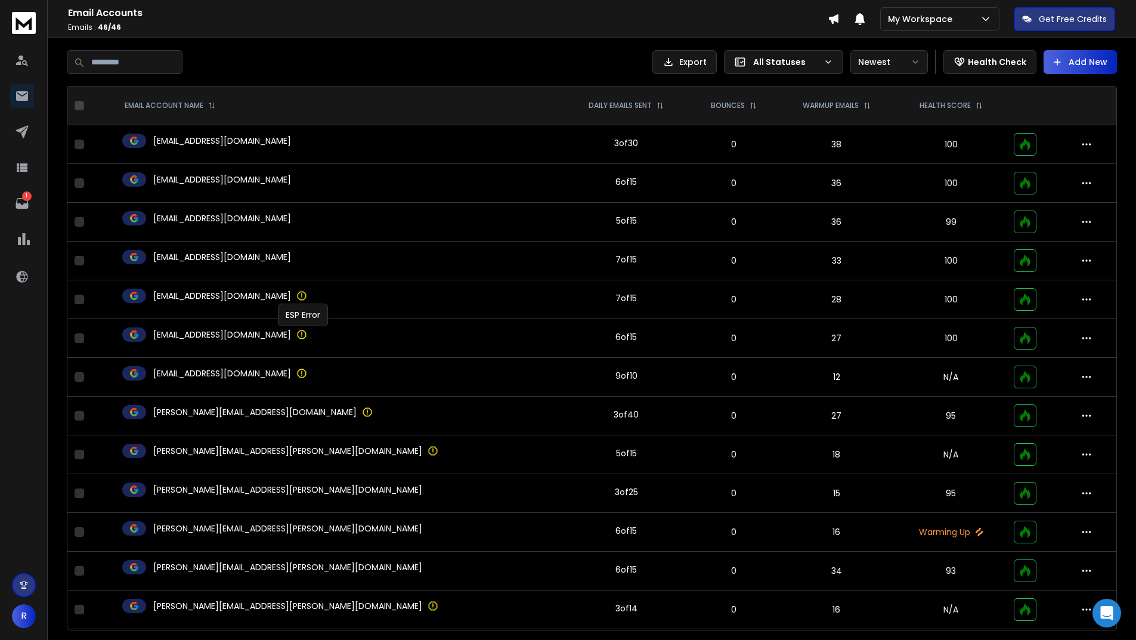
click at [301, 338] on icon at bounding box center [302, 334] width 9 height 9
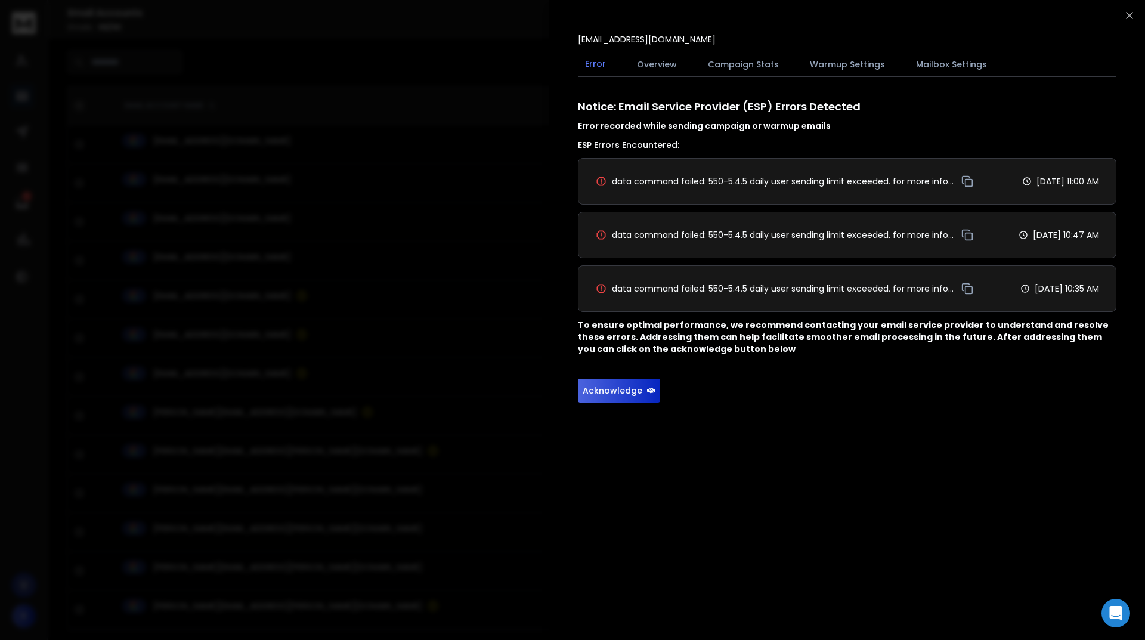
click at [623, 385] on button "Acknowledge" at bounding box center [619, 391] width 82 height 24
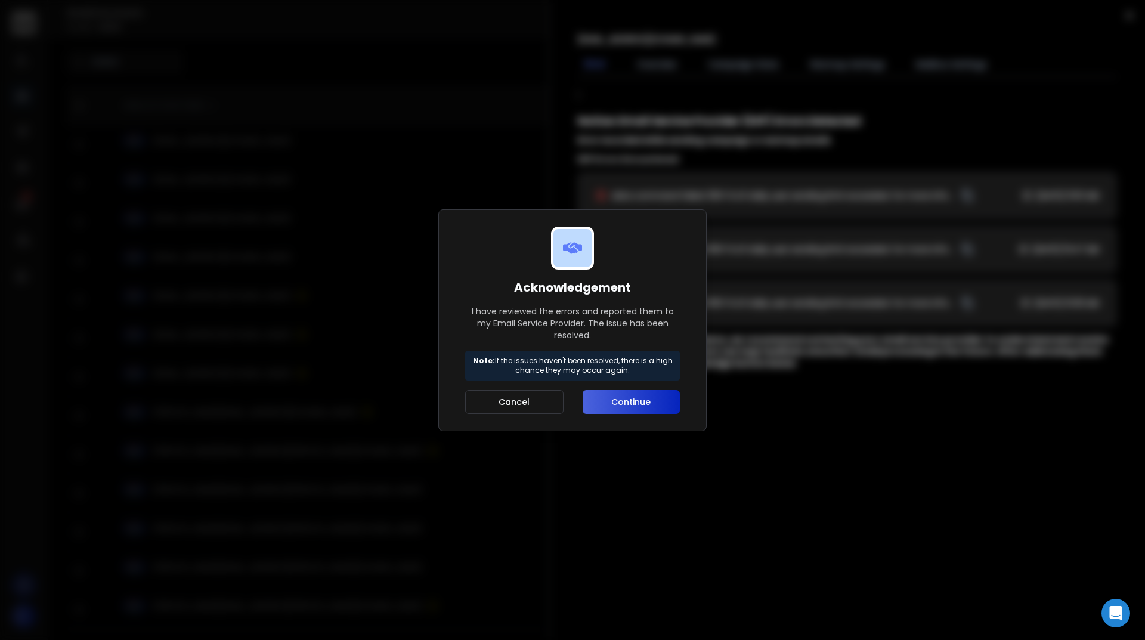
click at [615, 396] on button "Continue" at bounding box center [631, 402] width 97 height 24
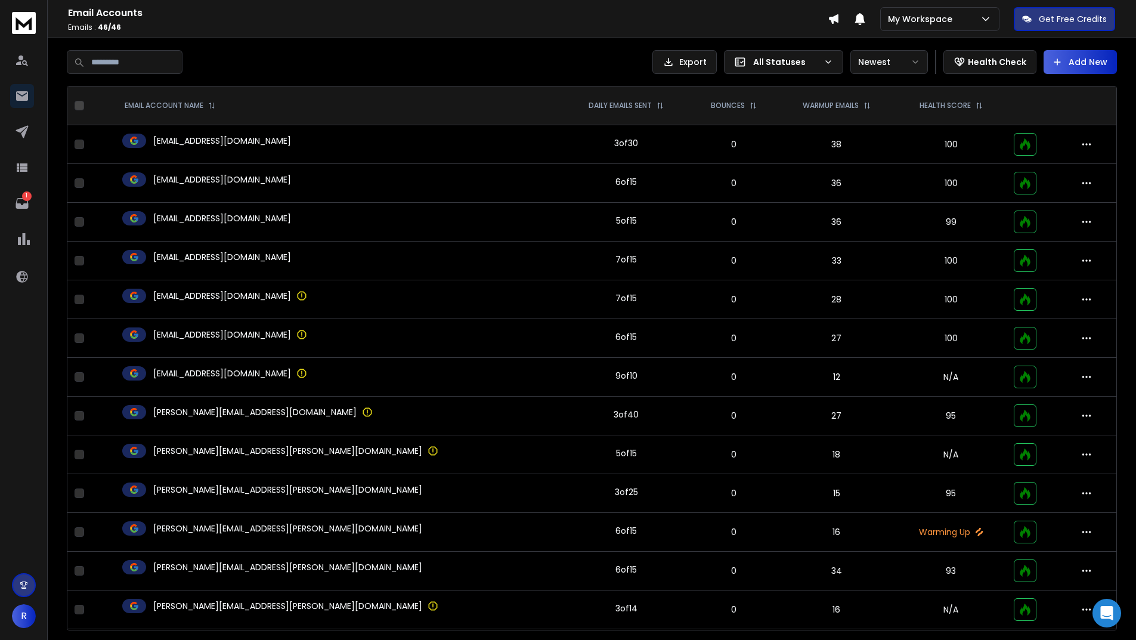
click at [308, 375] on icon at bounding box center [302, 373] width 12 height 12
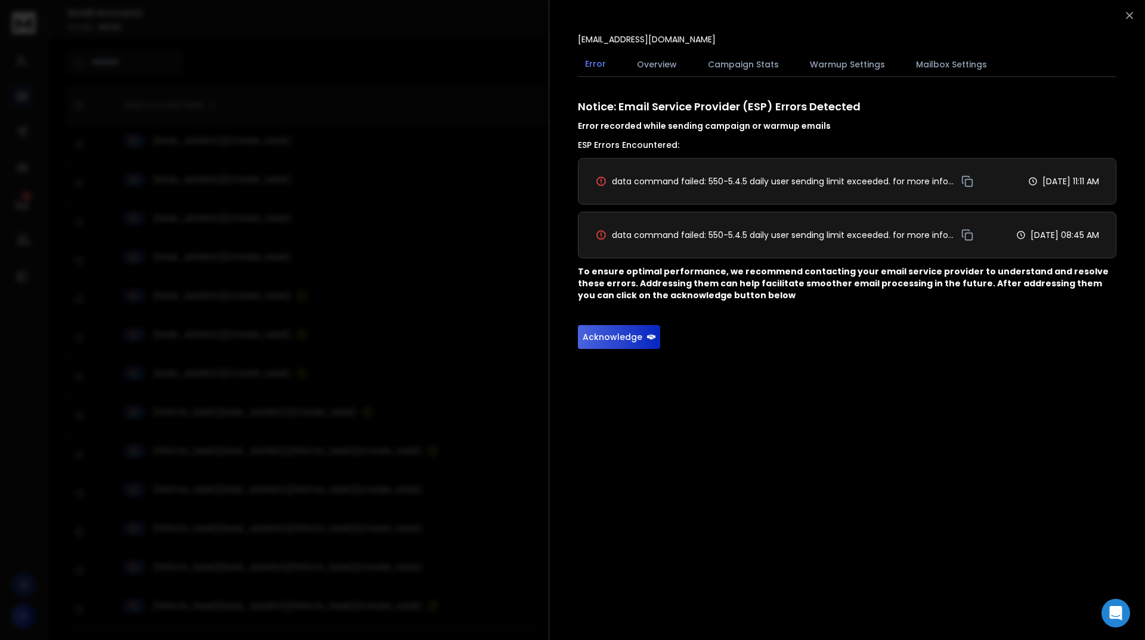
click at [625, 350] on div "matildeferreira@bitcoincompany.info Error Overview Campaign Stats Warmup Settin…" at bounding box center [847, 191] width 567 height 354
click at [624, 341] on button "Acknowledge" at bounding box center [619, 337] width 82 height 24
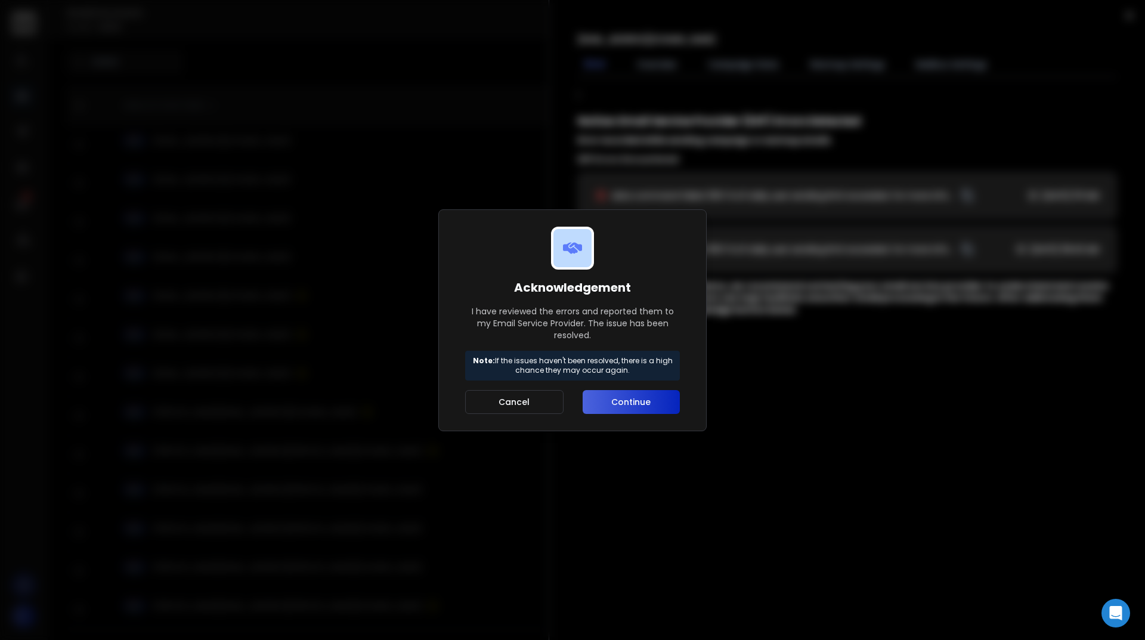
click at [635, 401] on button "Continue" at bounding box center [631, 402] width 97 height 24
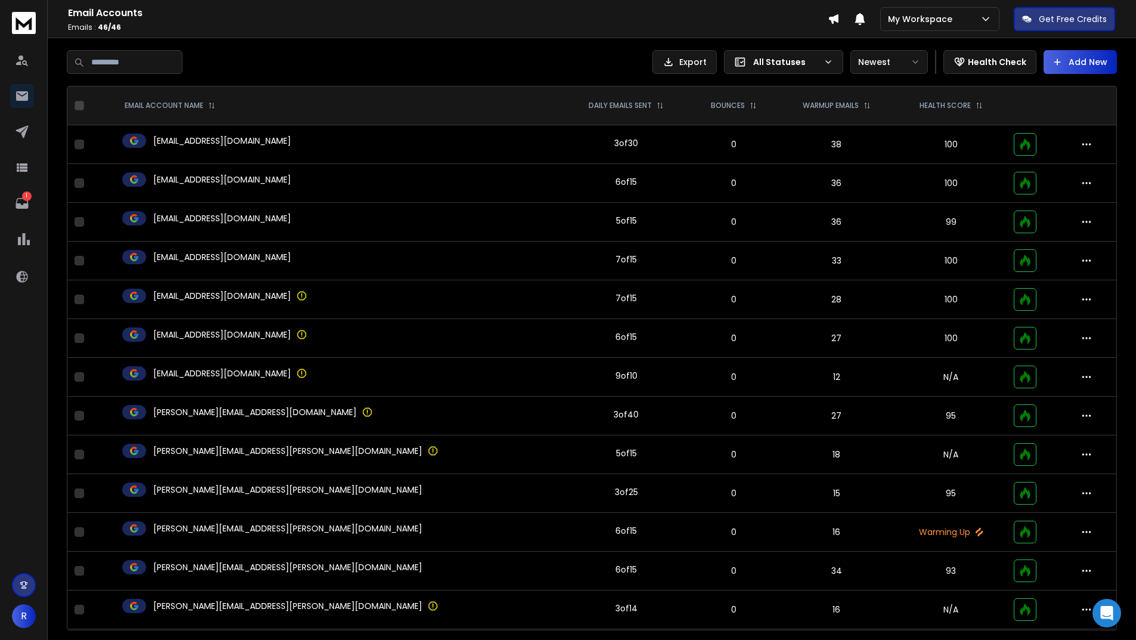
click at [343, 442] on td "[PERSON_NAME][EMAIL_ADDRESS][PERSON_NAME][DOMAIN_NAME]" at bounding box center [338, 454] width 447 height 39
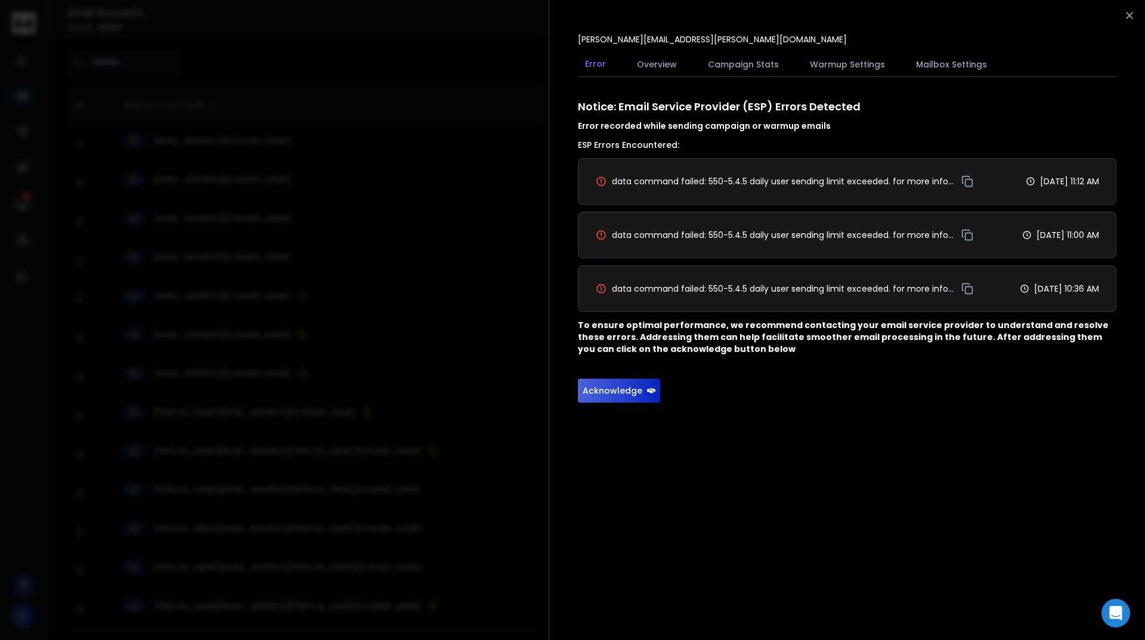
click at [601, 376] on div "Notice: Email Service Provider (ESP) Errors Detected Error recorded while sendi…" at bounding box center [847, 250] width 539 height 304
click at [613, 385] on button "Acknowledge" at bounding box center [619, 391] width 82 height 24
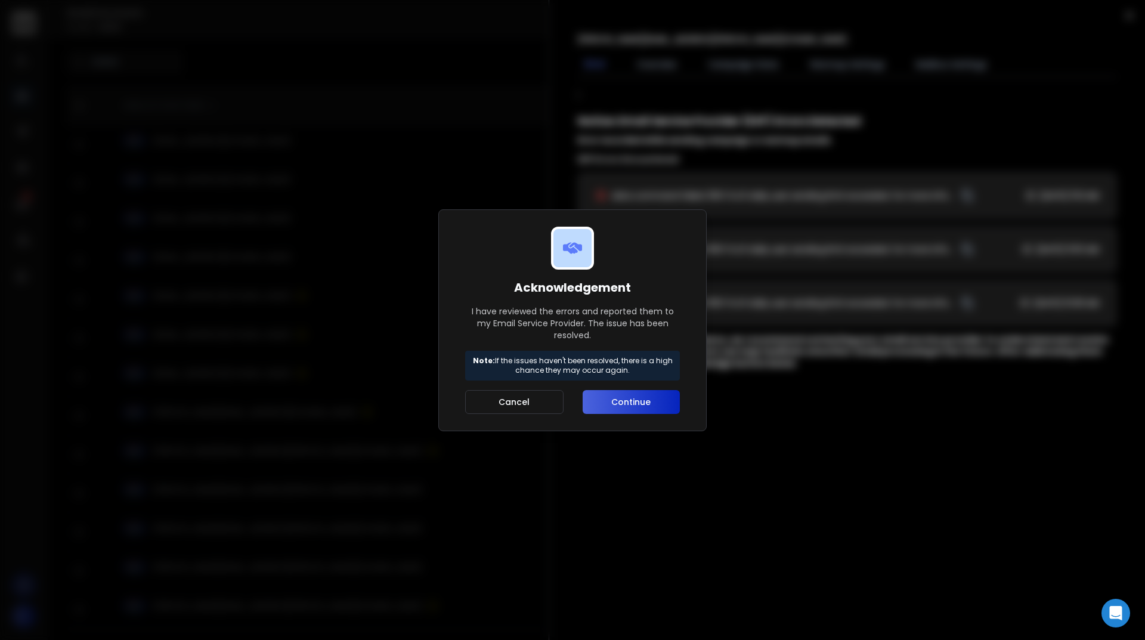
click at [605, 396] on button "Continue" at bounding box center [631, 402] width 97 height 24
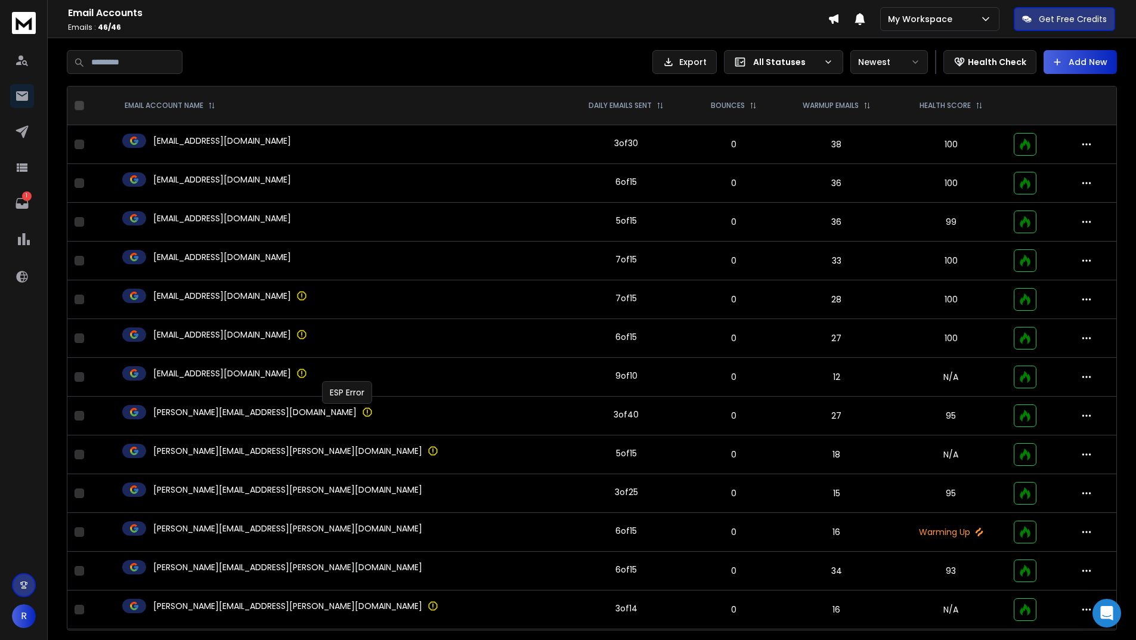
click at [361, 407] on icon at bounding box center [367, 412] width 12 height 12
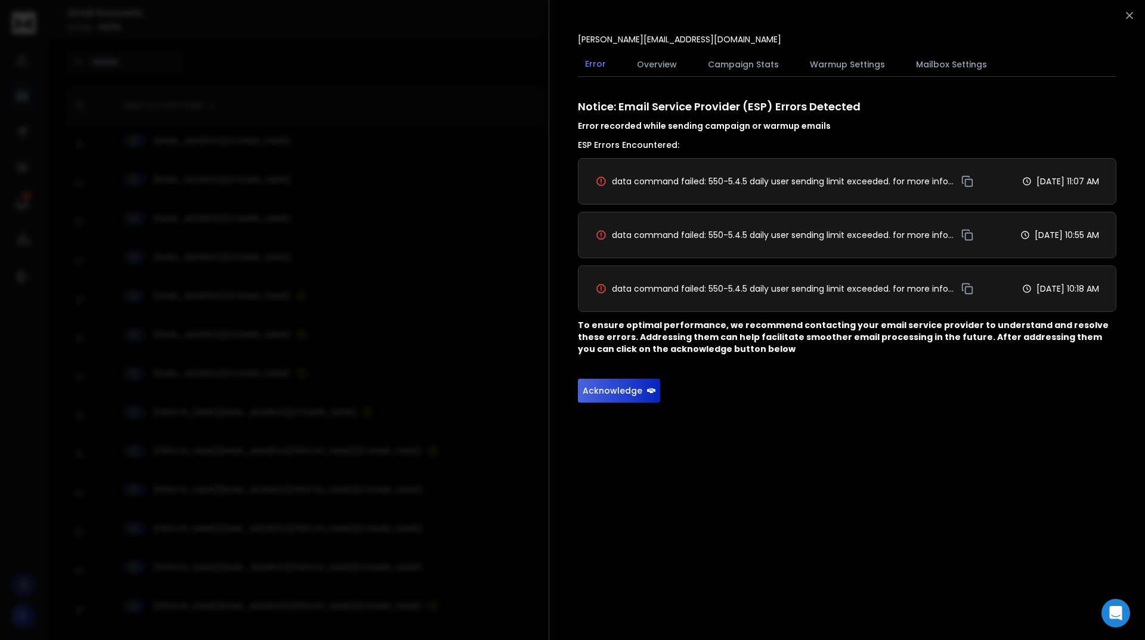
click at [621, 384] on button "Acknowledge" at bounding box center [619, 391] width 82 height 24
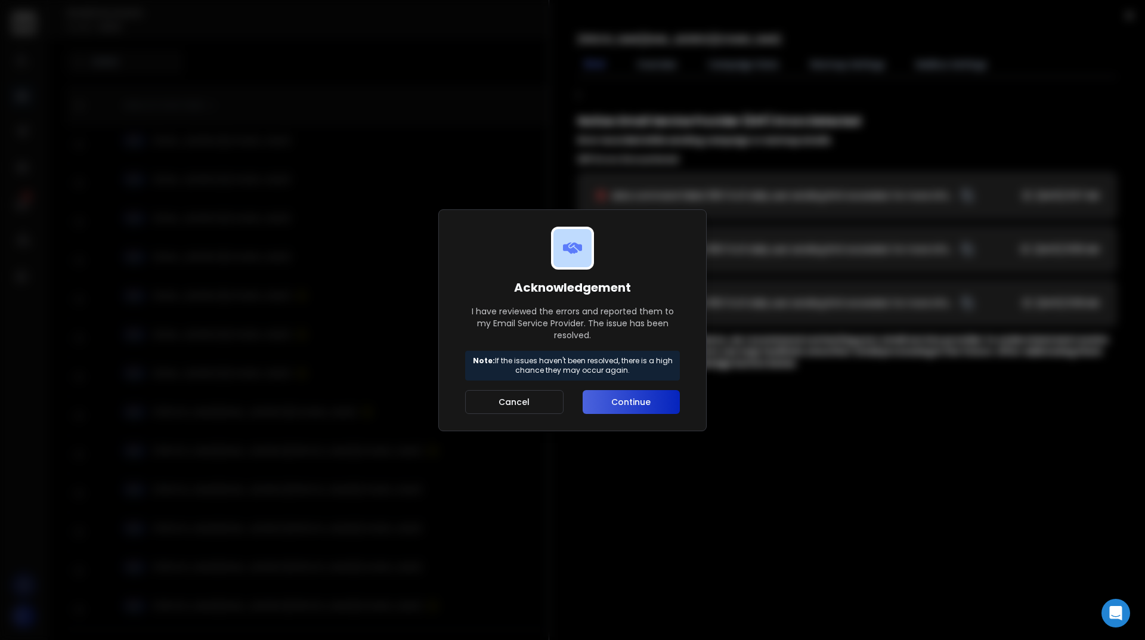
click at [648, 402] on button "Continue" at bounding box center [631, 402] width 97 height 24
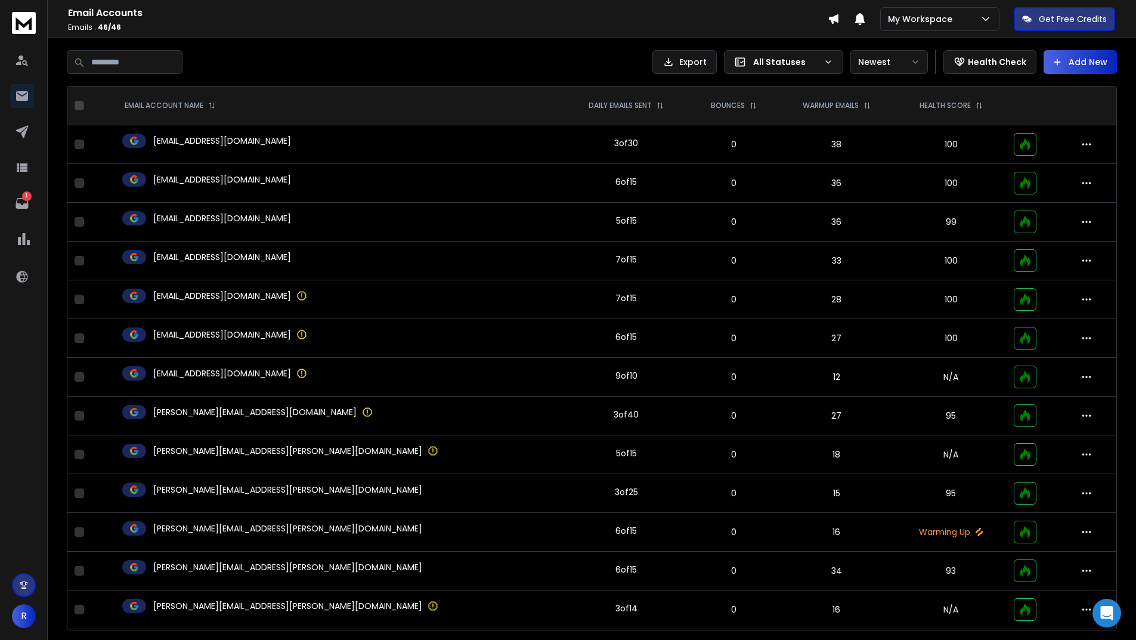
scroll to position [298, 0]
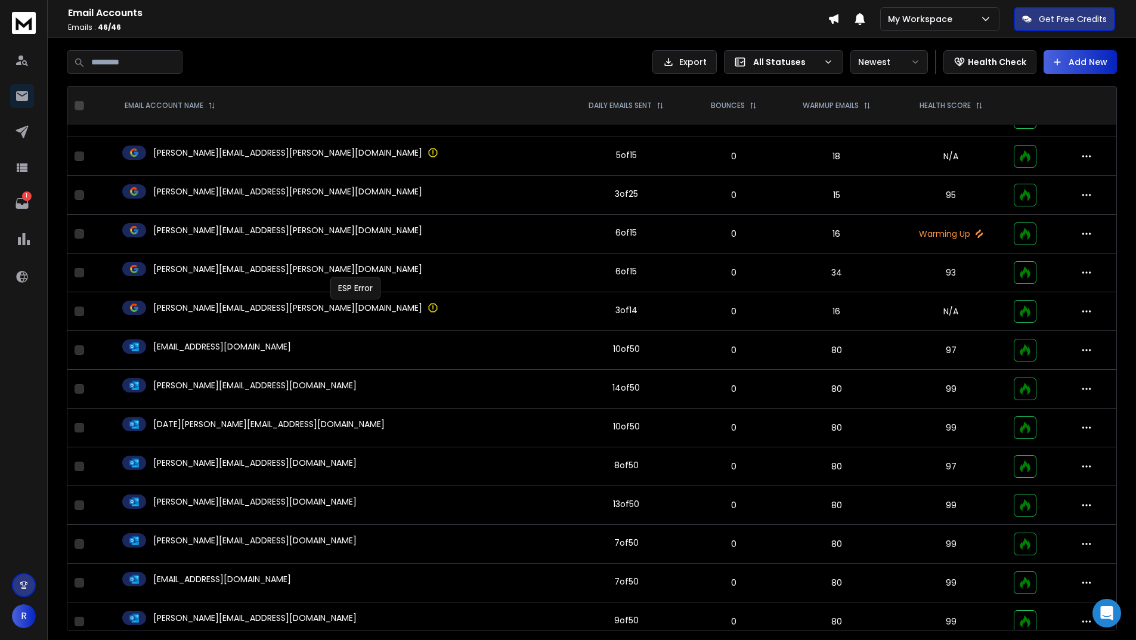
click at [427, 310] on icon at bounding box center [433, 308] width 12 height 12
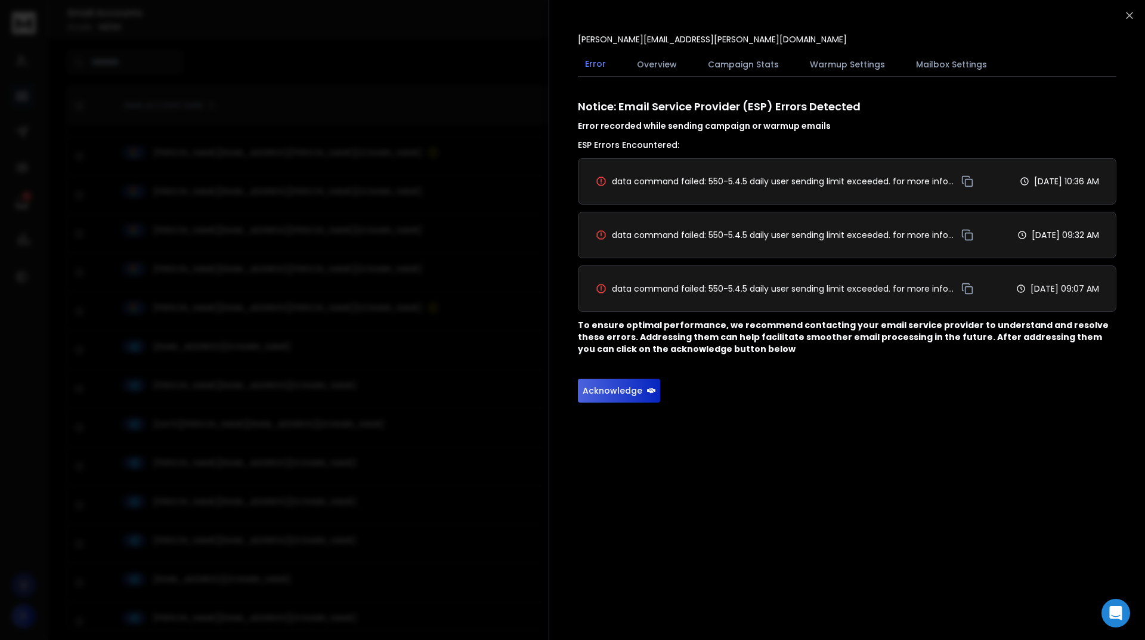
click at [599, 391] on button "Acknowledge" at bounding box center [619, 391] width 82 height 24
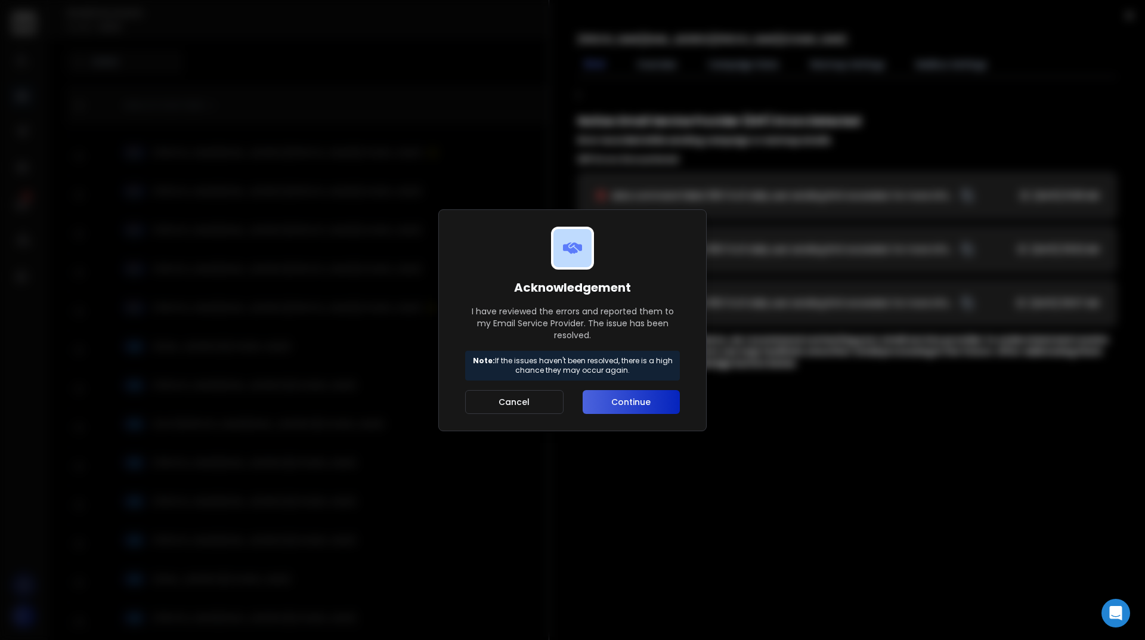
click at [608, 397] on button "Continue" at bounding box center [631, 402] width 97 height 24
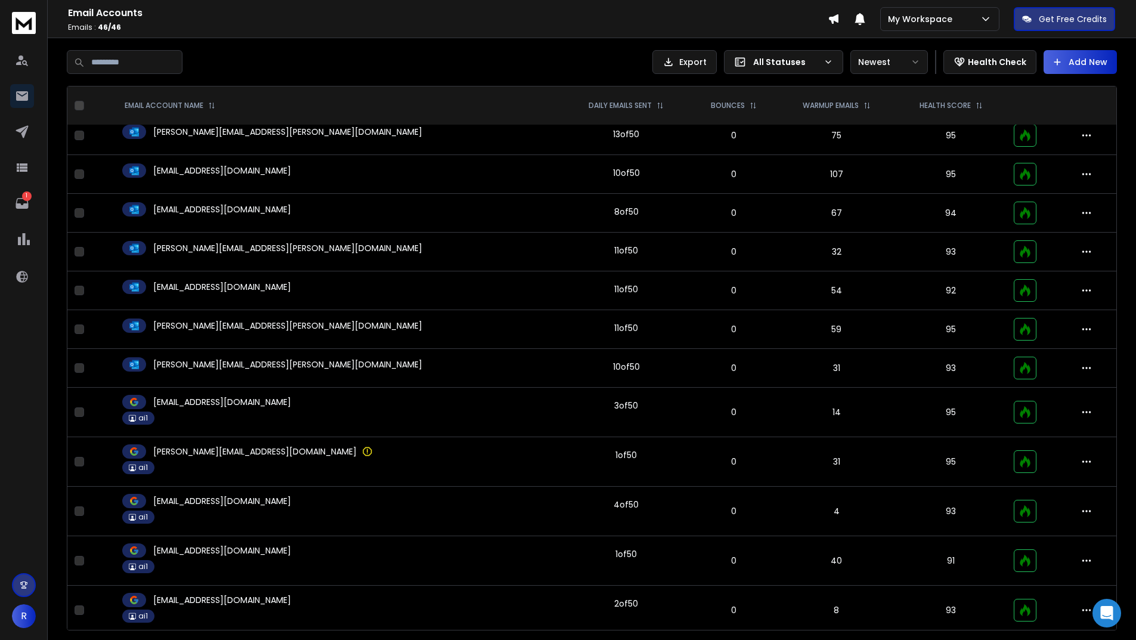
scroll to position [1374, 0]
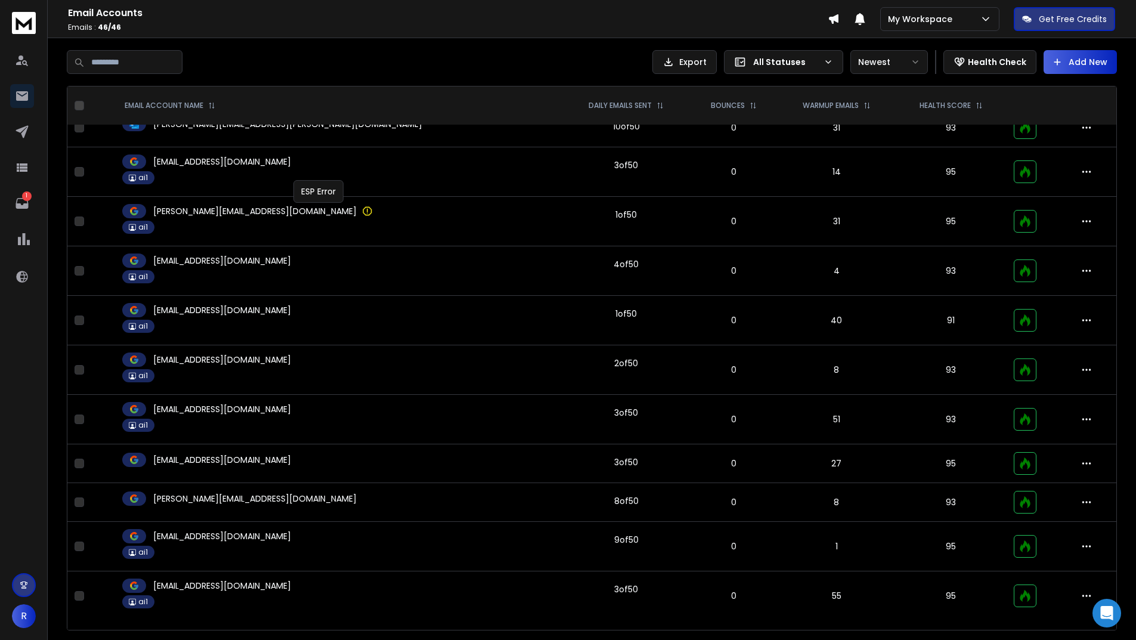
click at [361, 213] on icon at bounding box center [367, 211] width 12 height 12
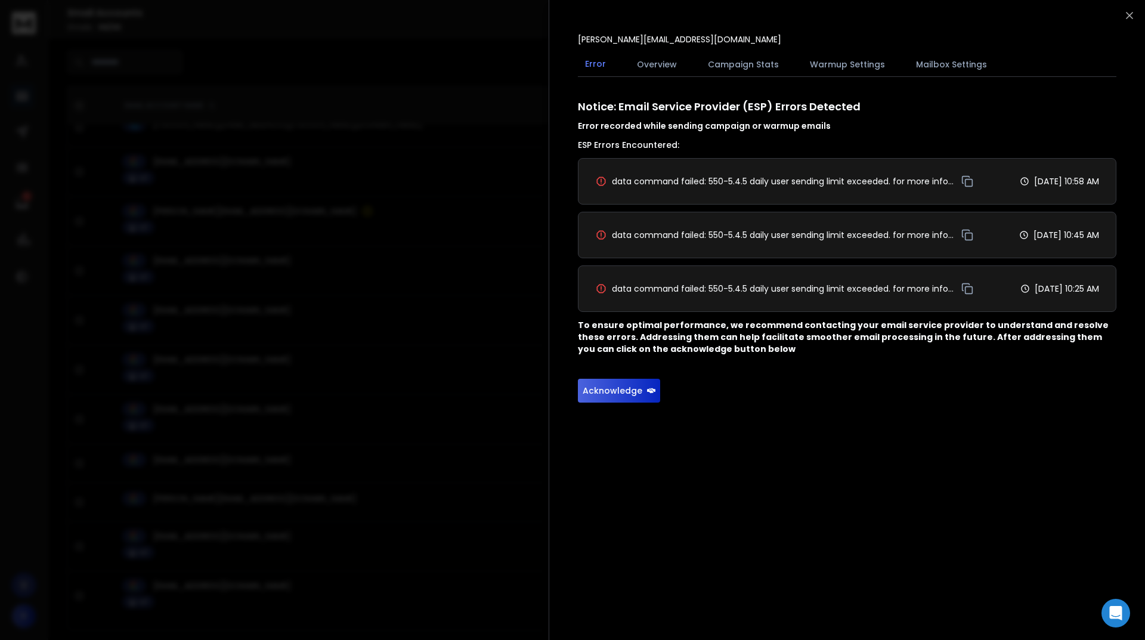
click at [583, 383] on button "Acknowledge" at bounding box center [619, 391] width 82 height 24
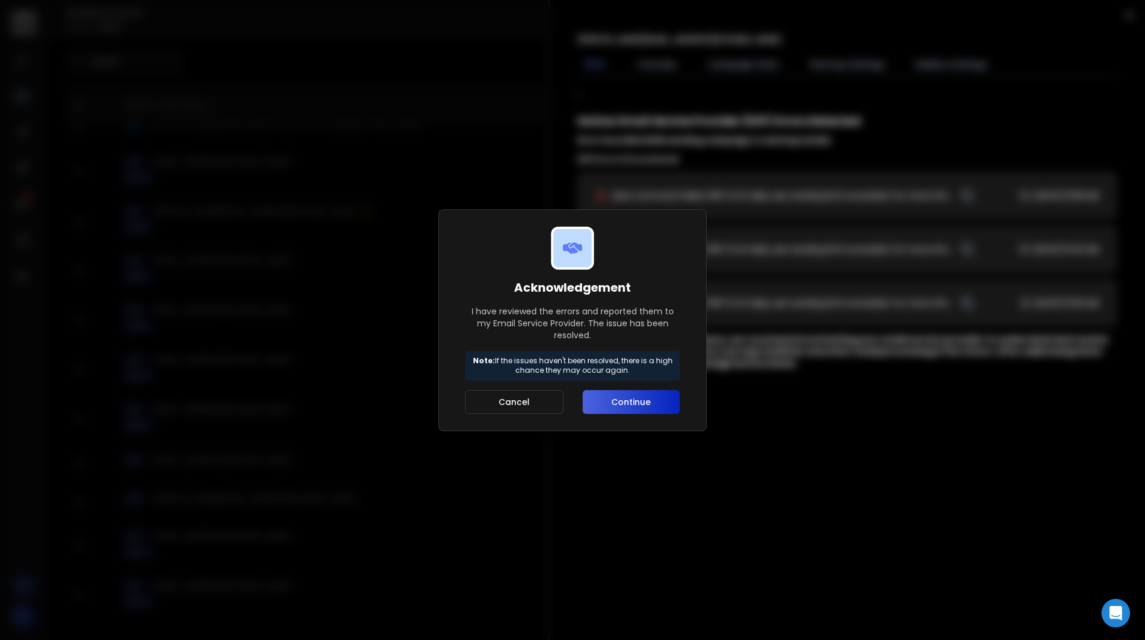
click at [590, 403] on button "Continue" at bounding box center [631, 402] width 97 height 24
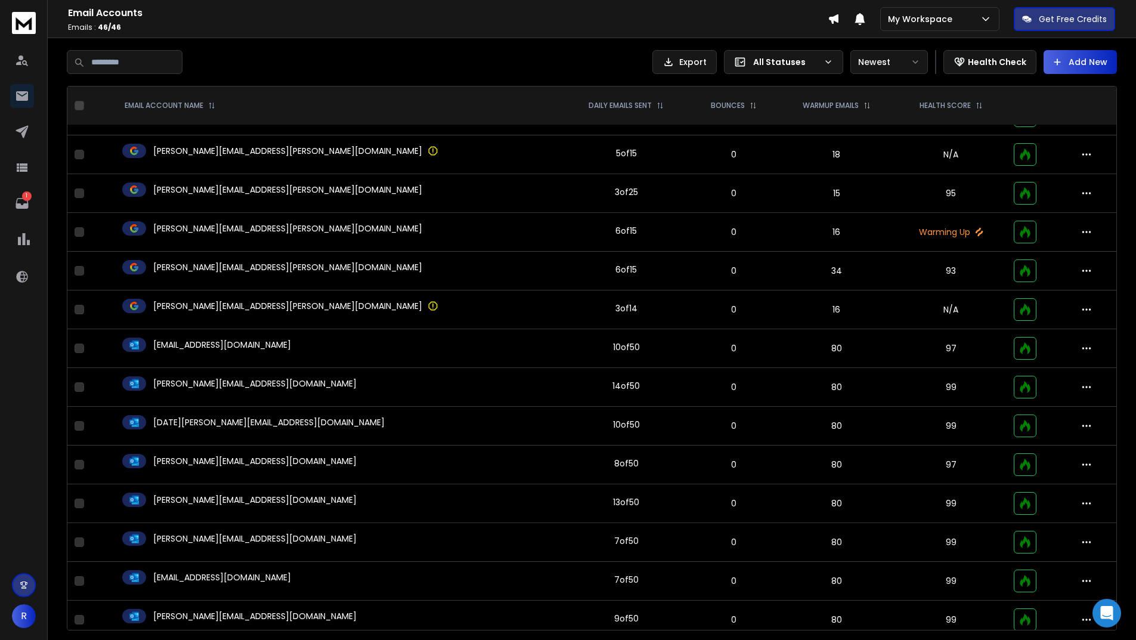
scroll to position [0, 0]
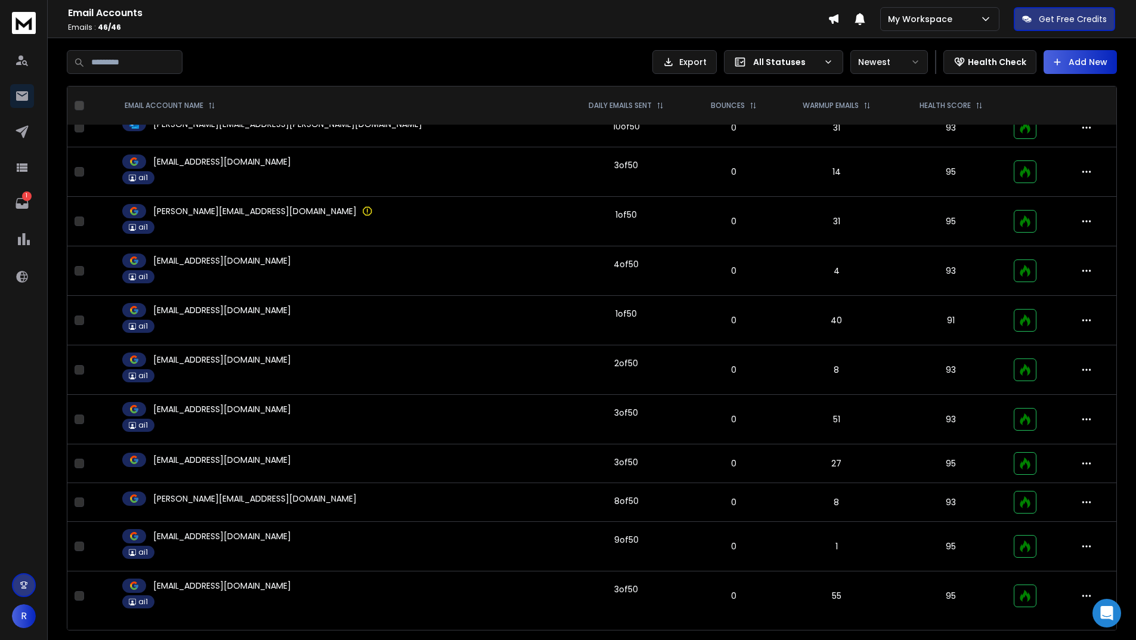
scroll to position [1075, 0]
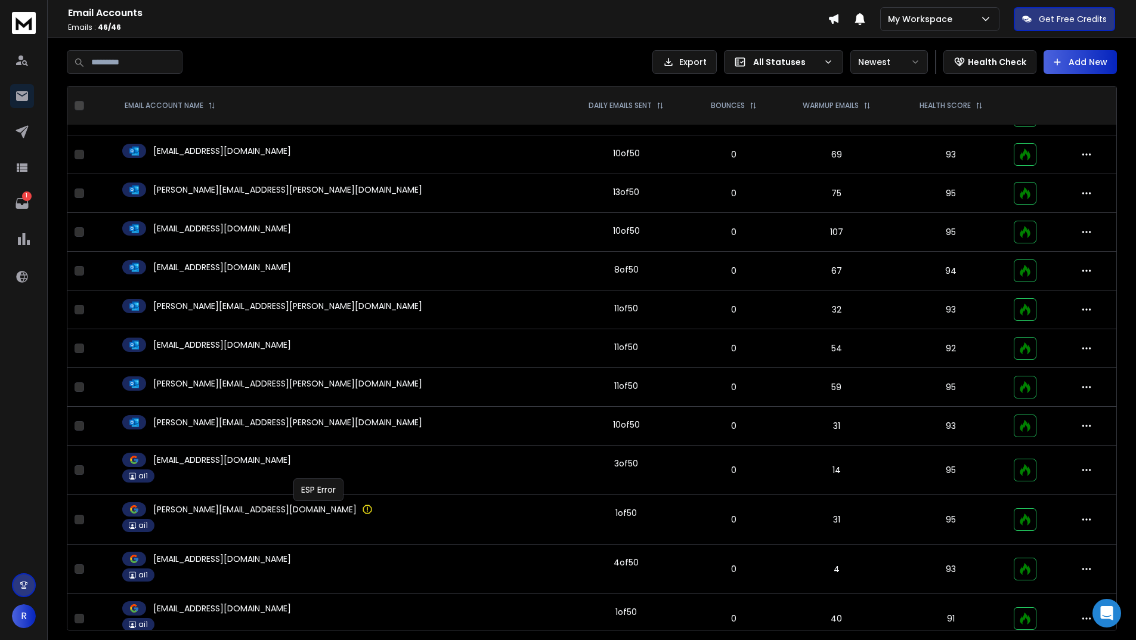
click at [361, 511] on icon at bounding box center [367, 509] width 12 height 12
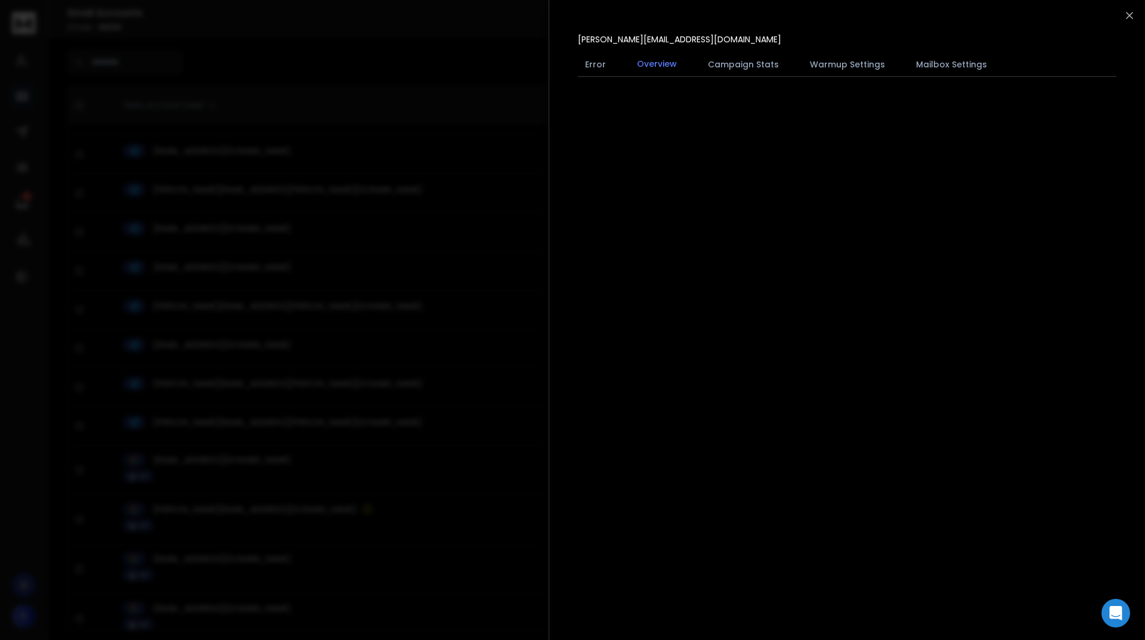
click at [363, 453] on div at bounding box center [572, 320] width 1145 height 640
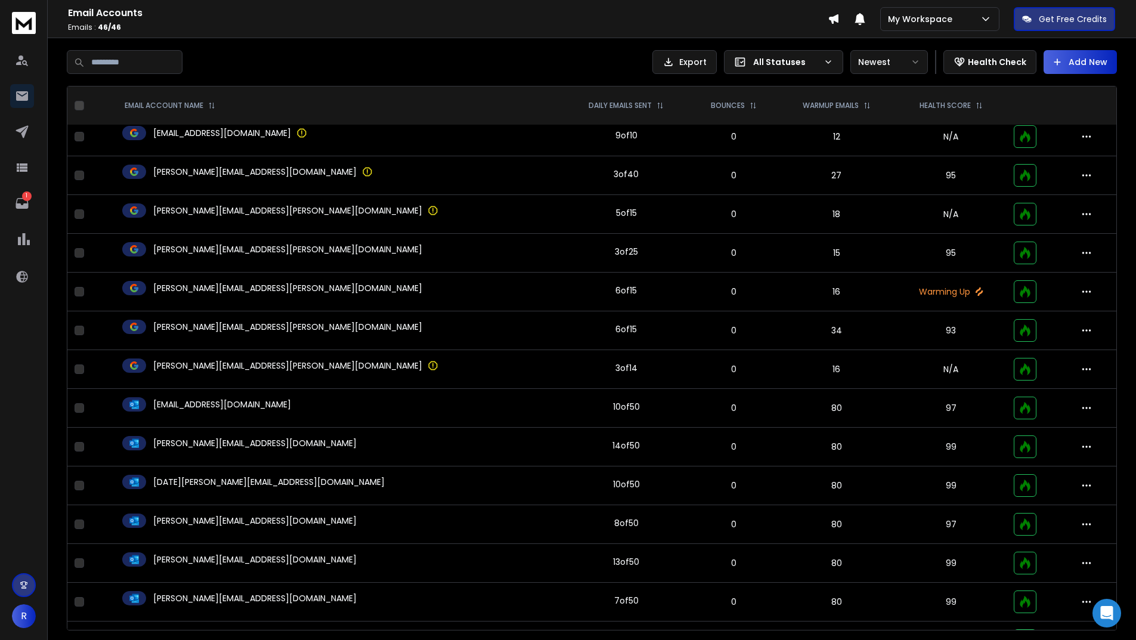
scroll to position [0, 0]
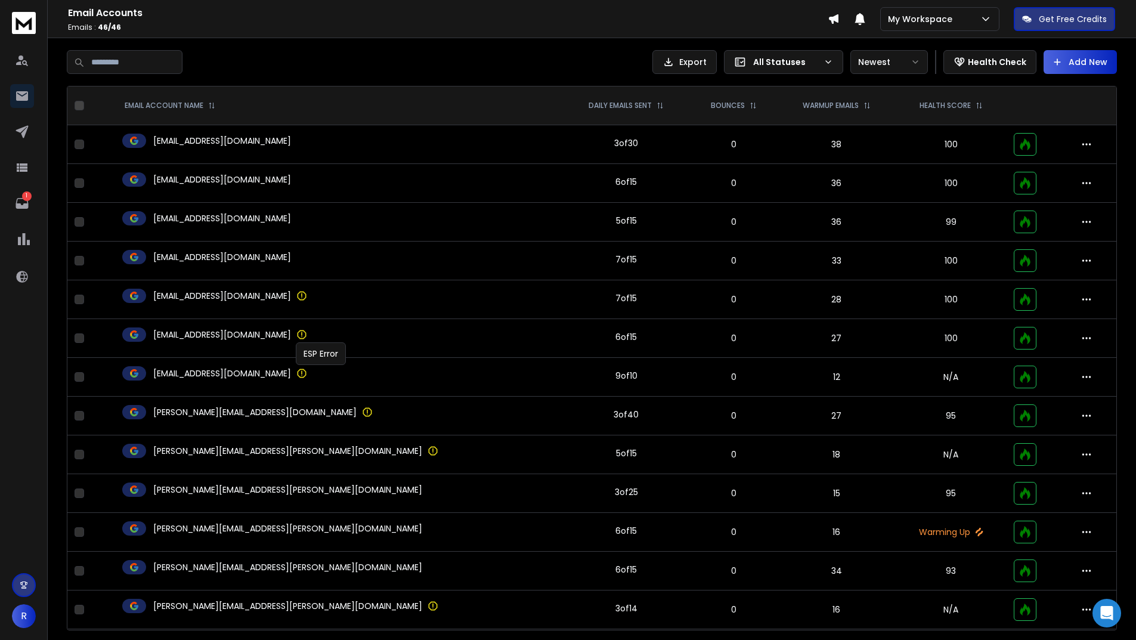
click at [308, 378] on icon at bounding box center [302, 373] width 12 height 12
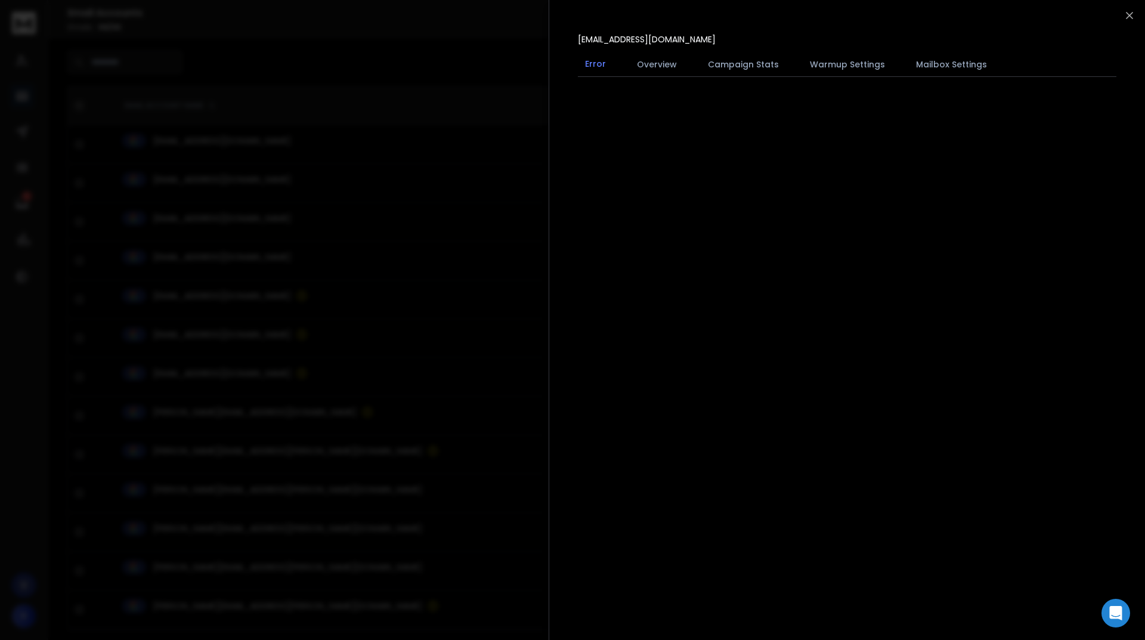
click at [576, 332] on div "Multi Select Table Sheet [EMAIL_ADDRESS][DOMAIN_NAME] Error Overview Campaign S…" at bounding box center [847, 320] width 597 height 640
click at [369, 321] on div at bounding box center [572, 320] width 1145 height 640
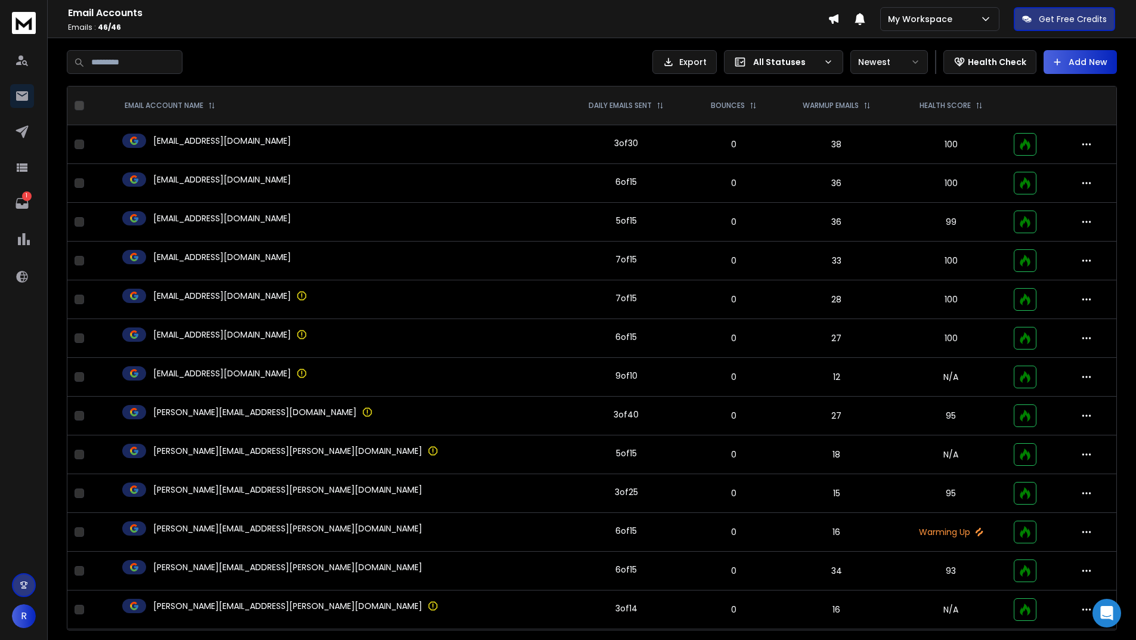
click at [324, 237] on td "[EMAIL_ADDRESS][DOMAIN_NAME]" at bounding box center [338, 222] width 447 height 39
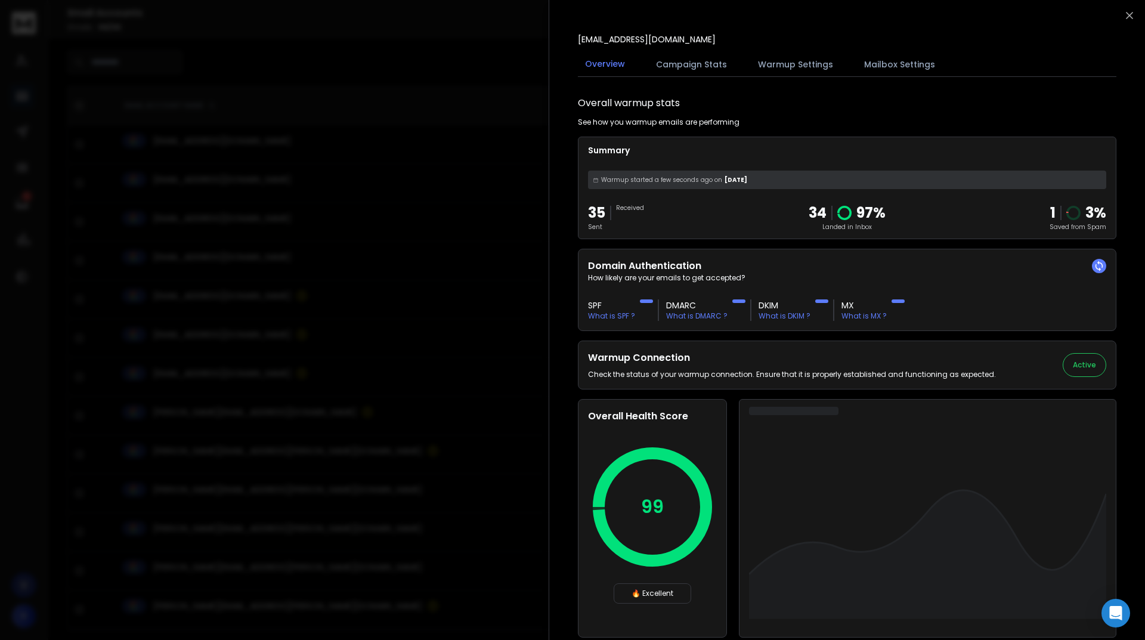
click at [128, 203] on div at bounding box center [572, 320] width 1145 height 640
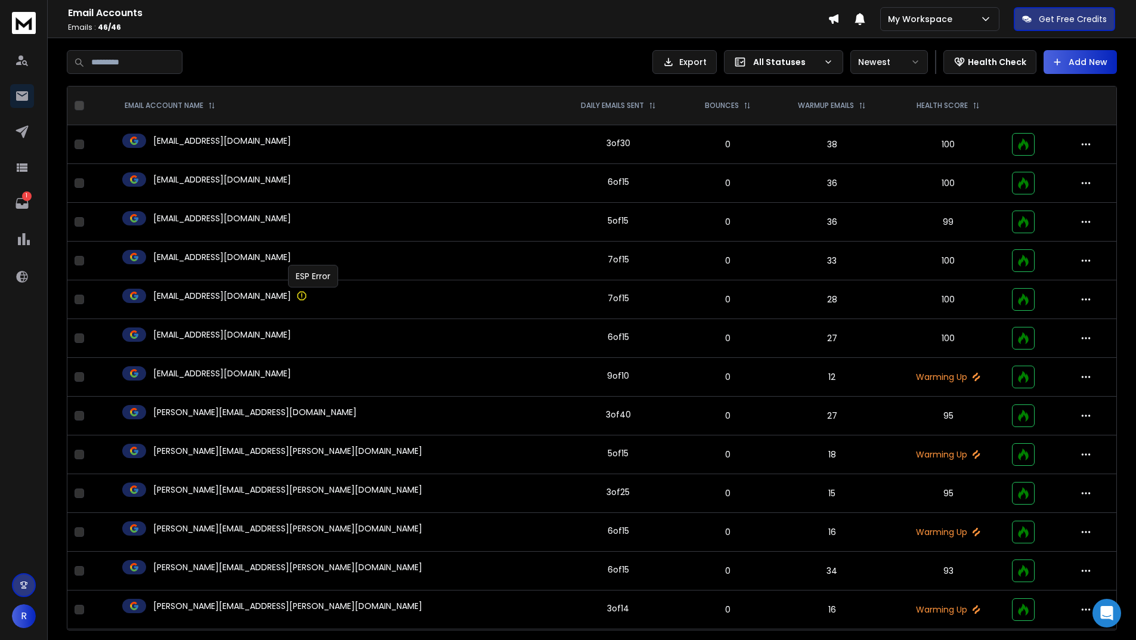
click at [308, 293] on icon at bounding box center [302, 296] width 12 height 12
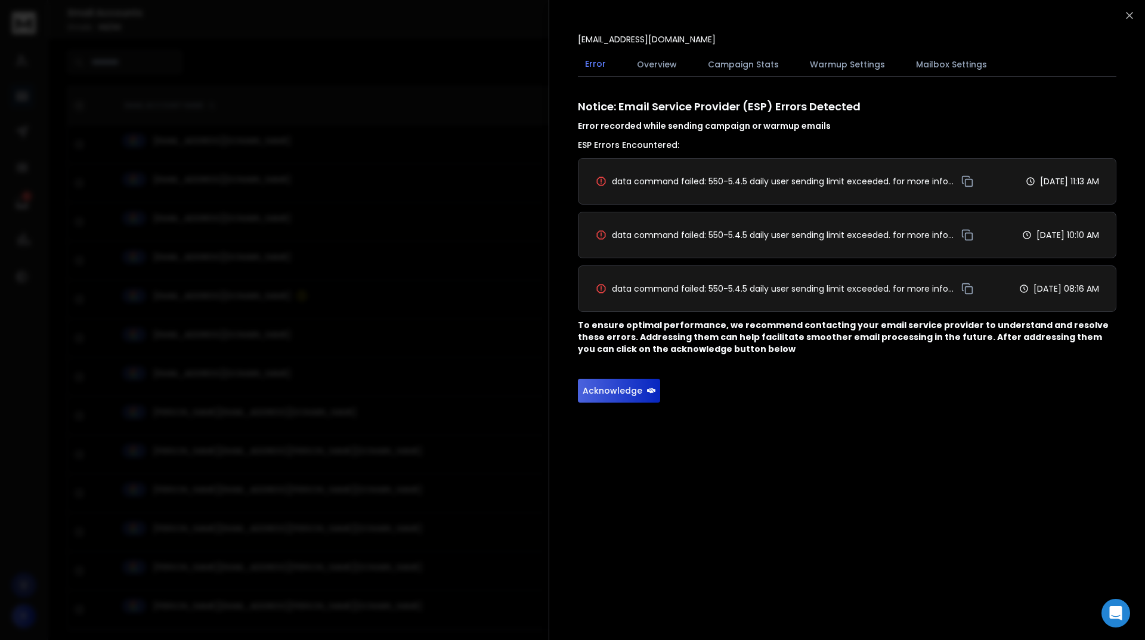
click at [614, 392] on button "Acknowledge" at bounding box center [619, 391] width 82 height 24
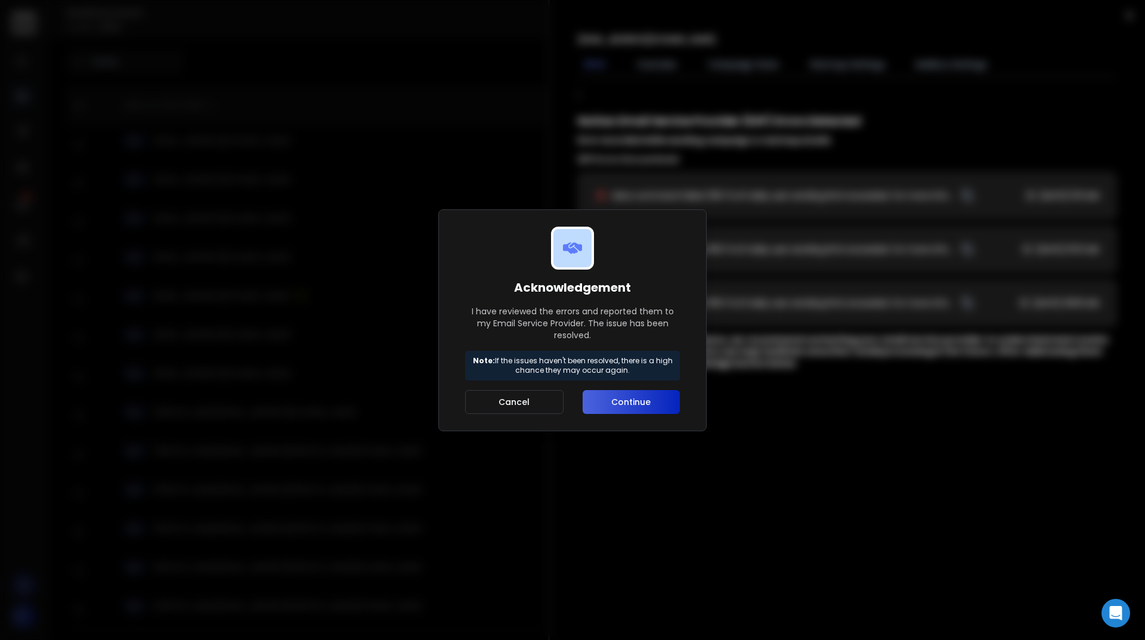
click at [632, 405] on button "Continue" at bounding box center [631, 402] width 97 height 24
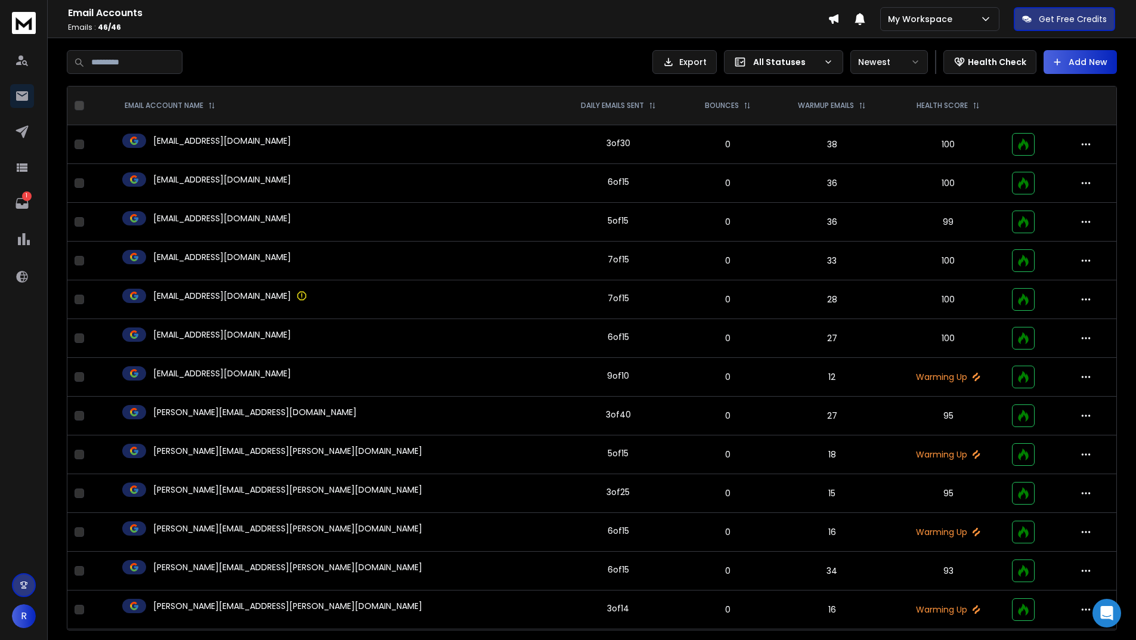
click at [314, 302] on div "[EMAIL_ADDRESS][DOMAIN_NAME]" at bounding box center [334, 296] width 424 height 14
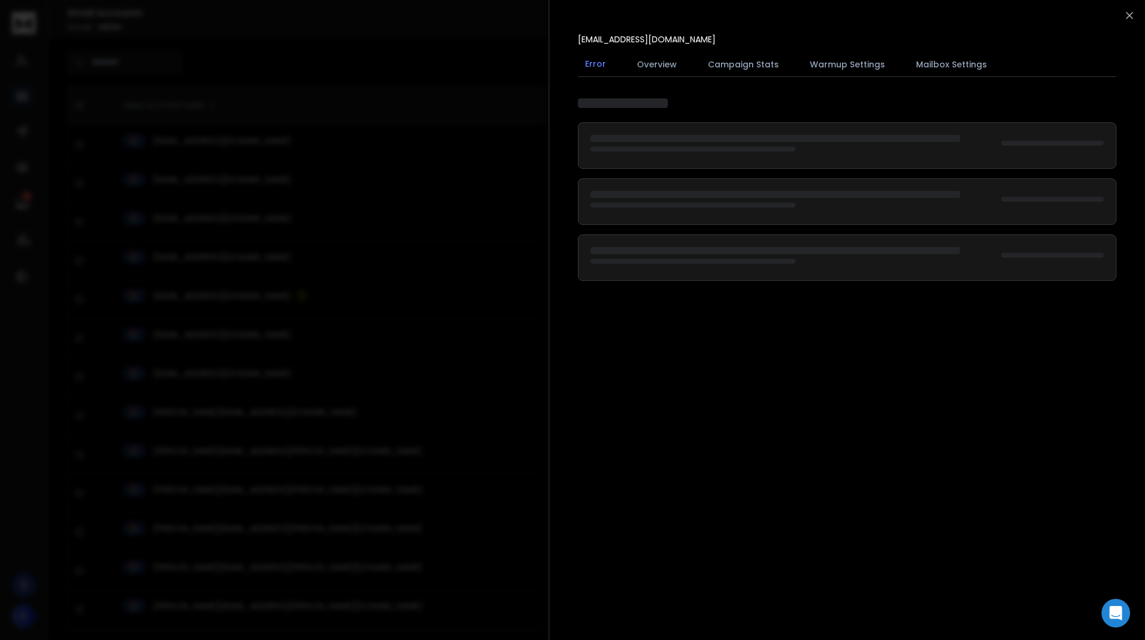
click at [332, 241] on div at bounding box center [572, 320] width 1145 height 640
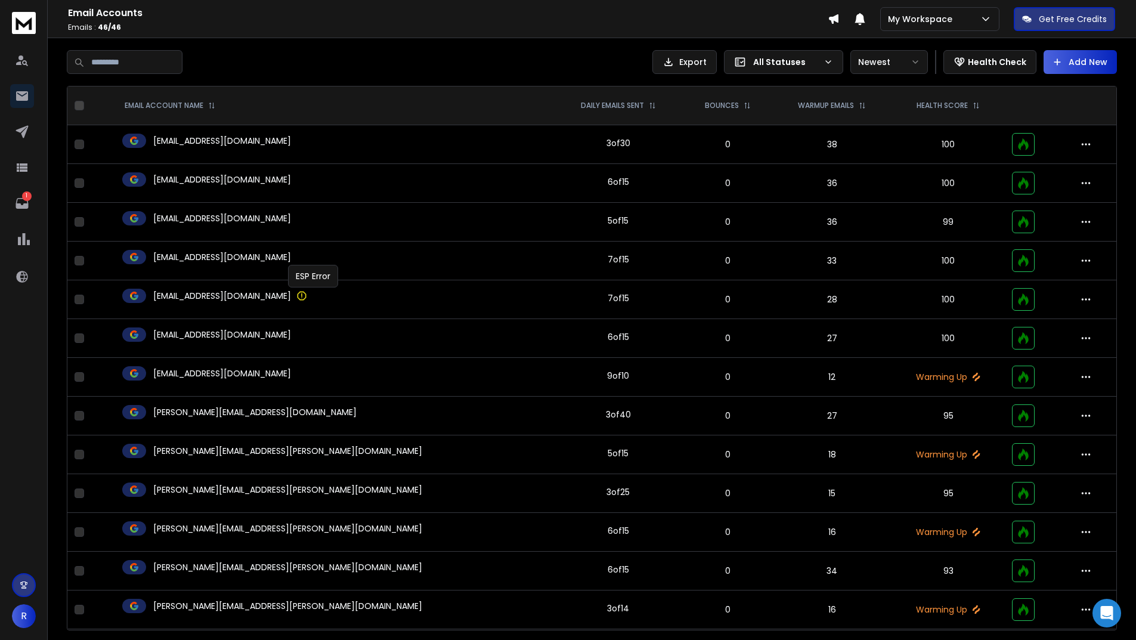
click at [308, 295] on icon at bounding box center [302, 296] width 12 height 12
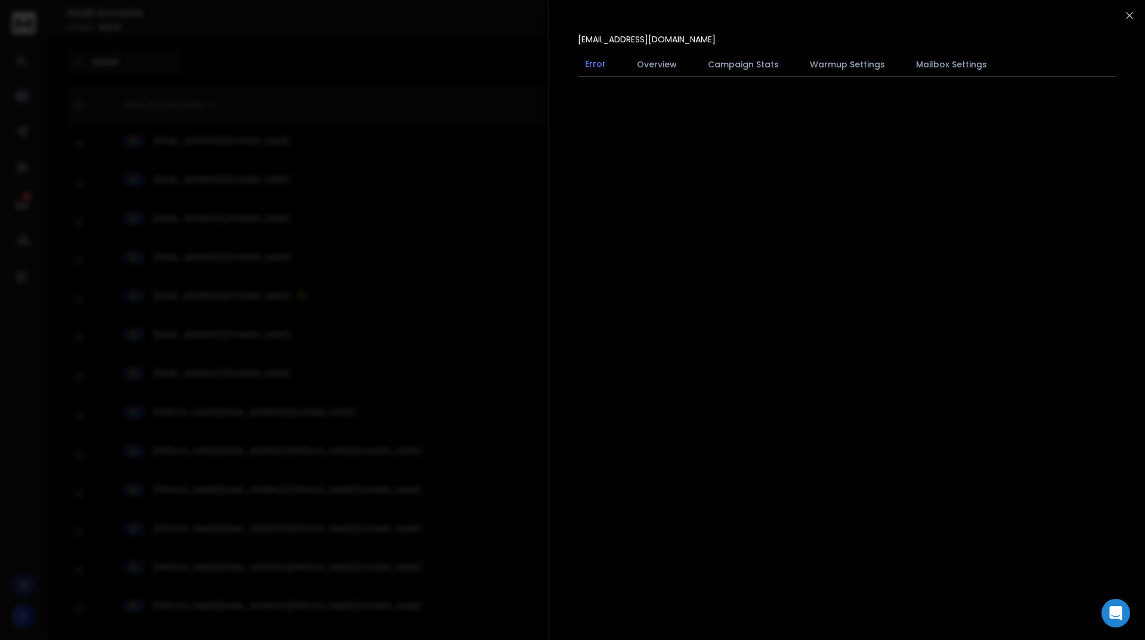
click at [589, 270] on div "Multi Select Table Sheet ameliaclarke@bitcoincompany.info Error Overview Campai…" at bounding box center [847, 320] width 597 height 640
